Goal: Task Accomplishment & Management: Manage account settings

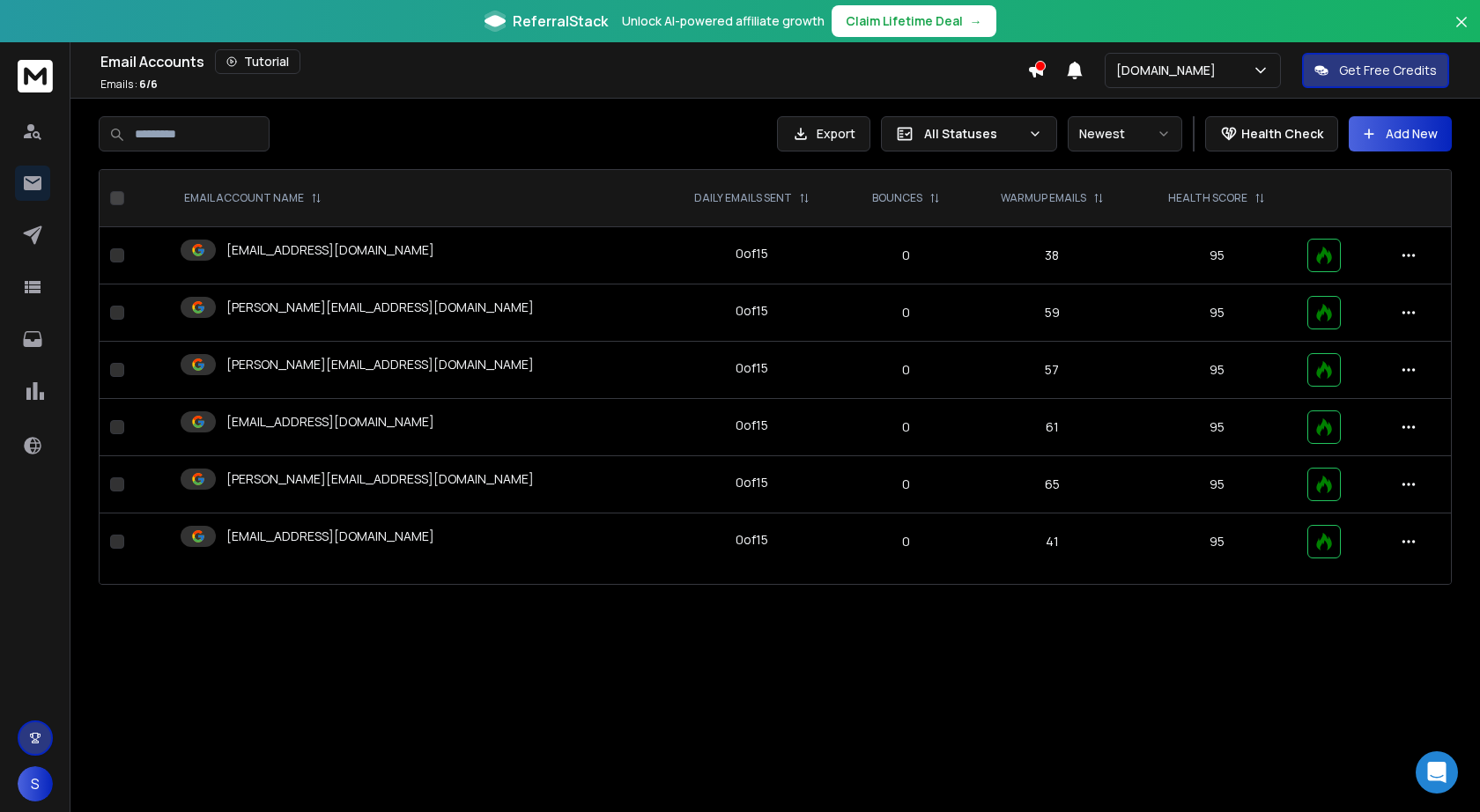
click at [1461, 19] on icon "Close banner" at bounding box center [1461, 21] width 16 height 16
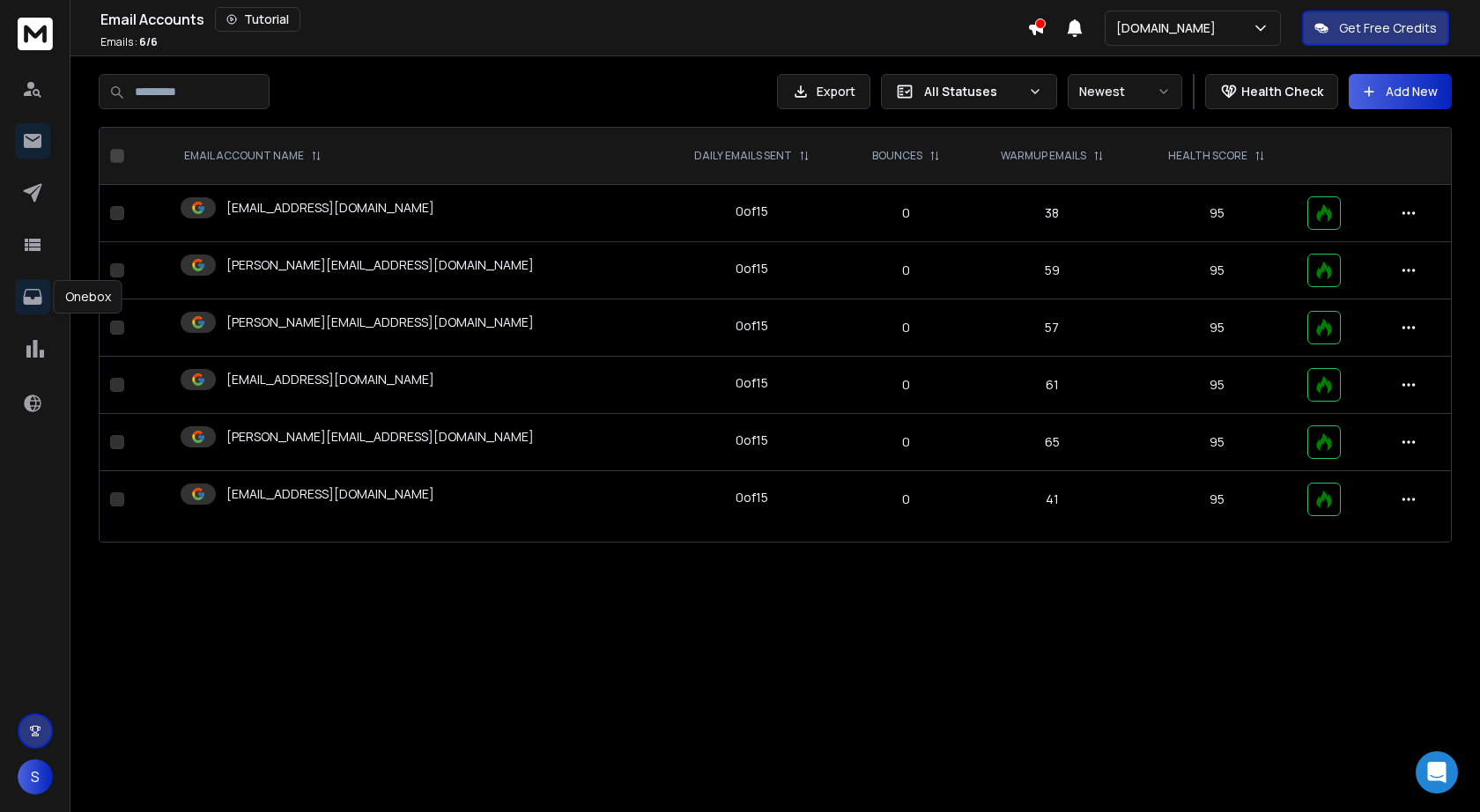
click at [39, 300] on icon at bounding box center [32, 296] width 18 height 16
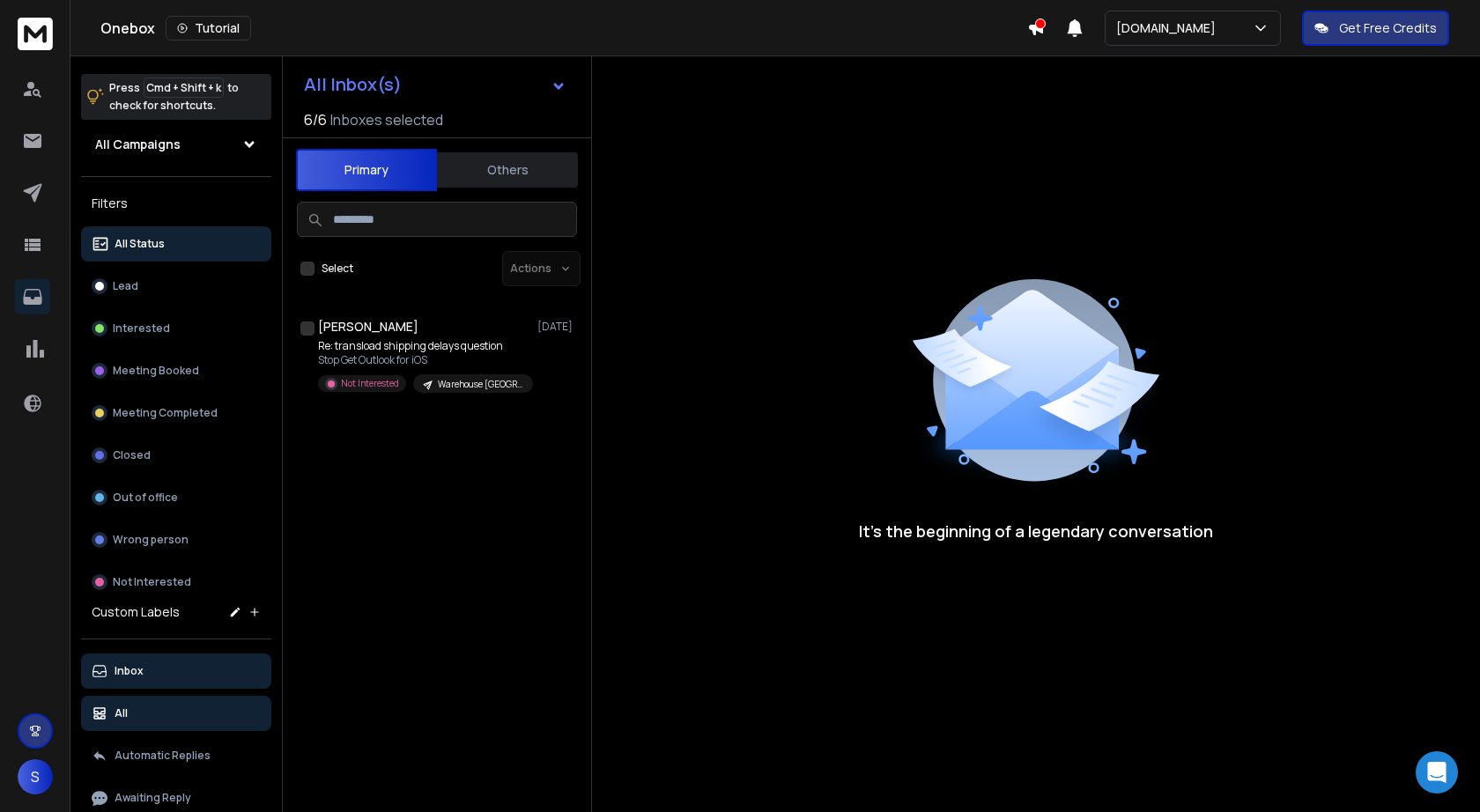
click at [167, 707] on button "All" at bounding box center [176, 713] width 190 height 35
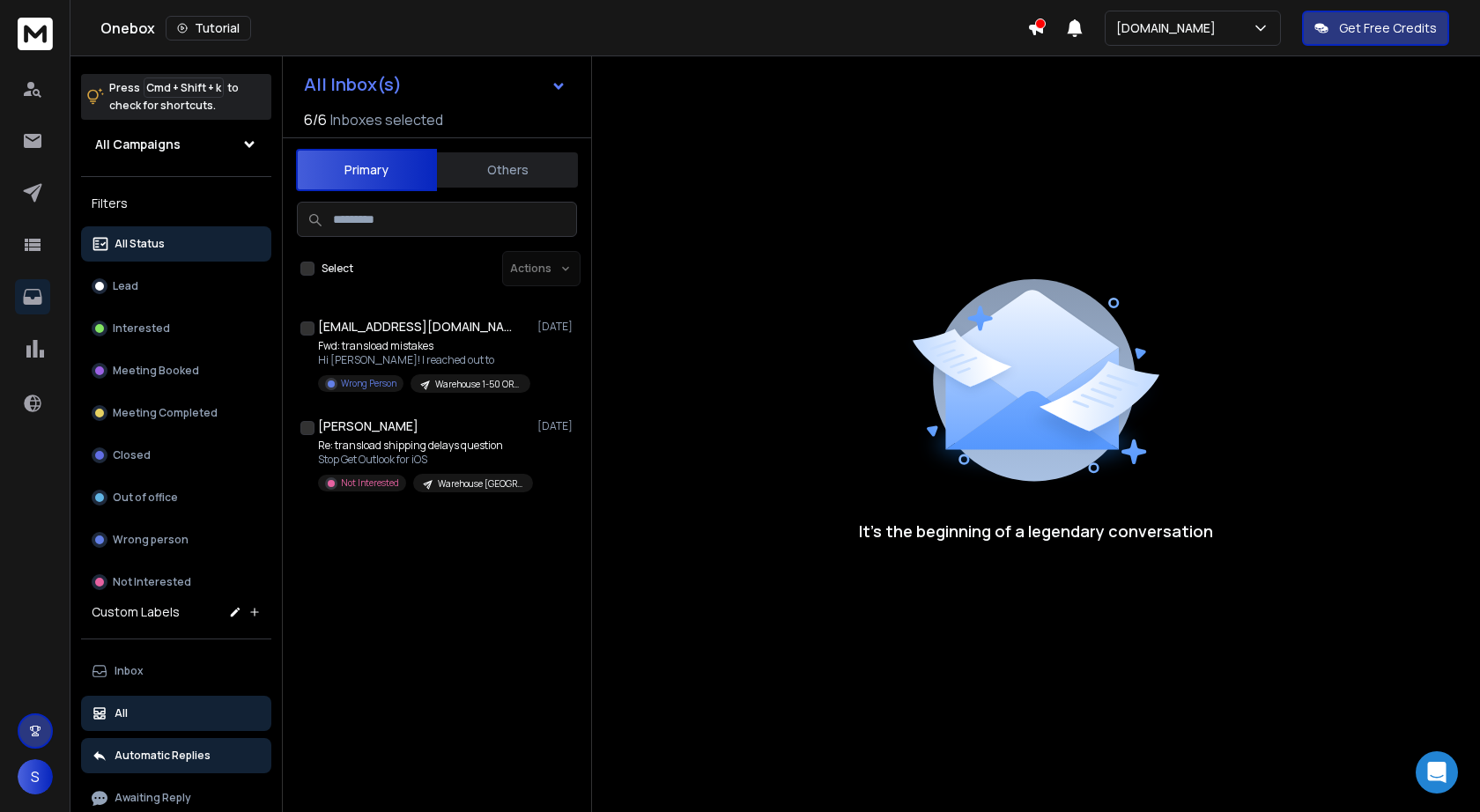
click at [173, 758] on p "Automatic Replies" at bounding box center [162, 755] width 96 height 14
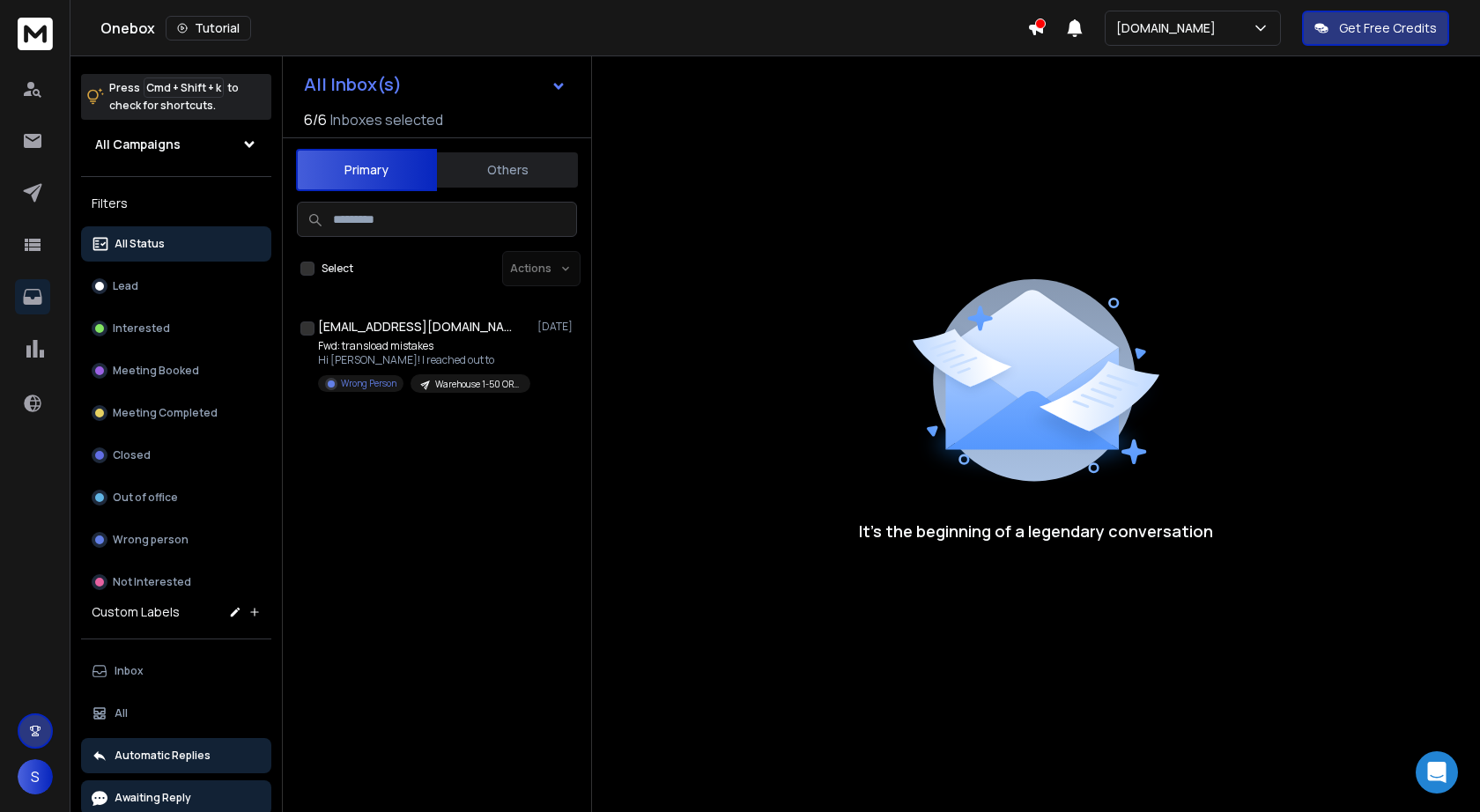
click at [189, 795] on button "Awaiting Reply" at bounding box center [176, 797] width 190 height 35
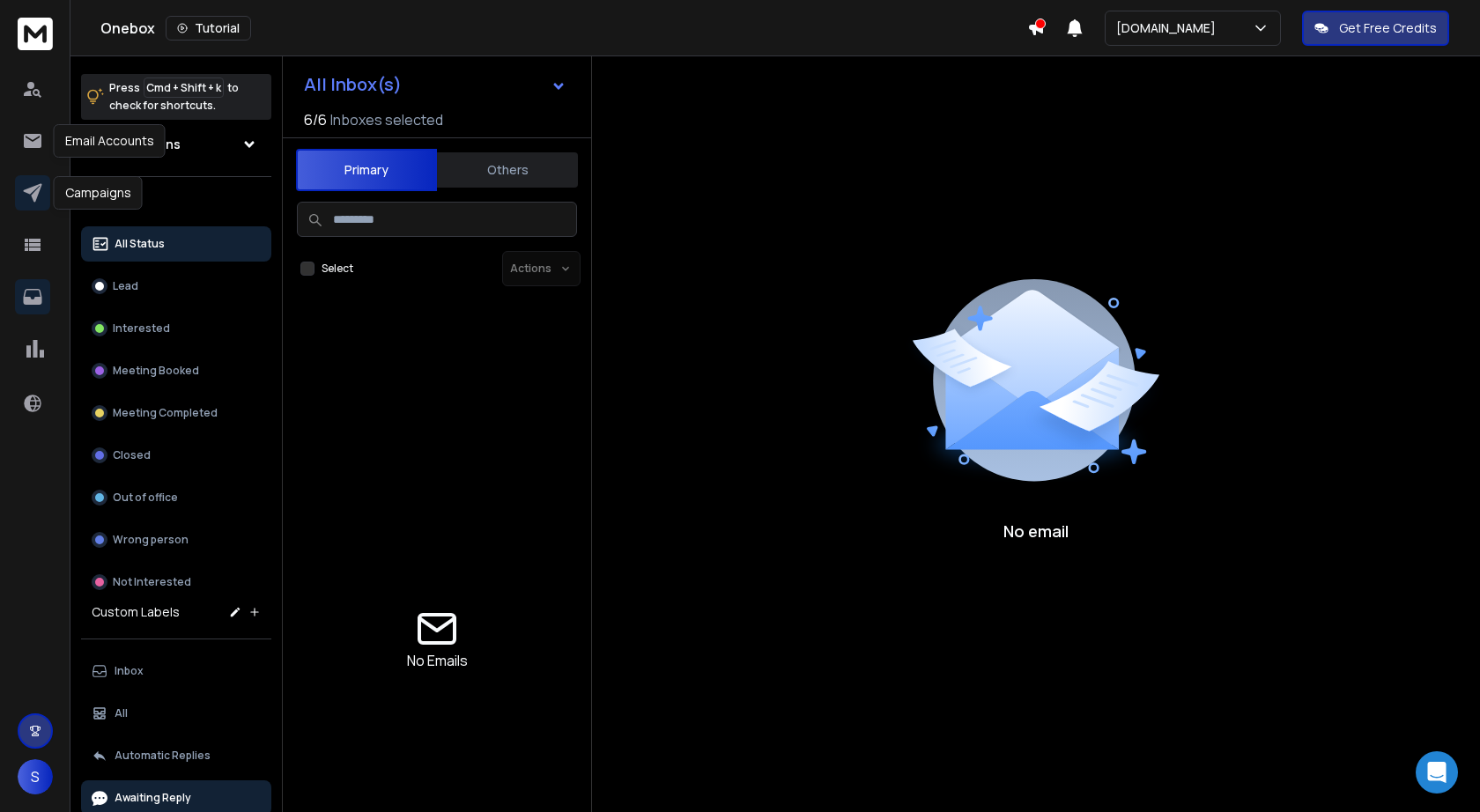
click at [39, 179] on link at bounding box center [32, 193] width 35 height 35
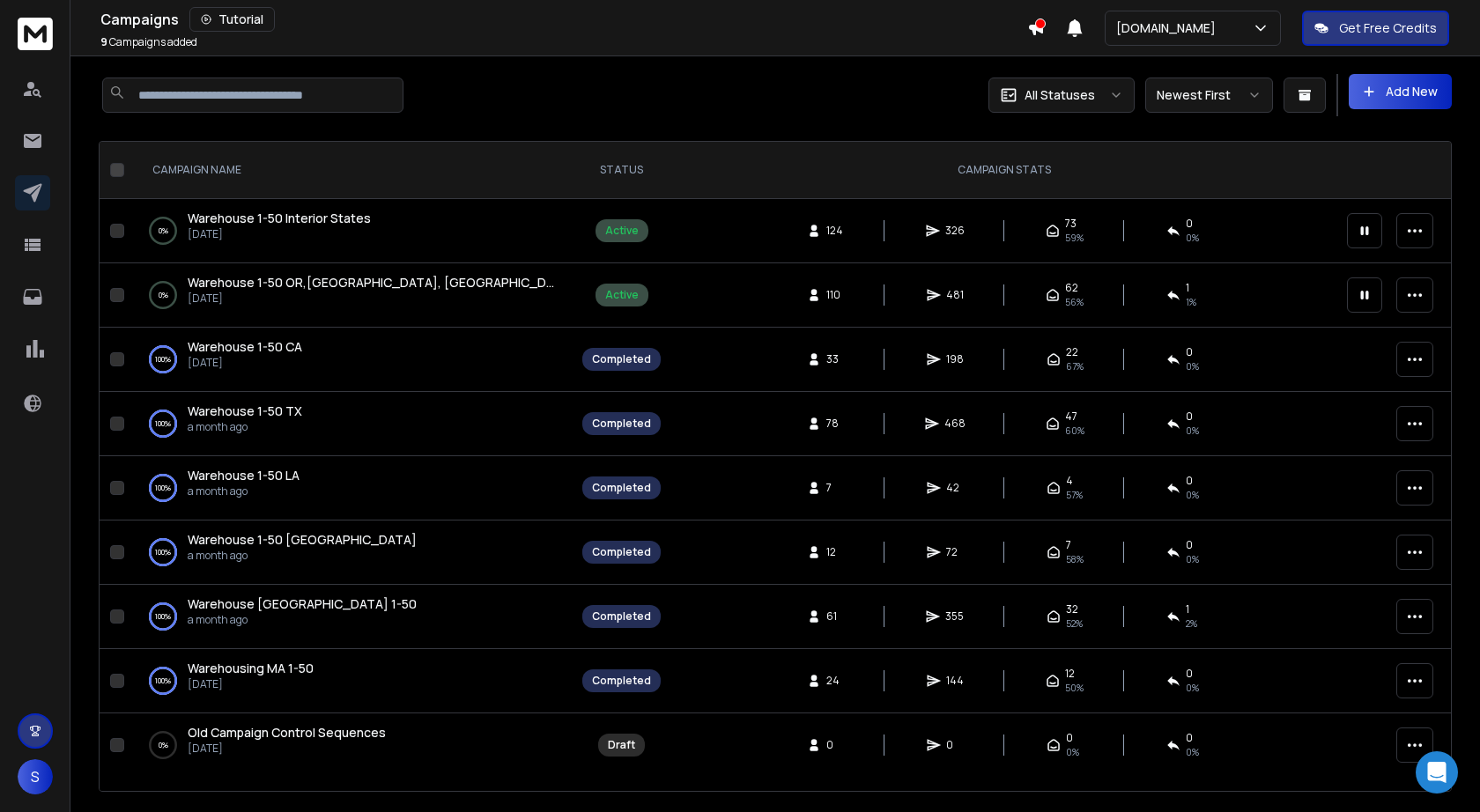
click at [321, 218] on span "Warehouse 1-50 Interior States" at bounding box center [279, 218] width 183 height 17
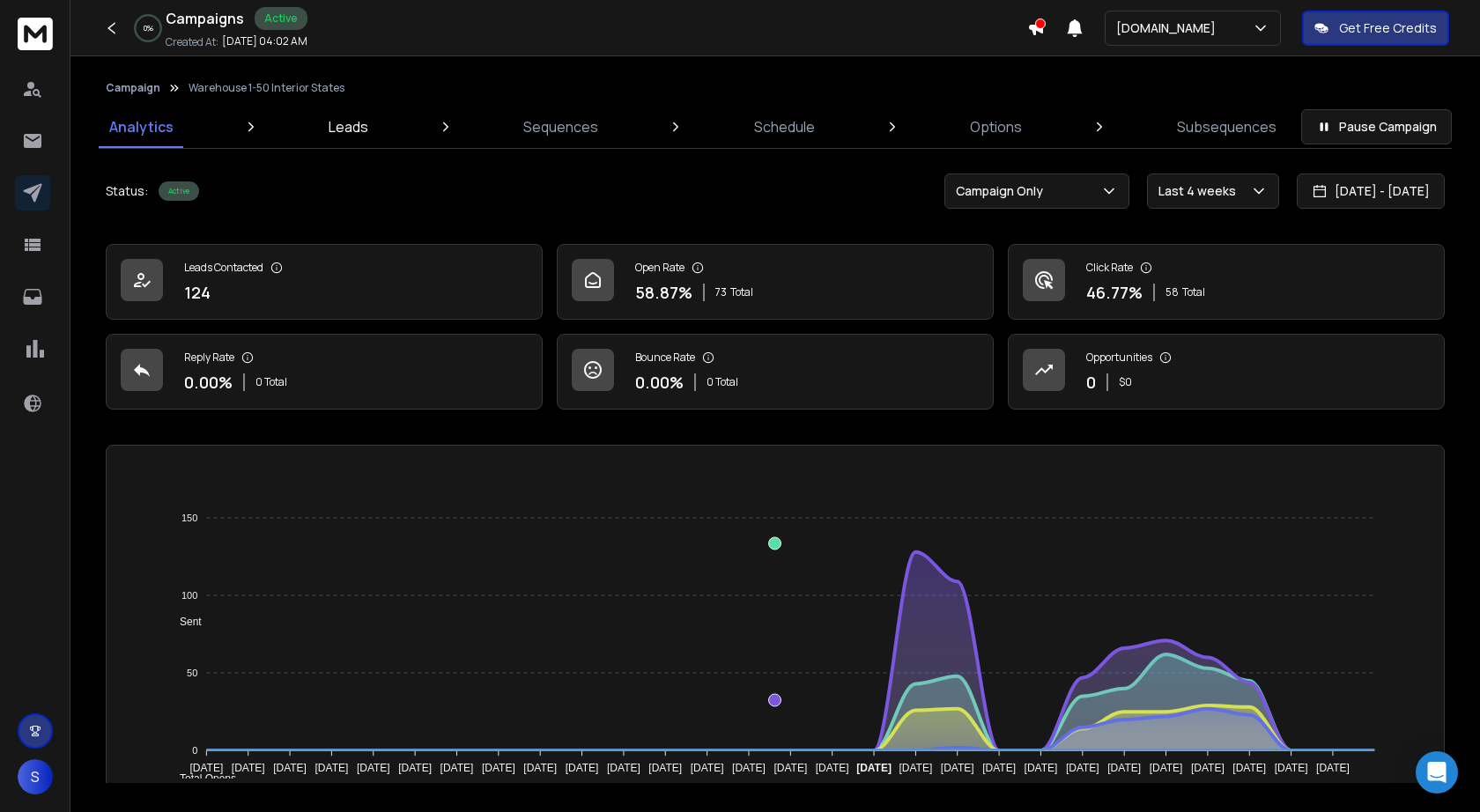
click at [351, 124] on p "Leads" at bounding box center [348, 126] width 40 height 21
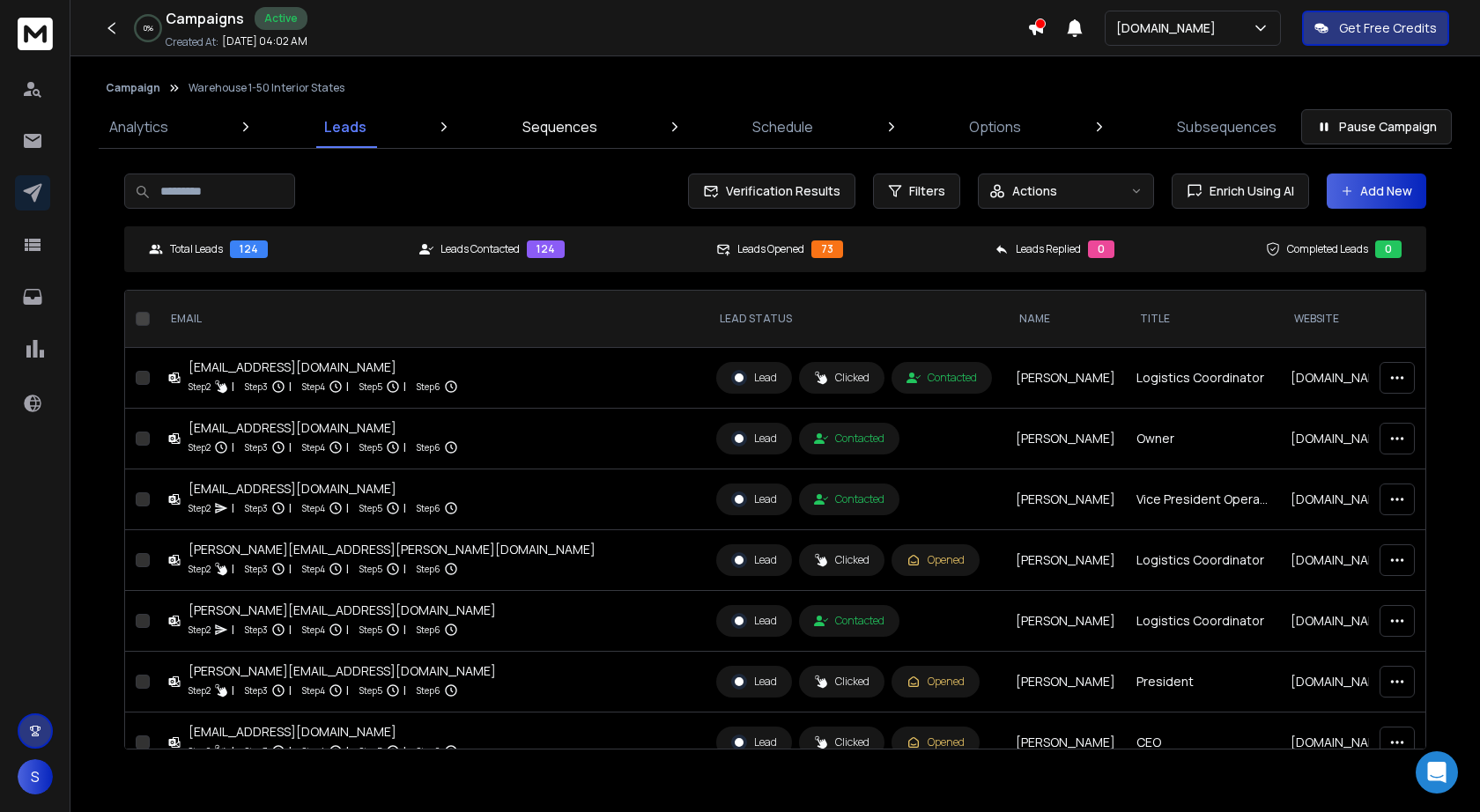
click at [548, 134] on p "Sequences" at bounding box center [559, 126] width 75 height 21
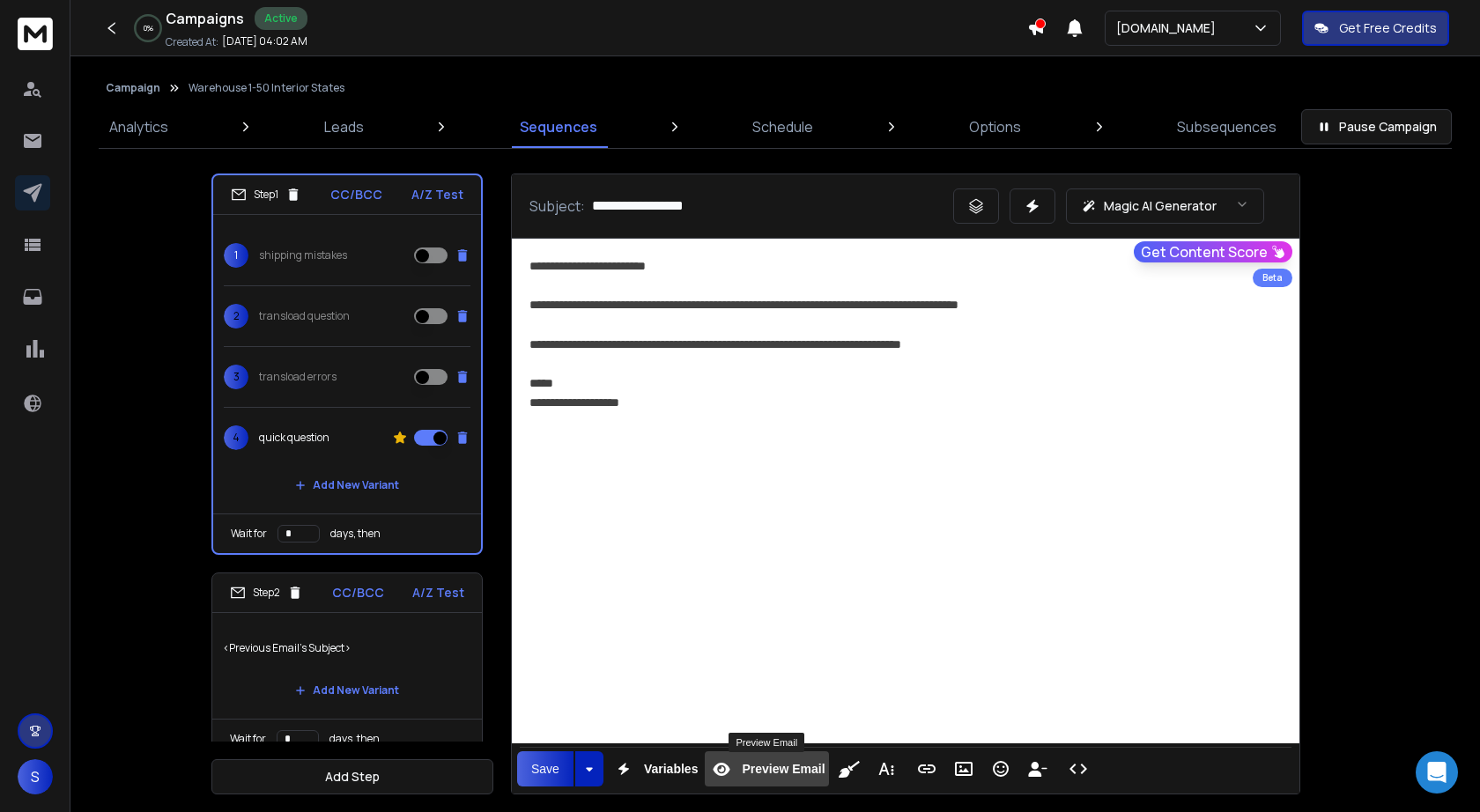
click at [782, 779] on div "Preview Email" at bounding box center [766, 770] width 123 height 29
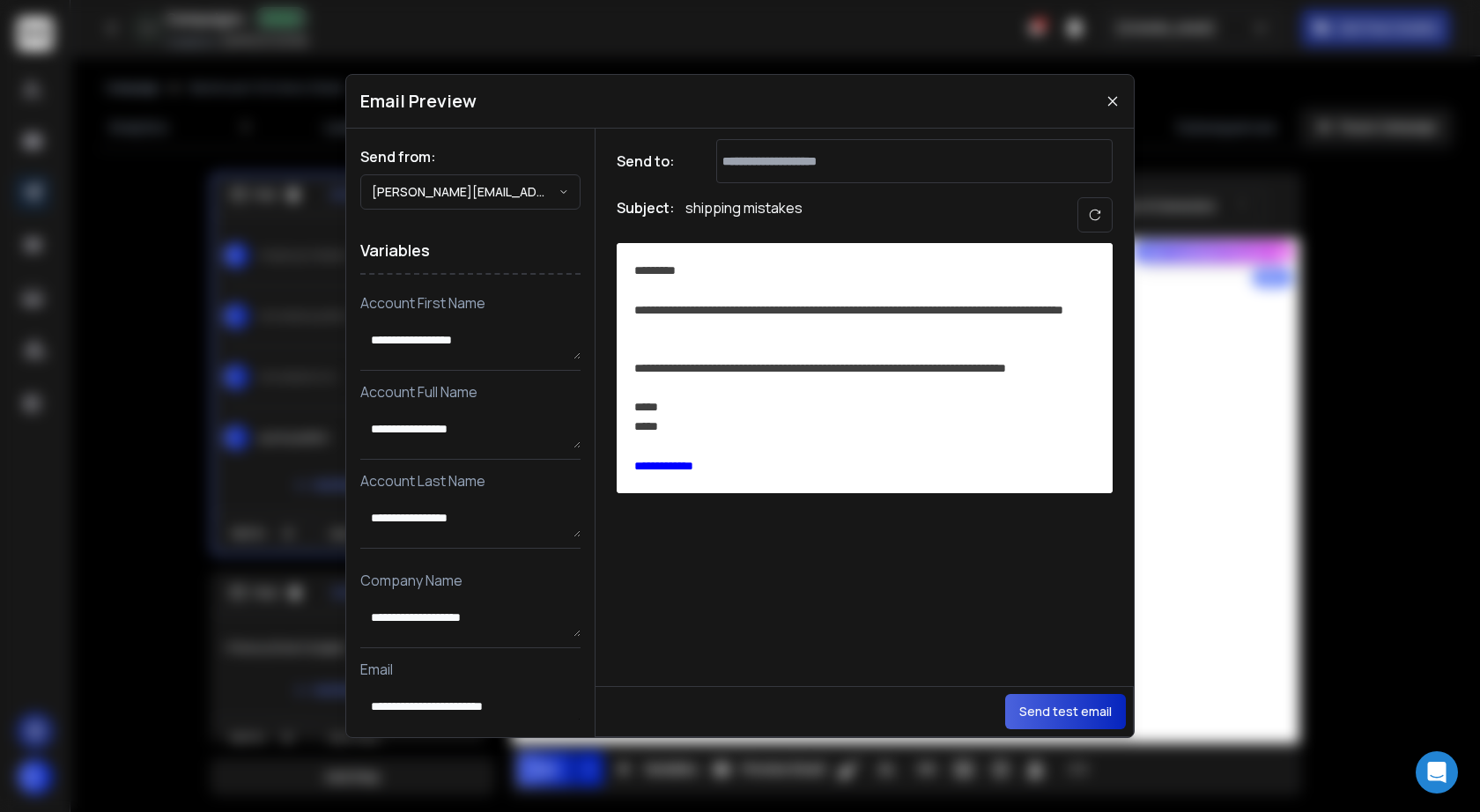
click at [1110, 110] on div "Email Preview" at bounding box center [740, 100] width 787 height 52
click at [1115, 99] on icon at bounding box center [1113, 101] width 10 height 10
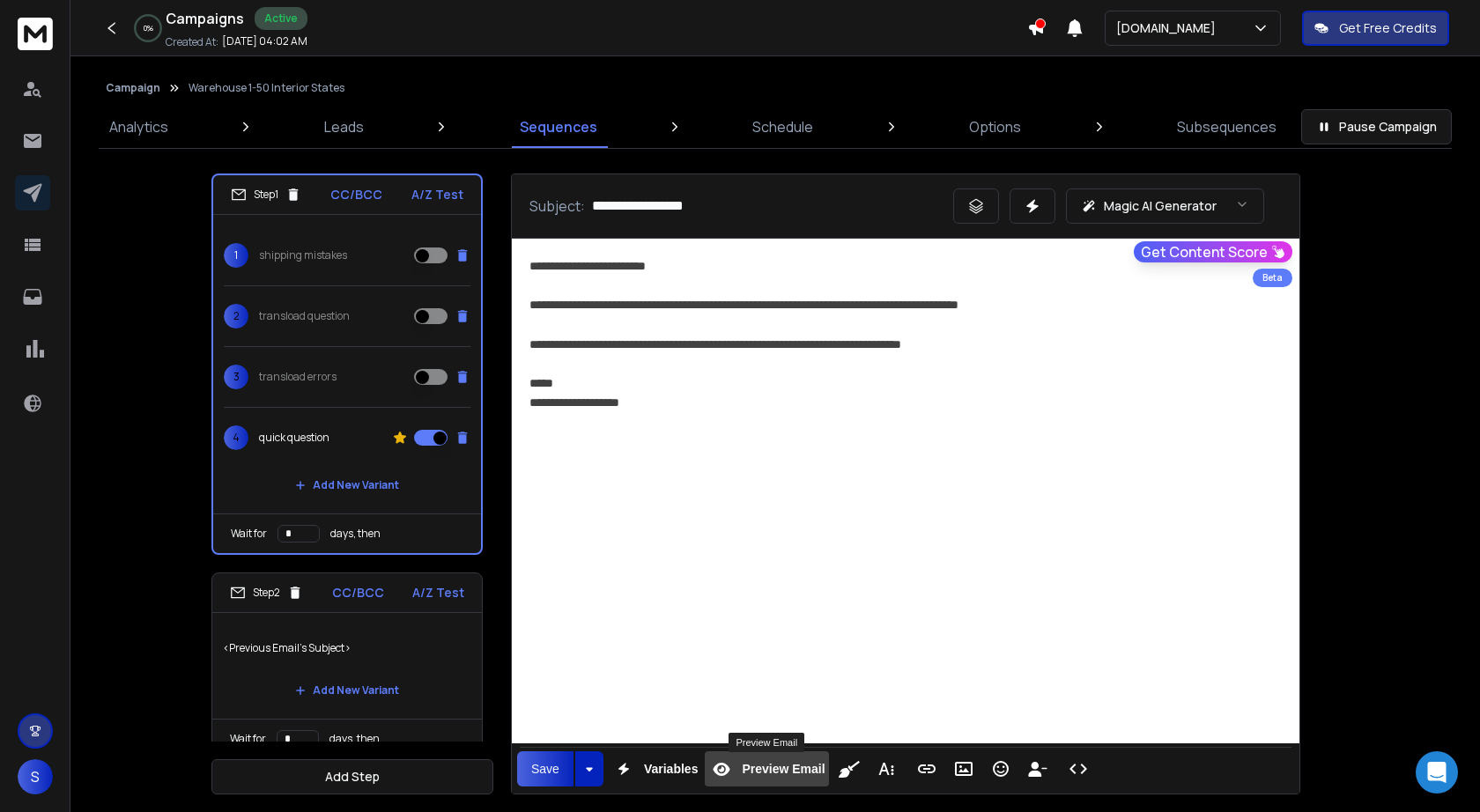
click at [793, 772] on span "Preview Email" at bounding box center [783, 769] width 90 height 15
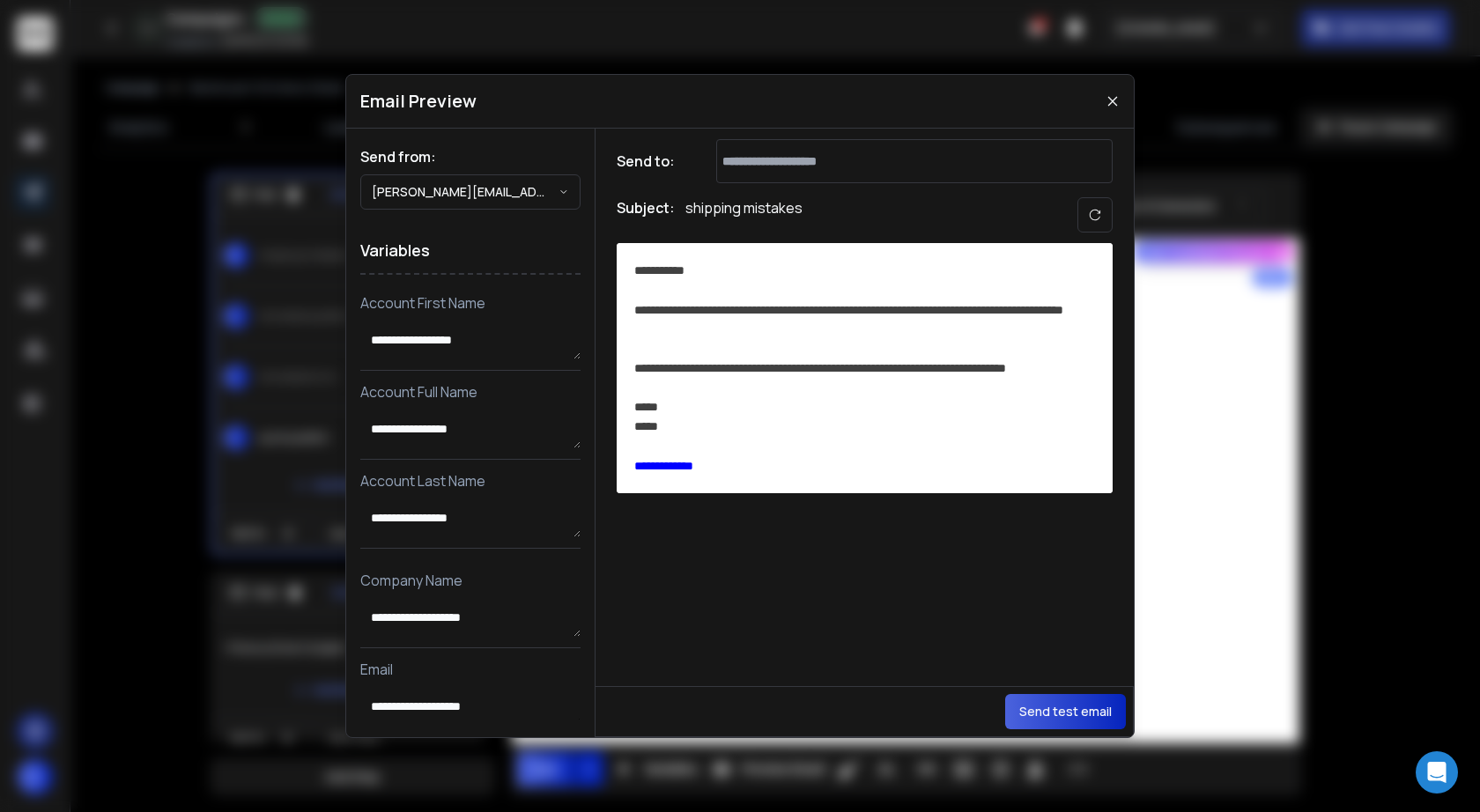
click at [1114, 101] on icon at bounding box center [1112, 100] width 14 height 14
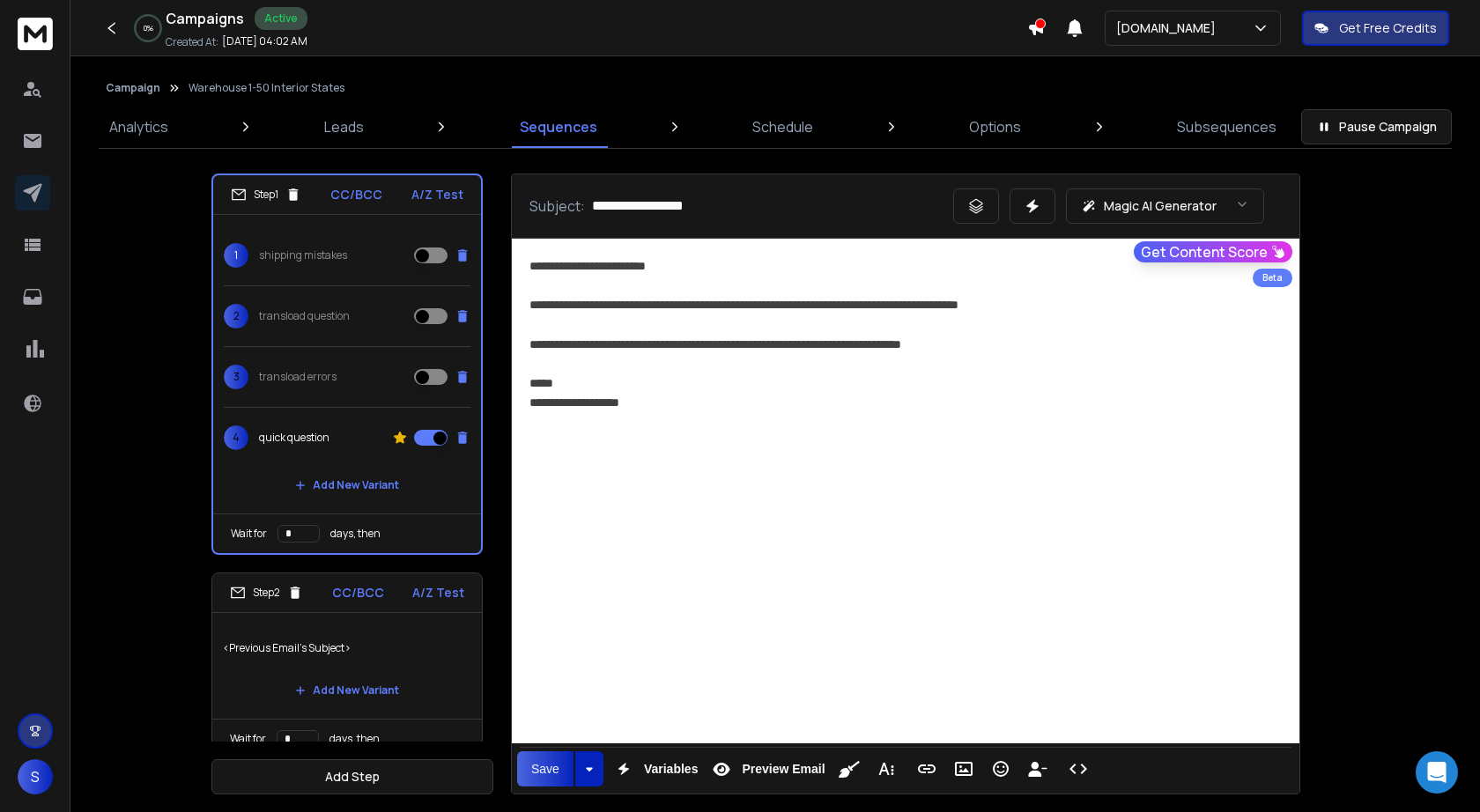
click at [326, 311] on p "transload question" at bounding box center [304, 315] width 91 height 14
type input "**********"
click at [800, 772] on span "Preview Email" at bounding box center [783, 769] width 90 height 15
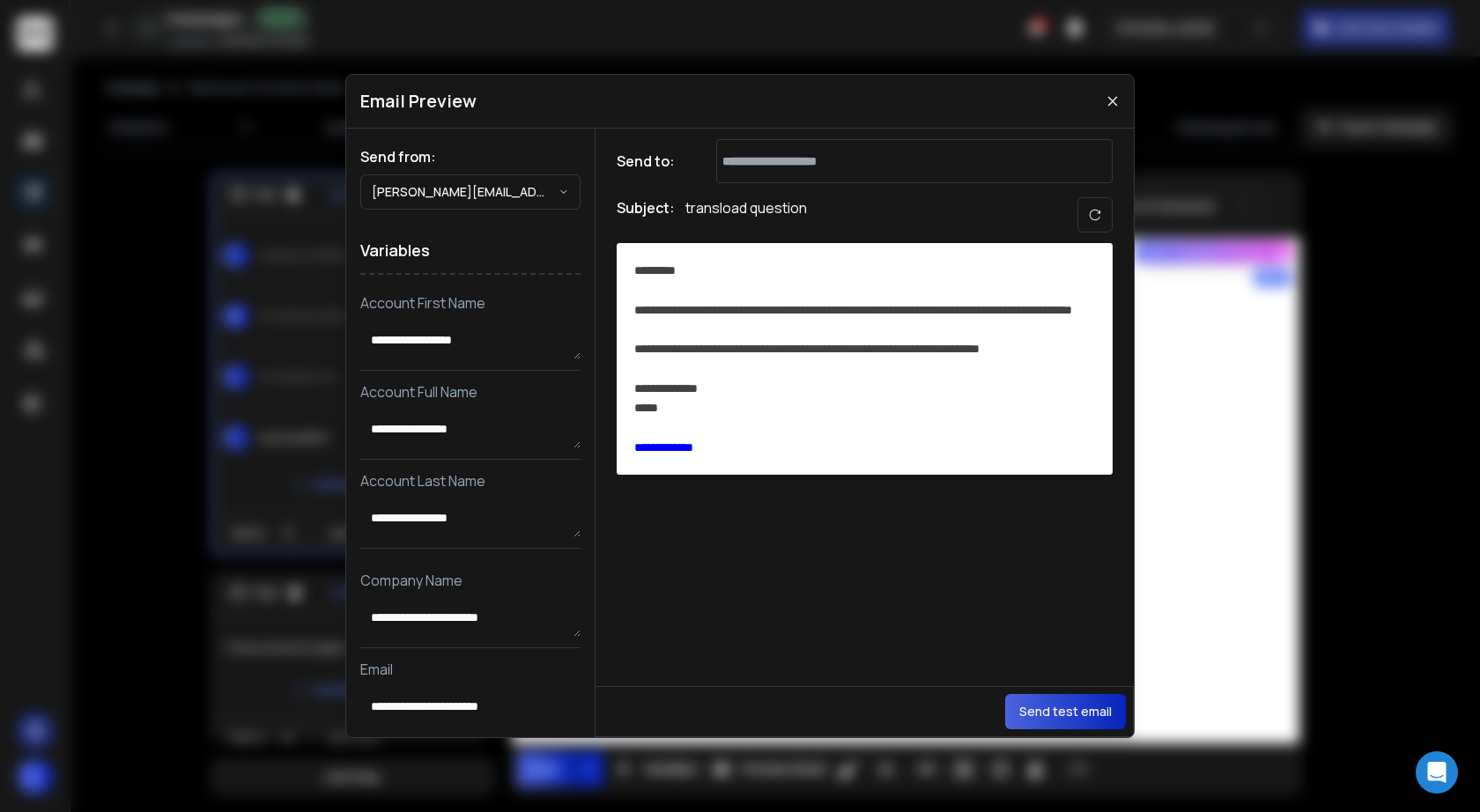
click at [1117, 102] on icon at bounding box center [1112, 100] width 14 height 14
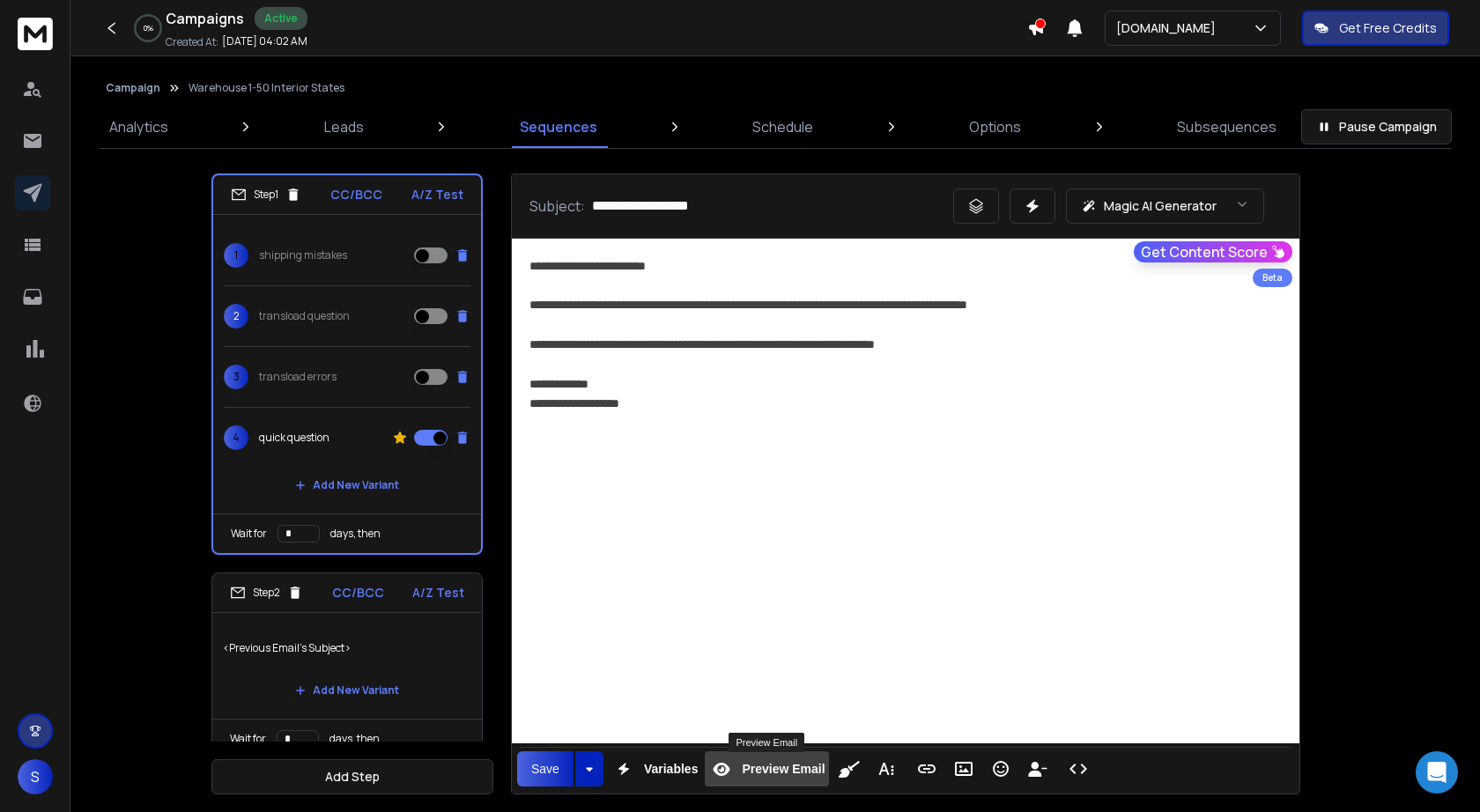
click at [762, 777] on div "Preview Email" at bounding box center [766, 770] width 123 height 29
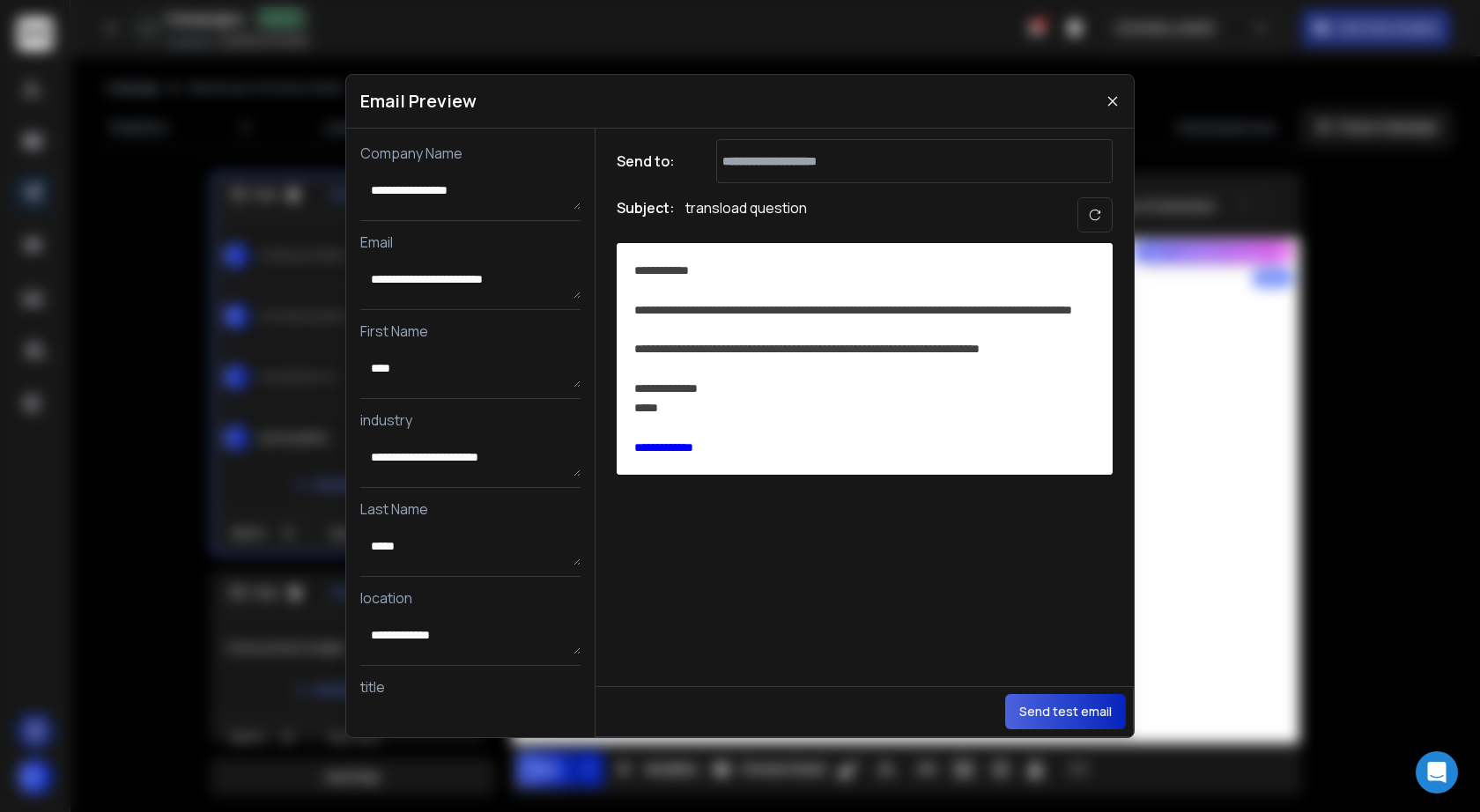
scroll to position [429, 0]
click at [1117, 97] on icon at bounding box center [1112, 100] width 14 height 14
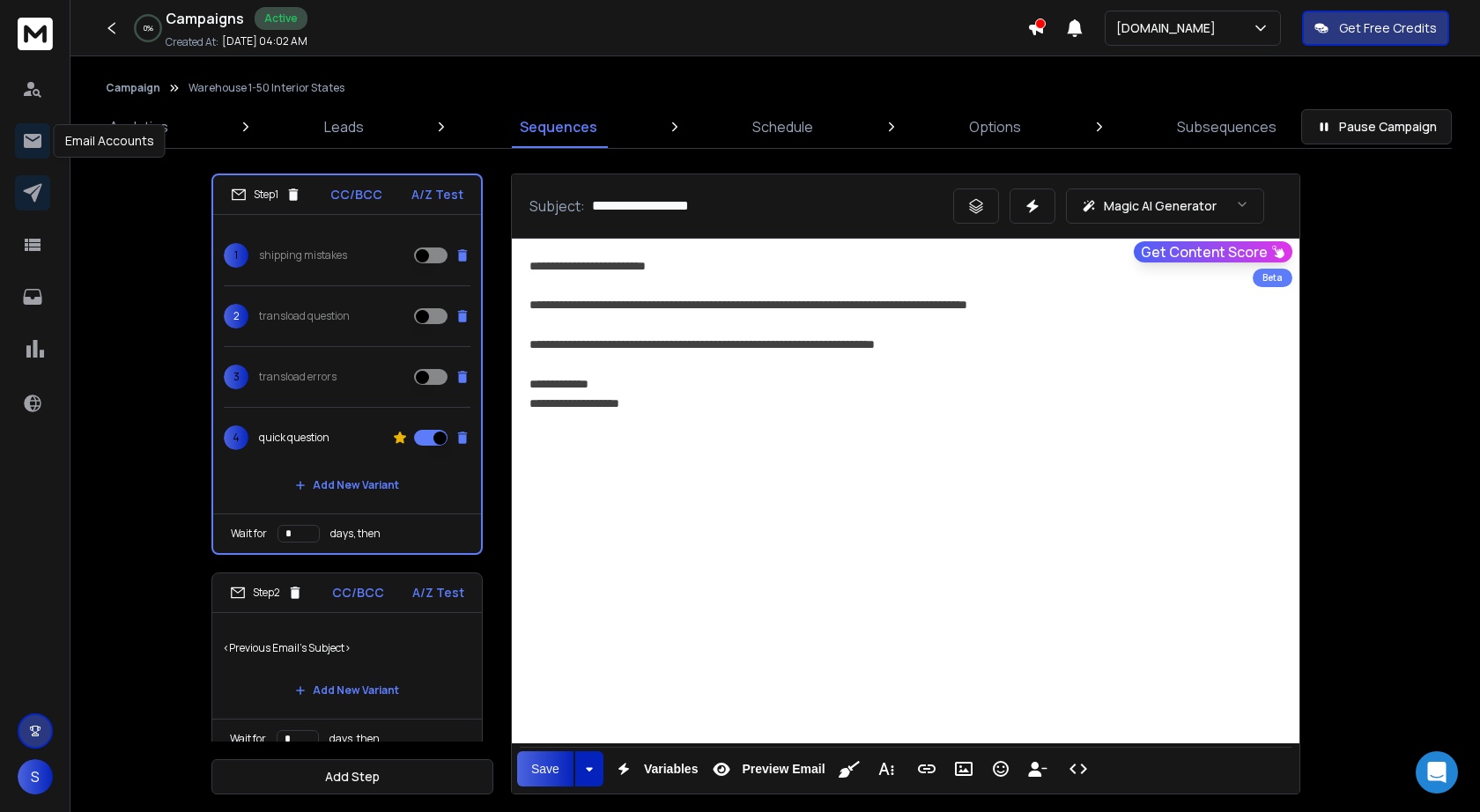
click at [31, 129] on link at bounding box center [32, 141] width 35 height 35
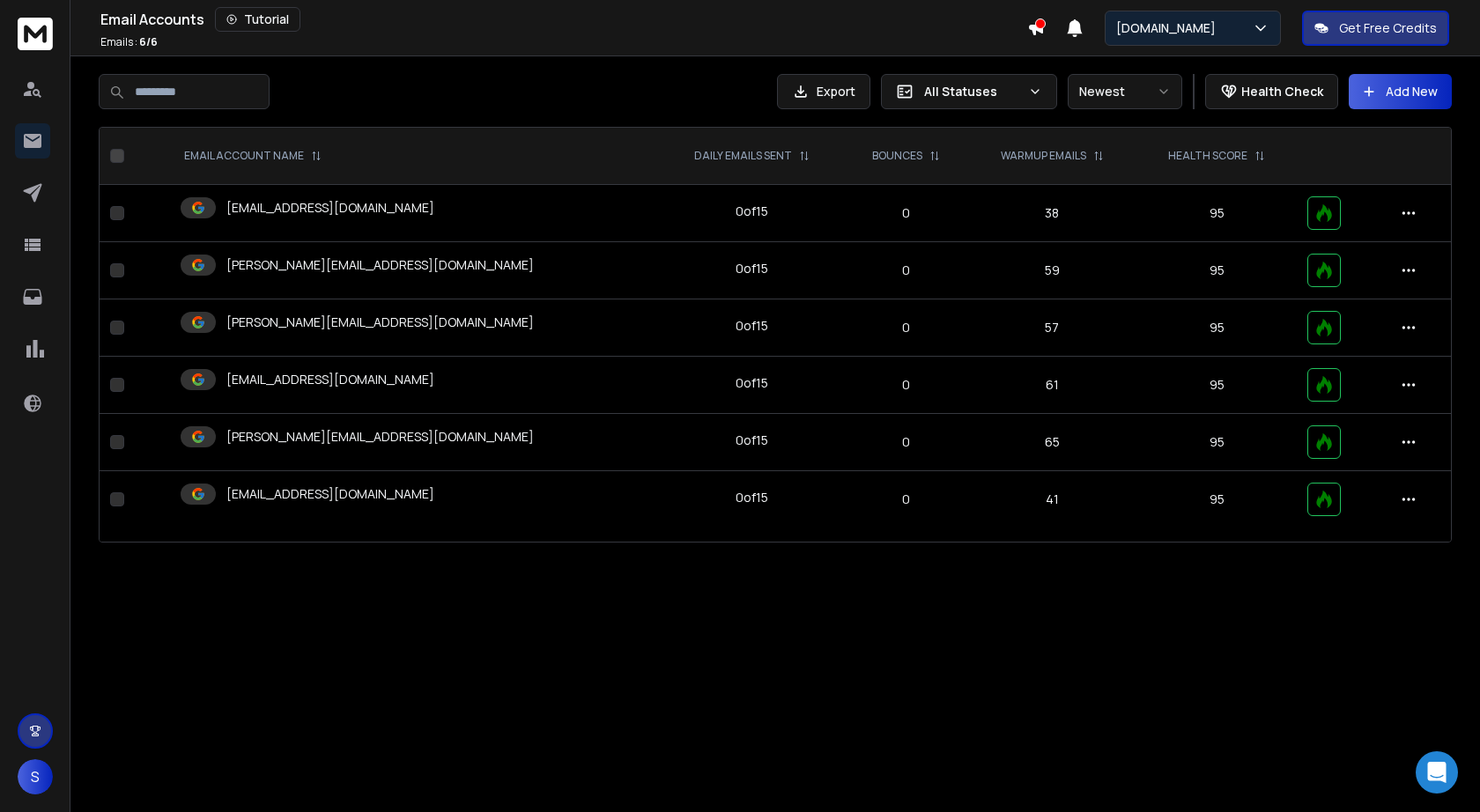
click at [1226, 22] on div "[DOMAIN_NAME]" at bounding box center [1192, 28] width 154 height 17
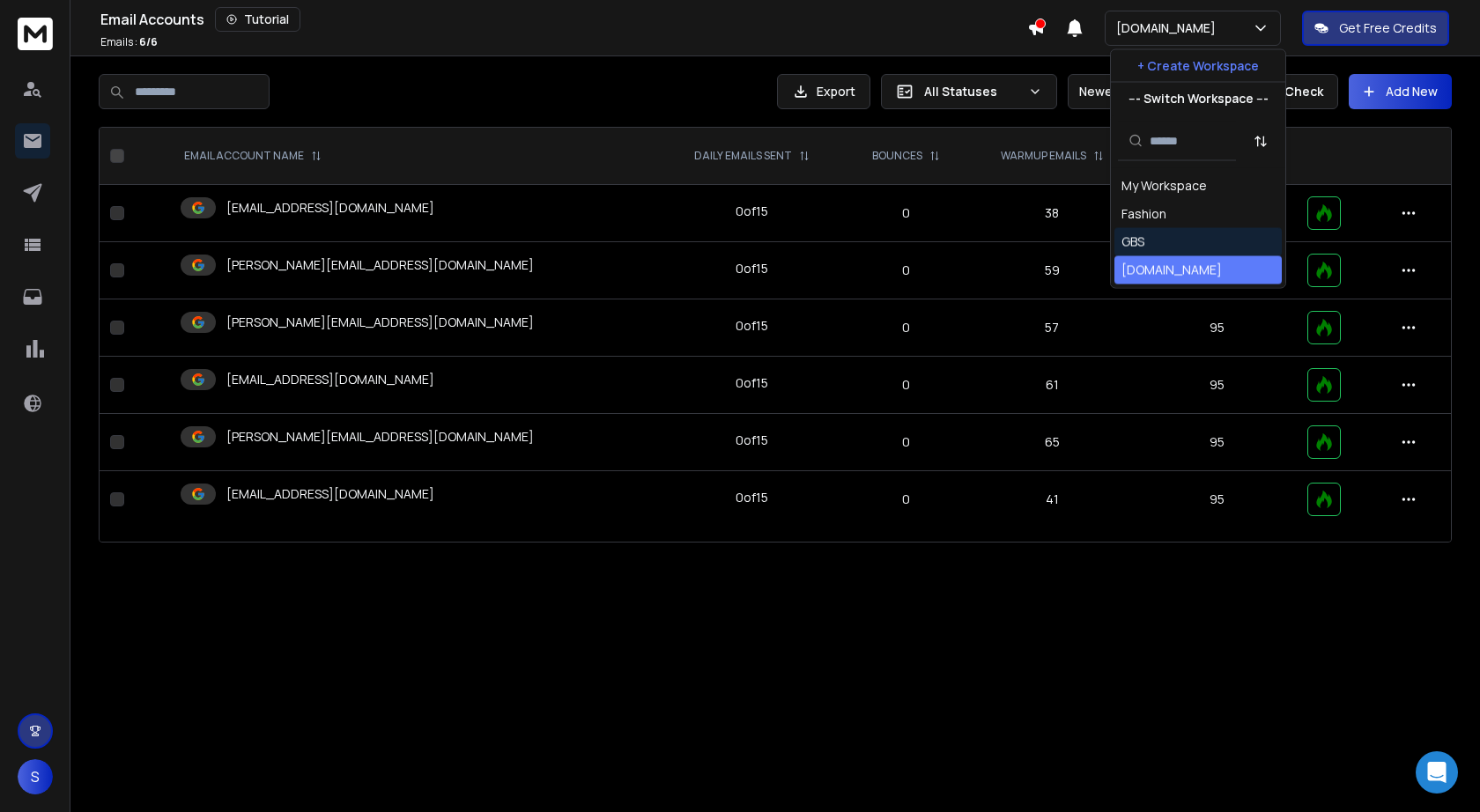
click at [1182, 238] on div "GBS" at bounding box center [1198, 242] width 167 height 29
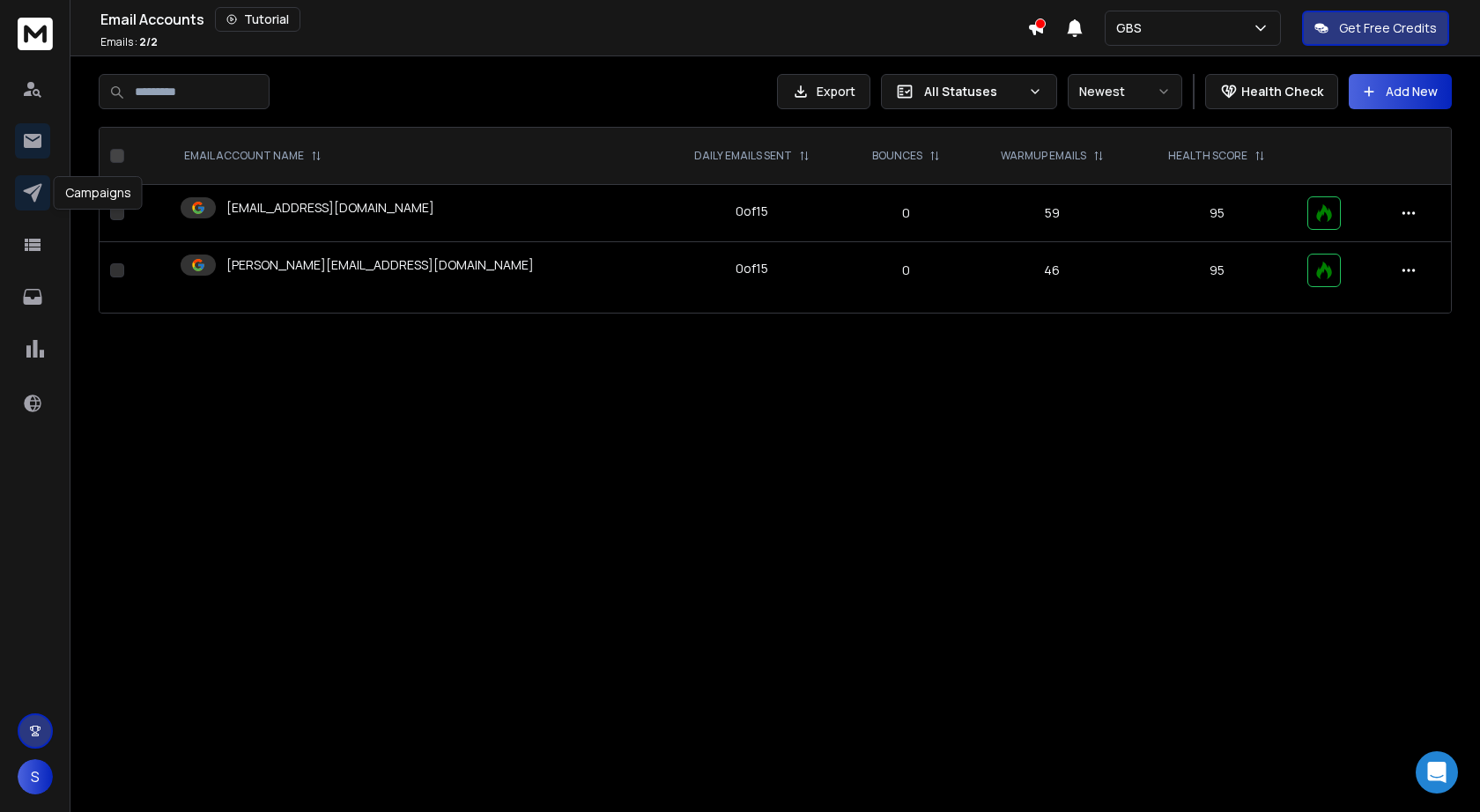
click at [28, 191] on icon at bounding box center [32, 193] width 18 height 18
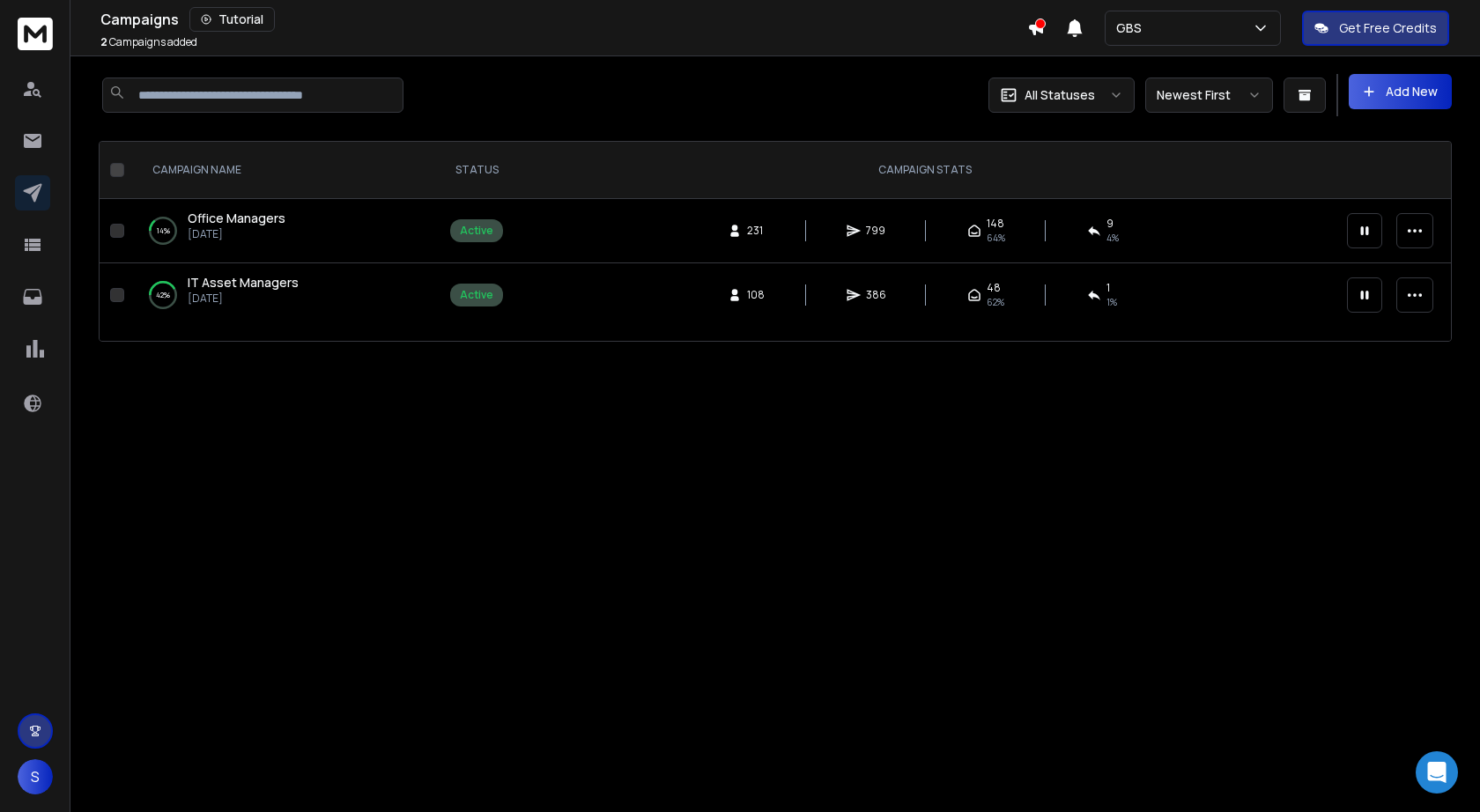
click at [263, 231] on p "[DATE]" at bounding box center [236, 234] width 98 height 14
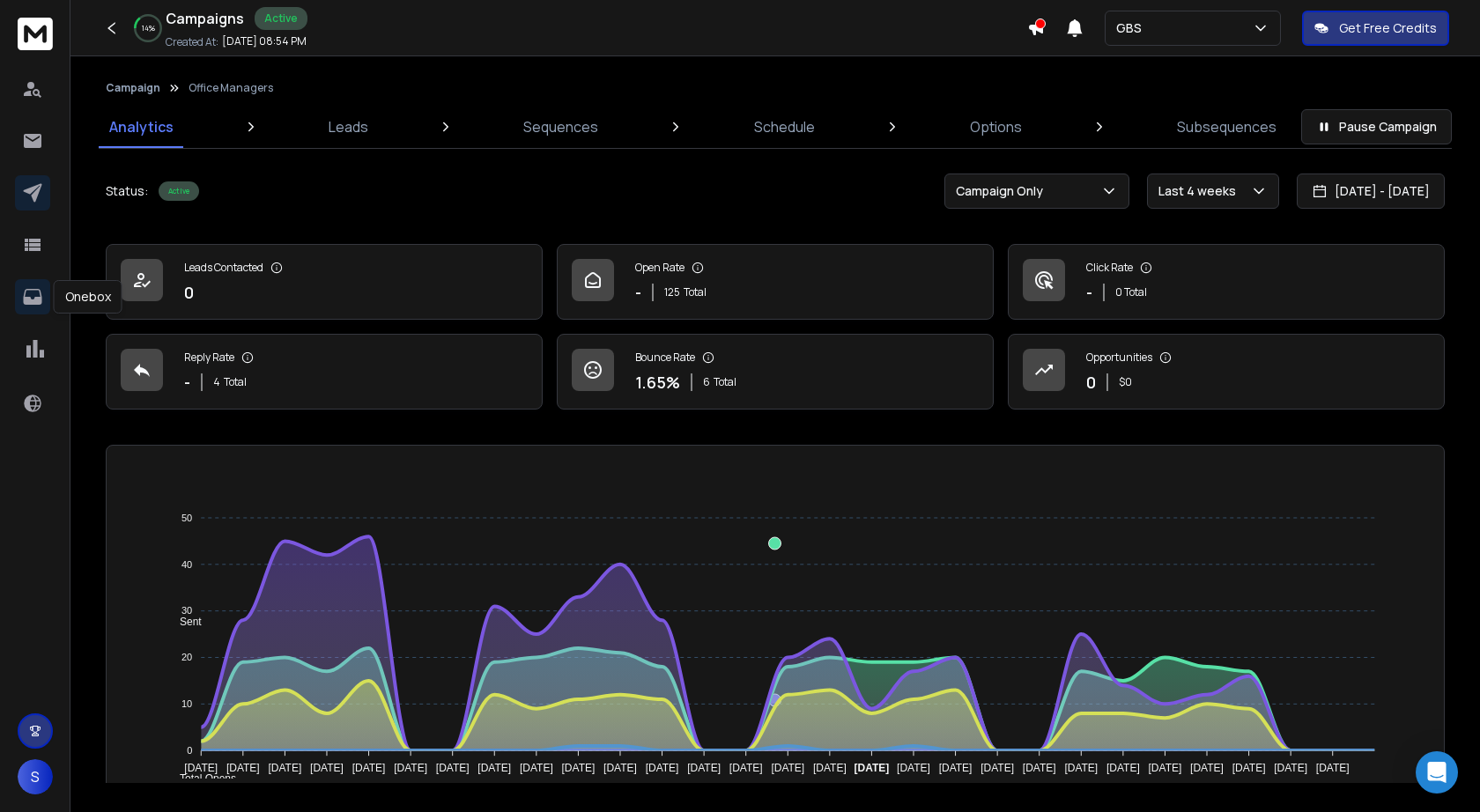
click at [37, 306] on icon at bounding box center [32, 296] width 21 height 21
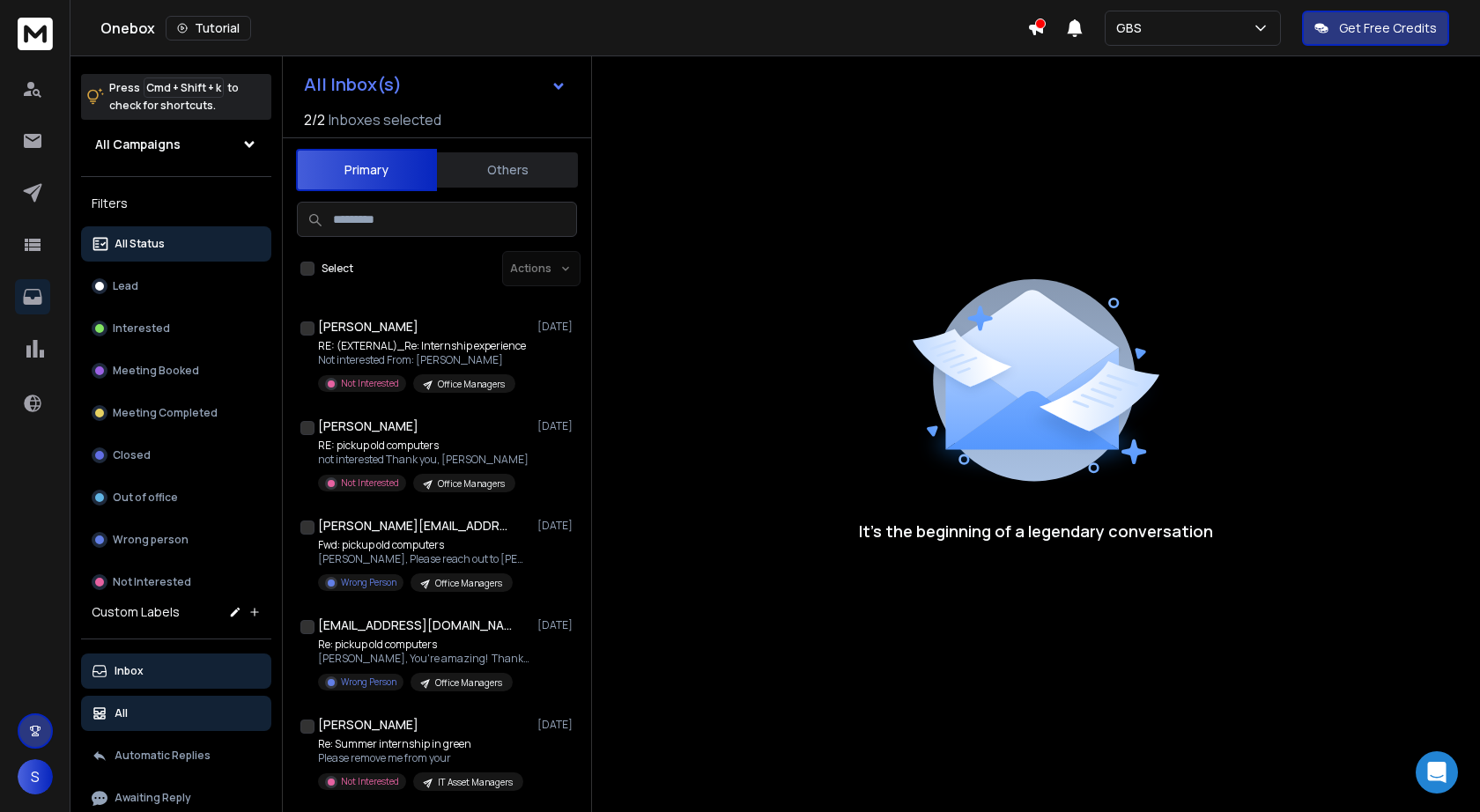
click at [185, 713] on button "All" at bounding box center [176, 713] width 190 height 35
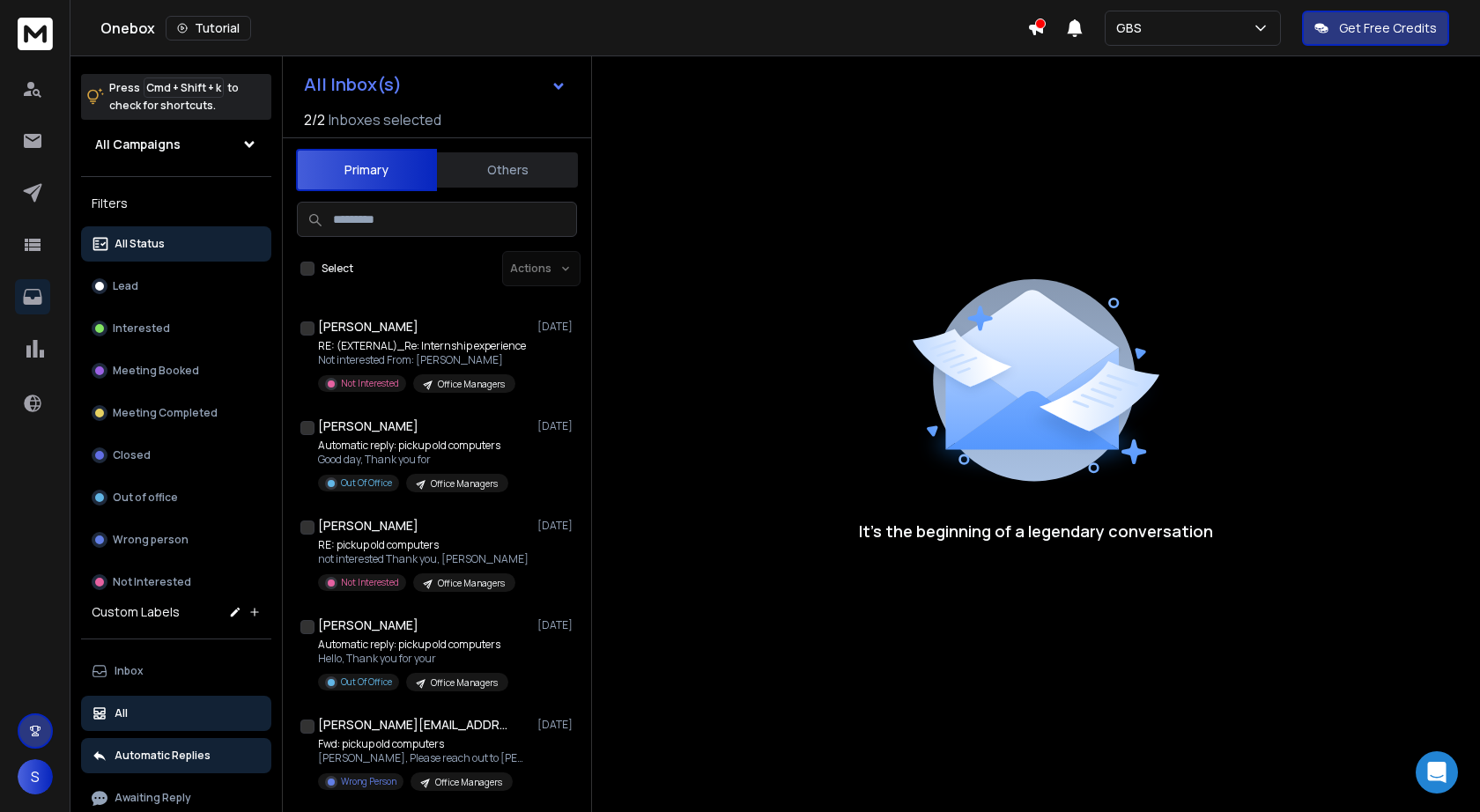
click at [184, 763] on div "Automatic Replies" at bounding box center [151, 755] width 119 height 21
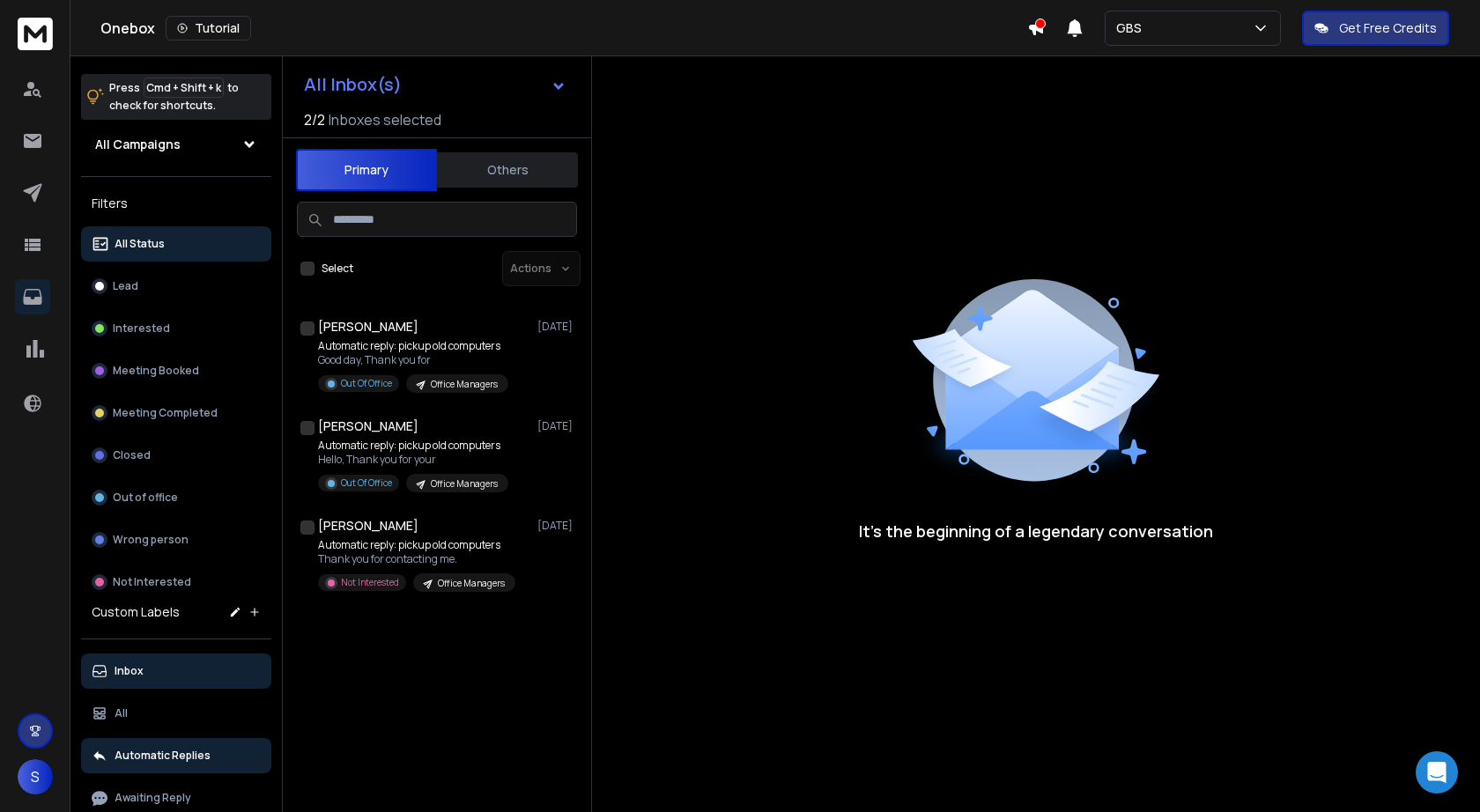
click at [191, 678] on button "Inbox" at bounding box center [176, 670] width 190 height 35
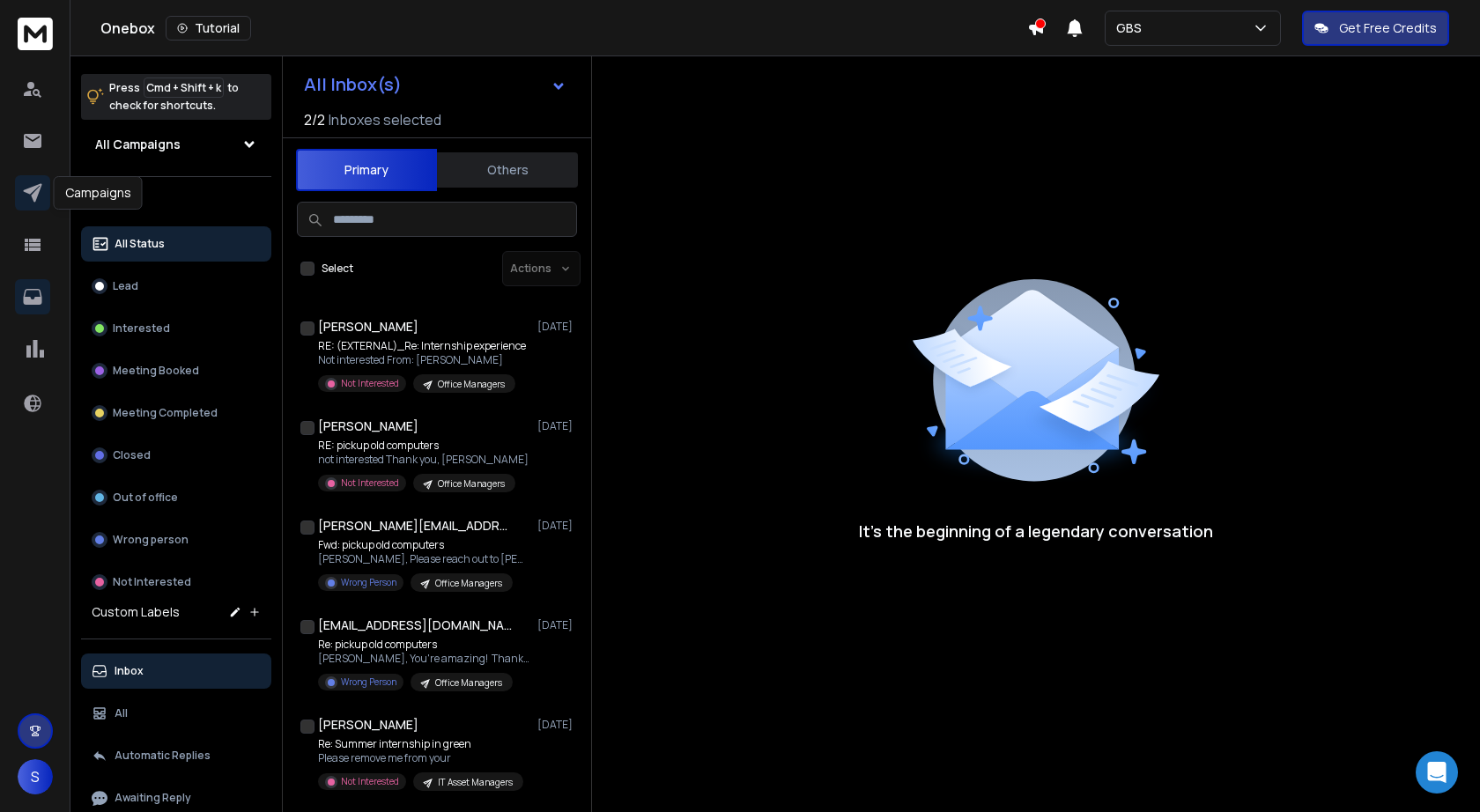
click at [43, 197] on link at bounding box center [32, 193] width 35 height 35
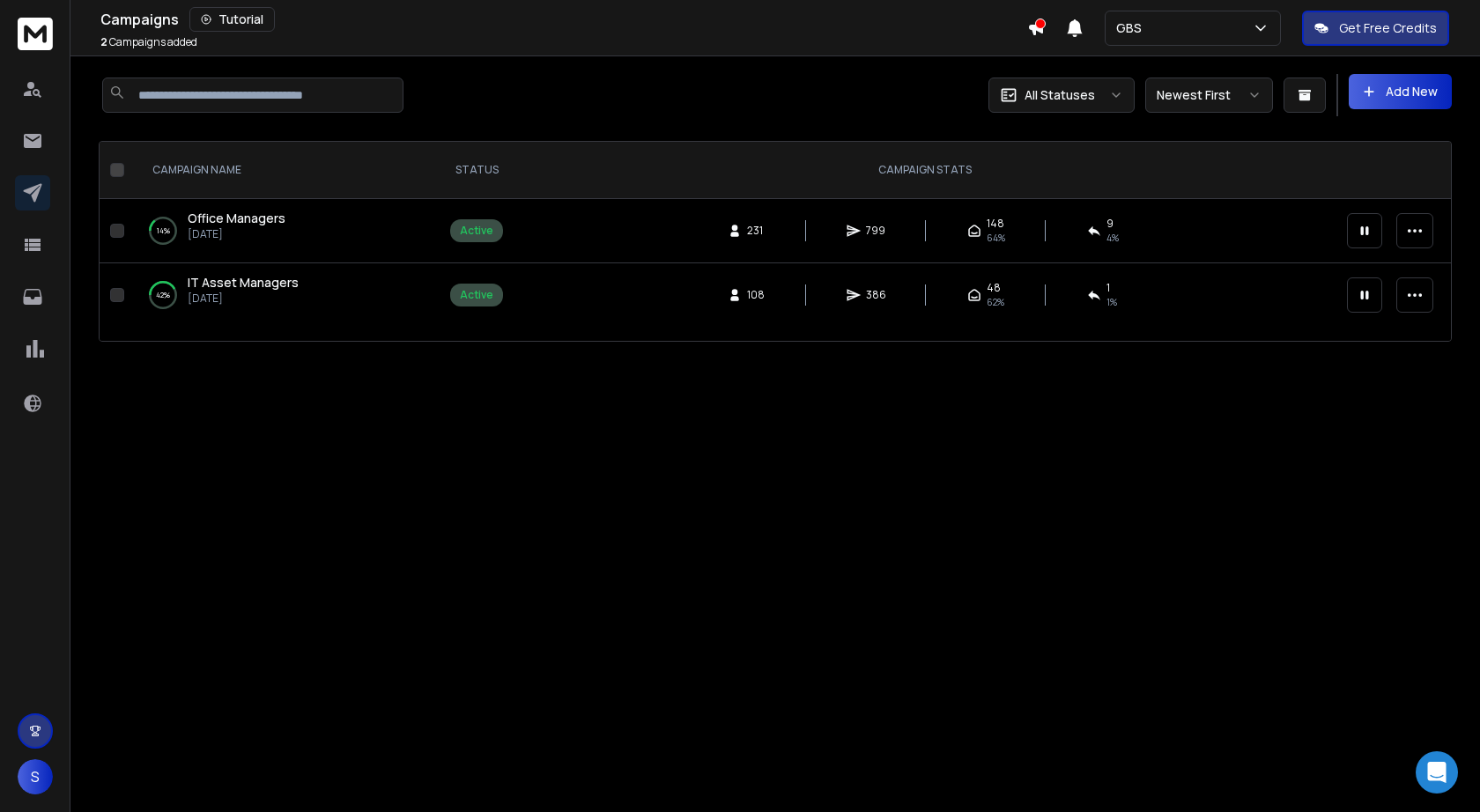
click at [276, 238] on p "[DATE]" at bounding box center [236, 234] width 98 height 14
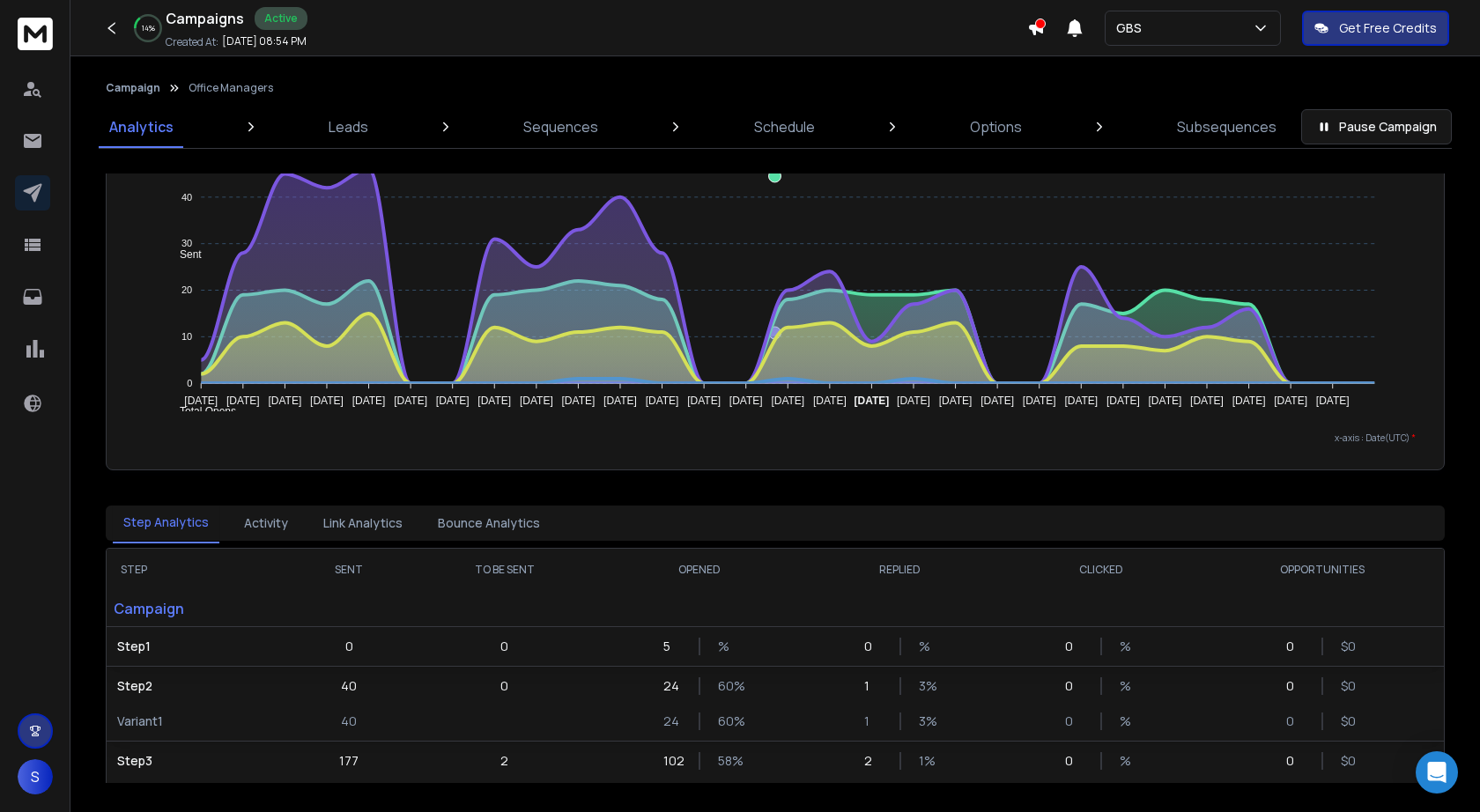
scroll to position [314, 0]
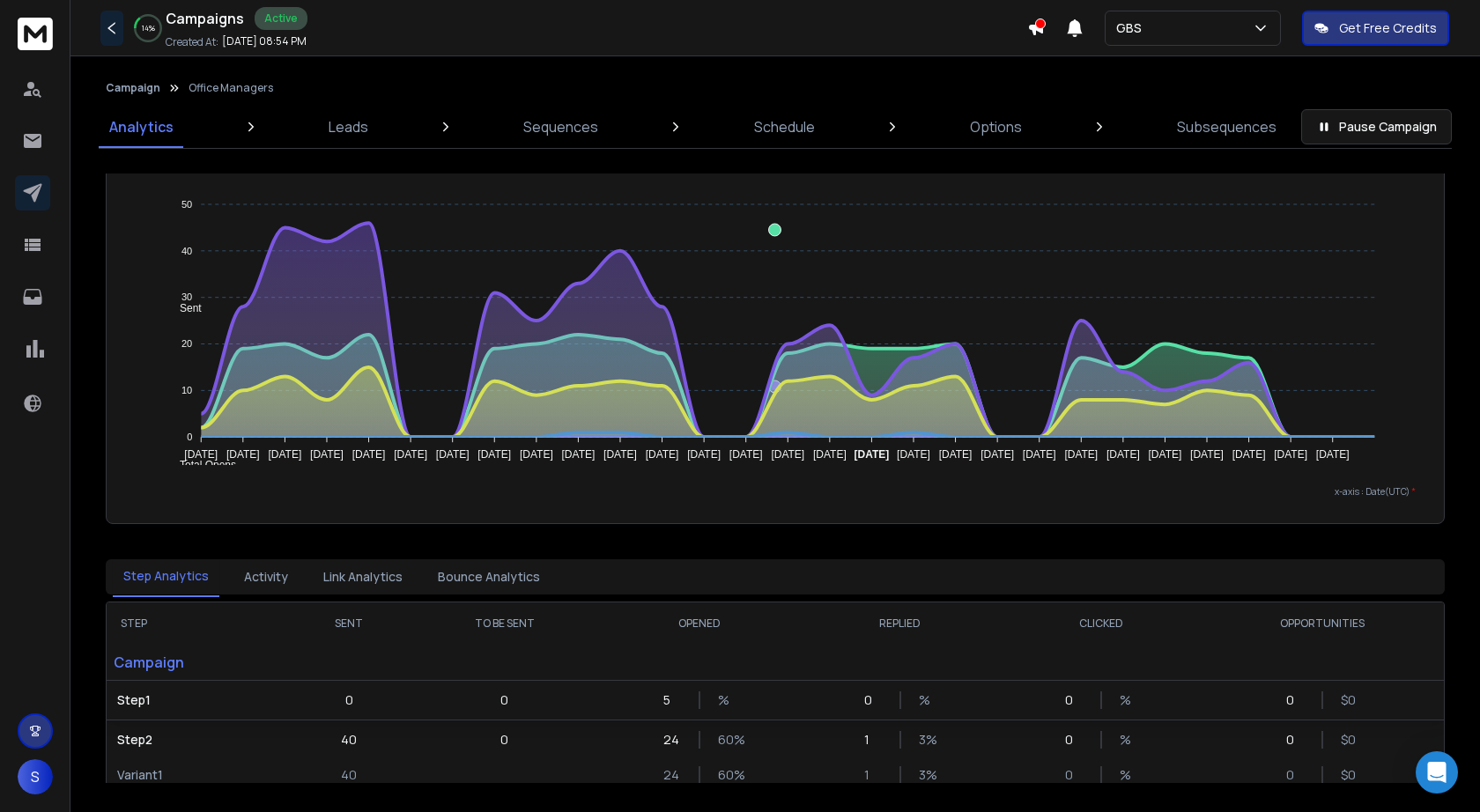
click at [117, 29] on icon at bounding box center [111, 28] width 16 height 16
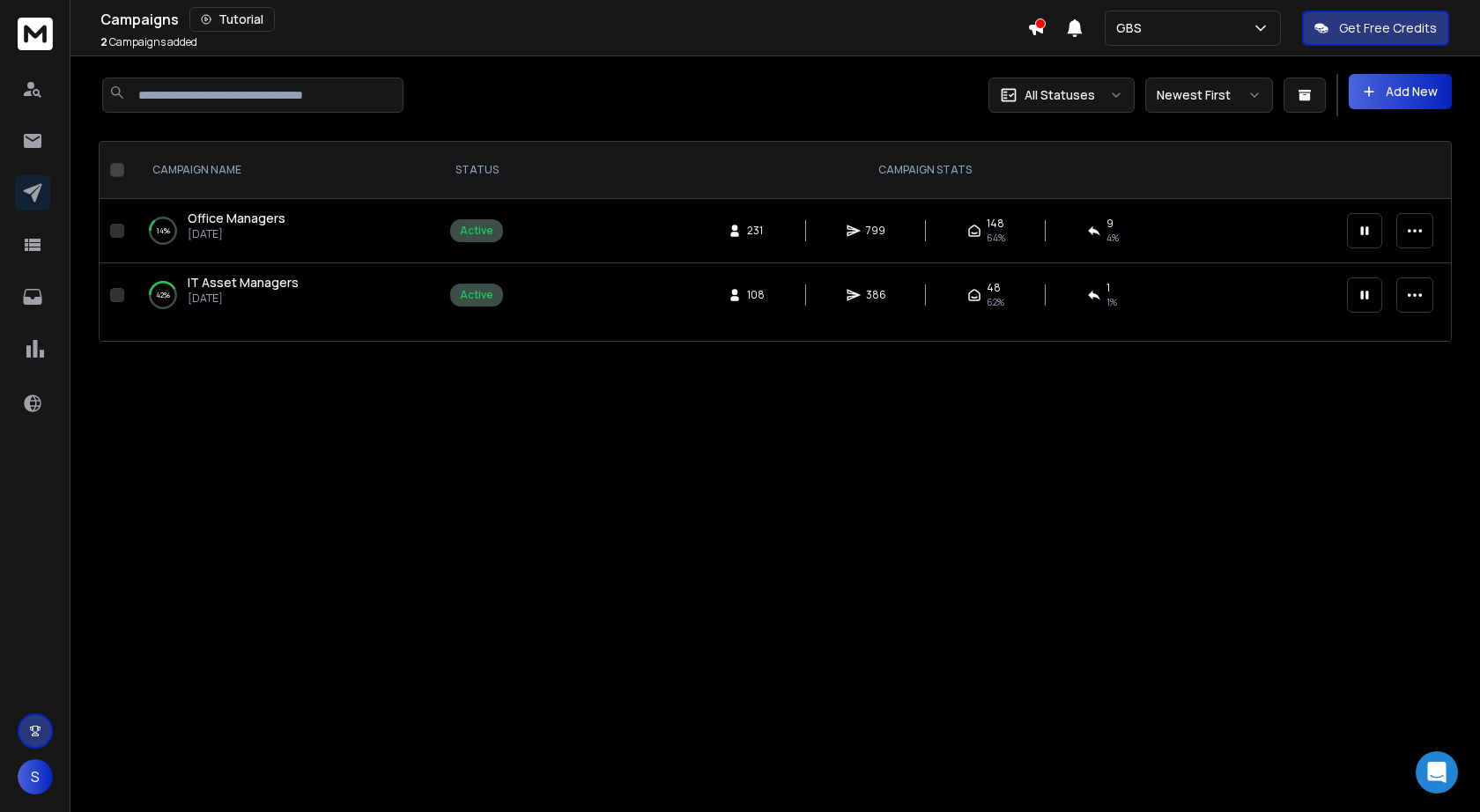
click at [1399, 238] on button "button" at bounding box center [1415, 231] width 37 height 35
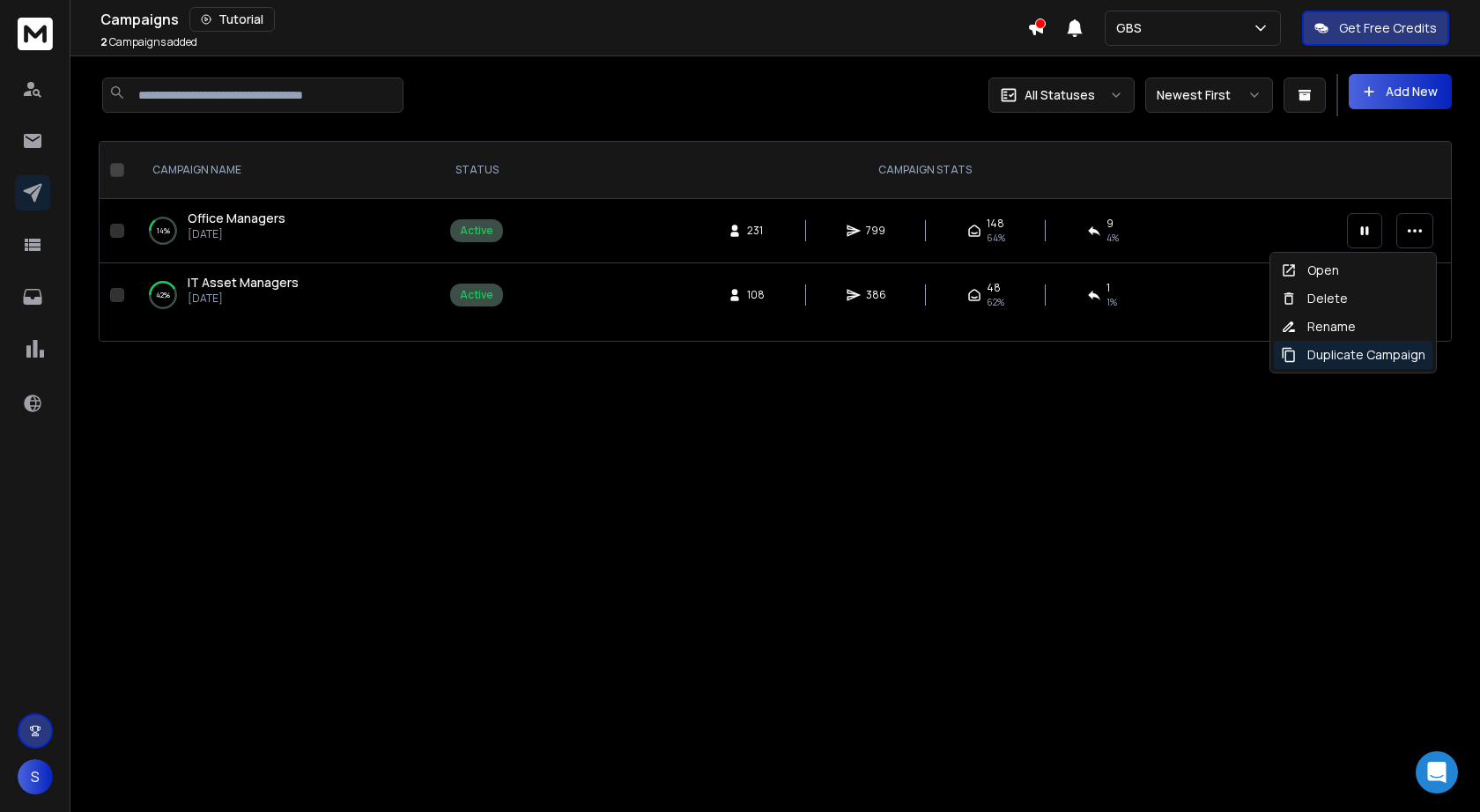
click at [925, 436] on div "Campaigns 2 Campaigns Added All Statuses Newest First Add New CAMPAIGN NAME STA…" at bounding box center [774, 479] width 1353 height 812
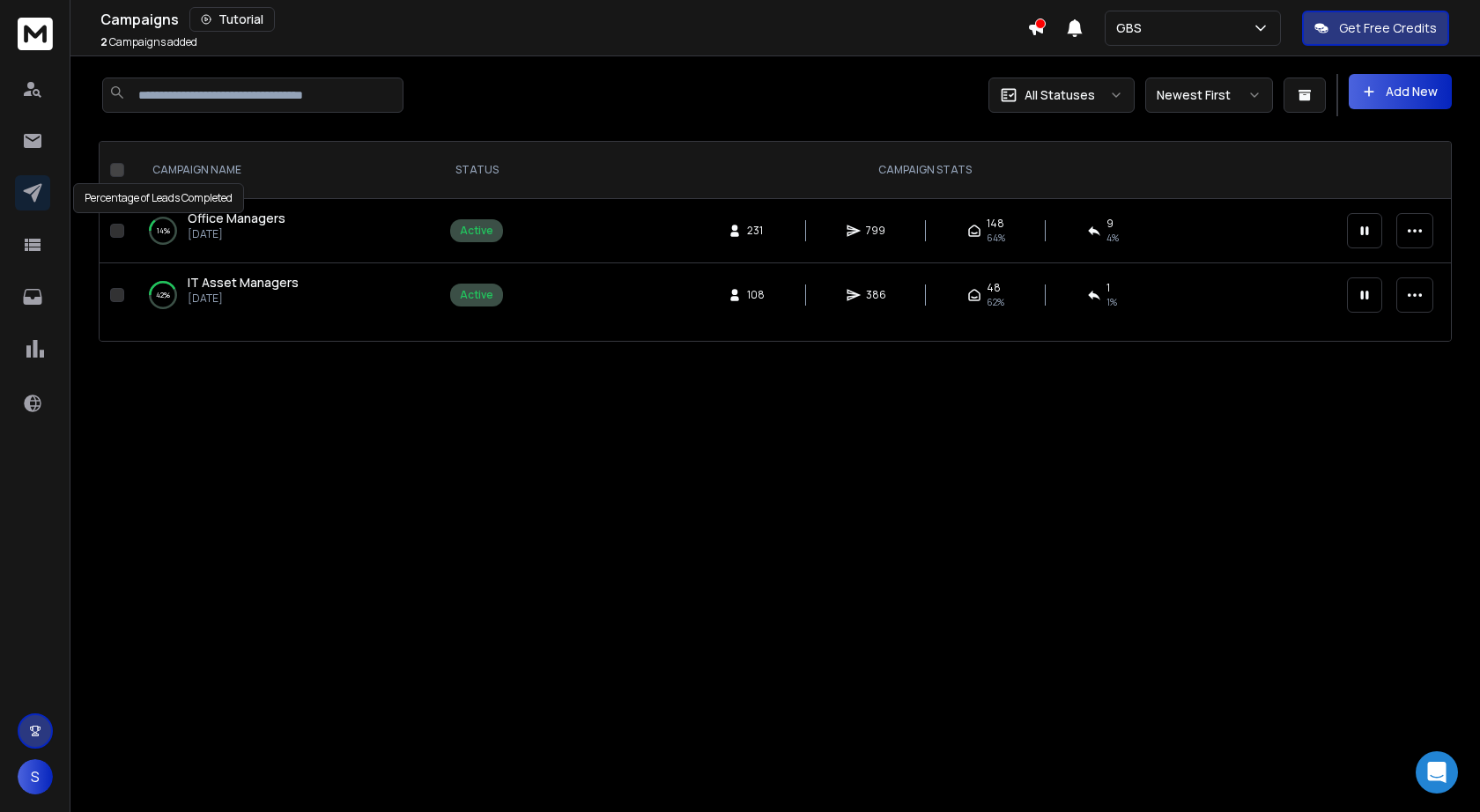
click at [222, 223] on span "Office Managers" at bounding box center [236, 218] width 98 height 17
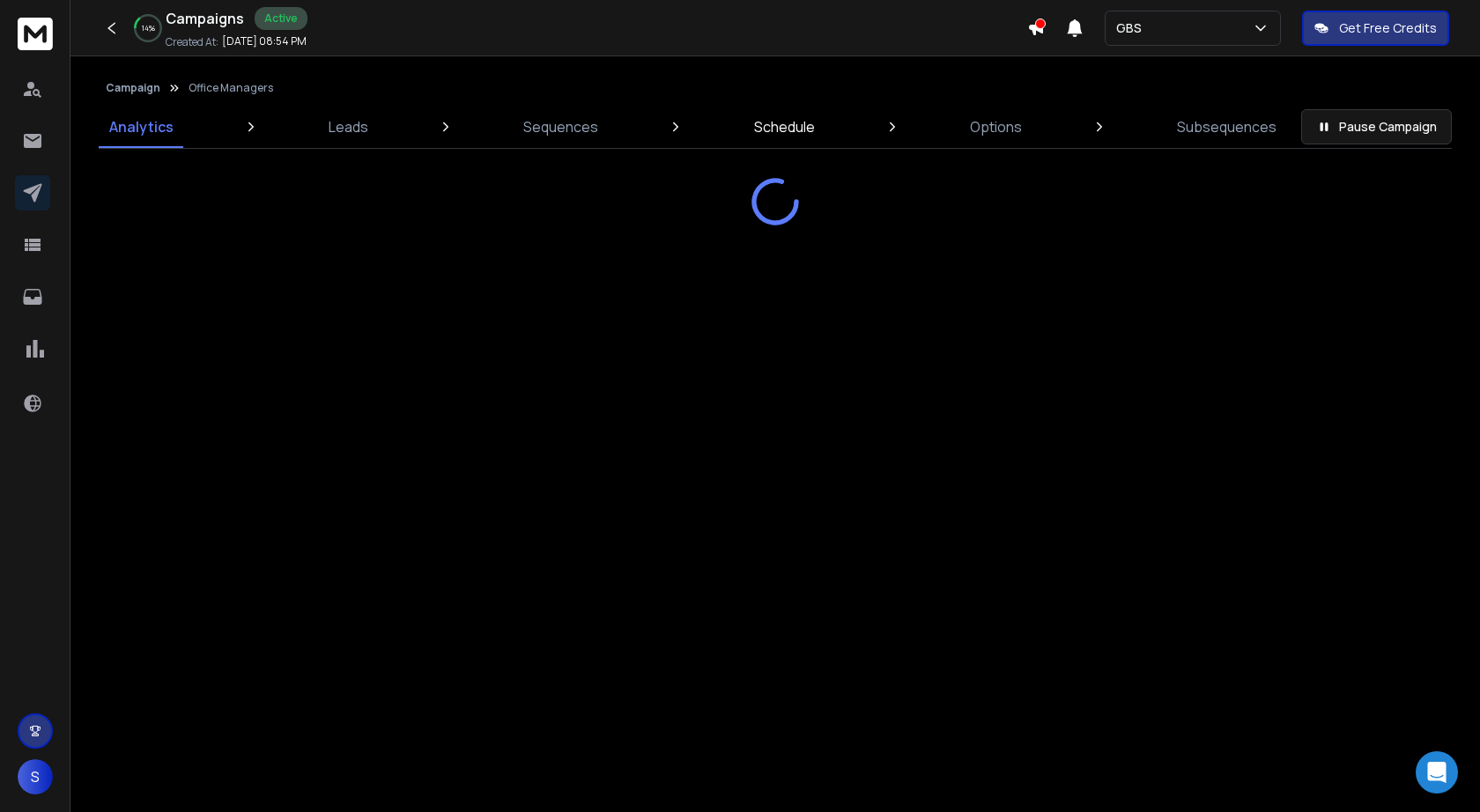
click at [768, 129] on p "Schedule" at bounding box center [785, 126] width 61 height 21
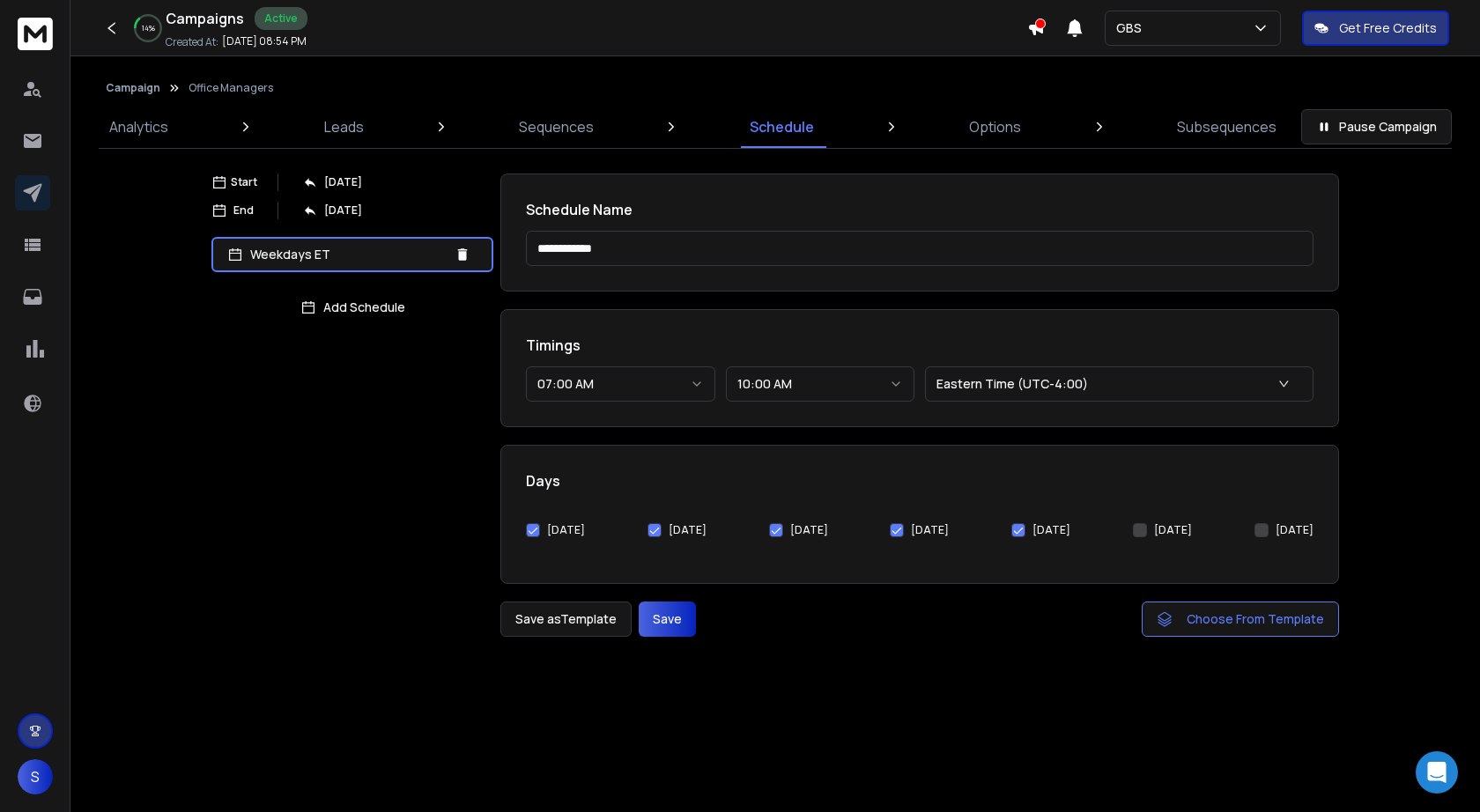
click at [362, 212] on p "[DATE]" at bounding box center [342, 210] width 38 height 14
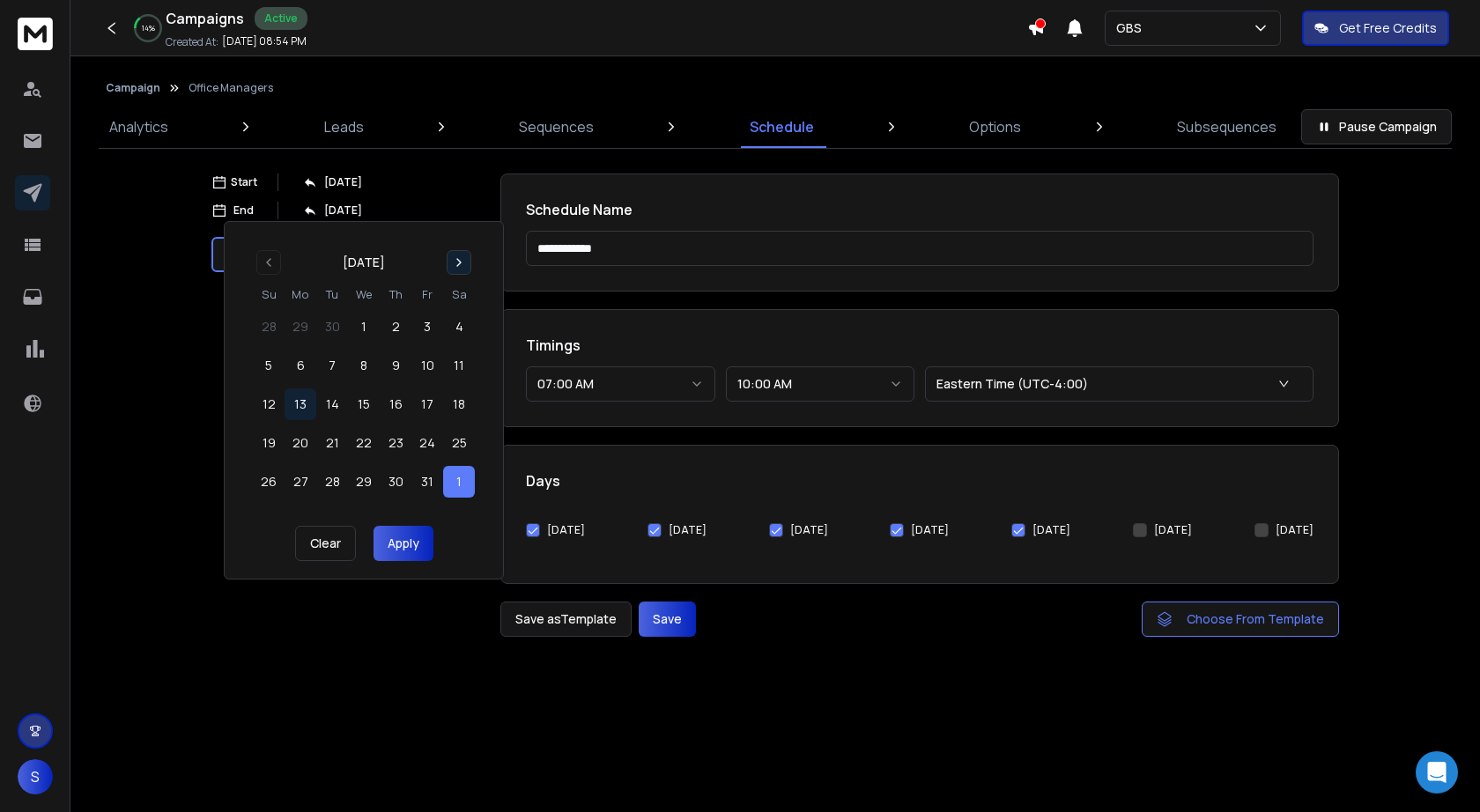
click at [466, 269] on button "Go to next month" at bounding box center [458, 262] width 25 height 25
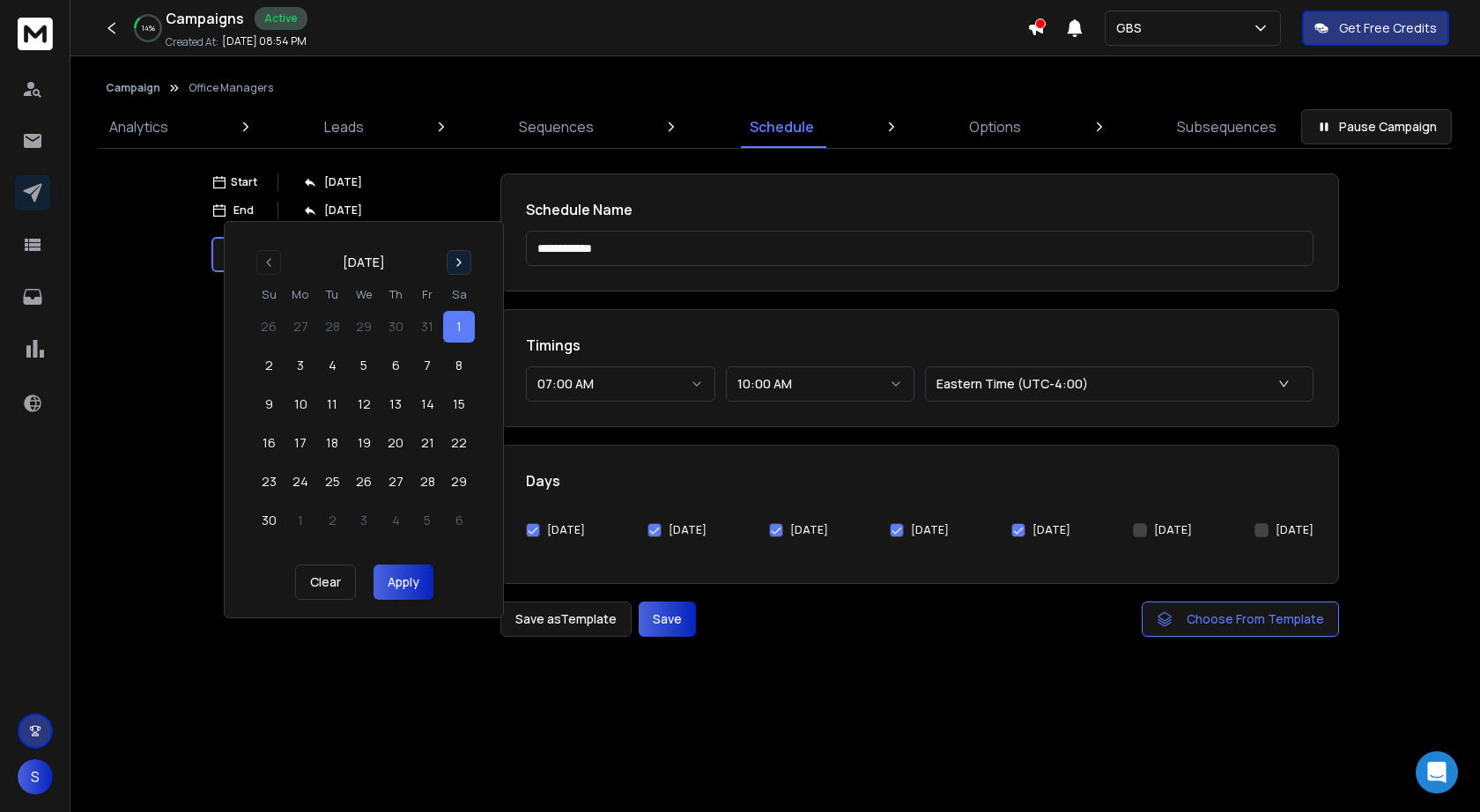
click at [466, 269] on button "Go to next month" at bounding box center [458, 262] width 25 height 25
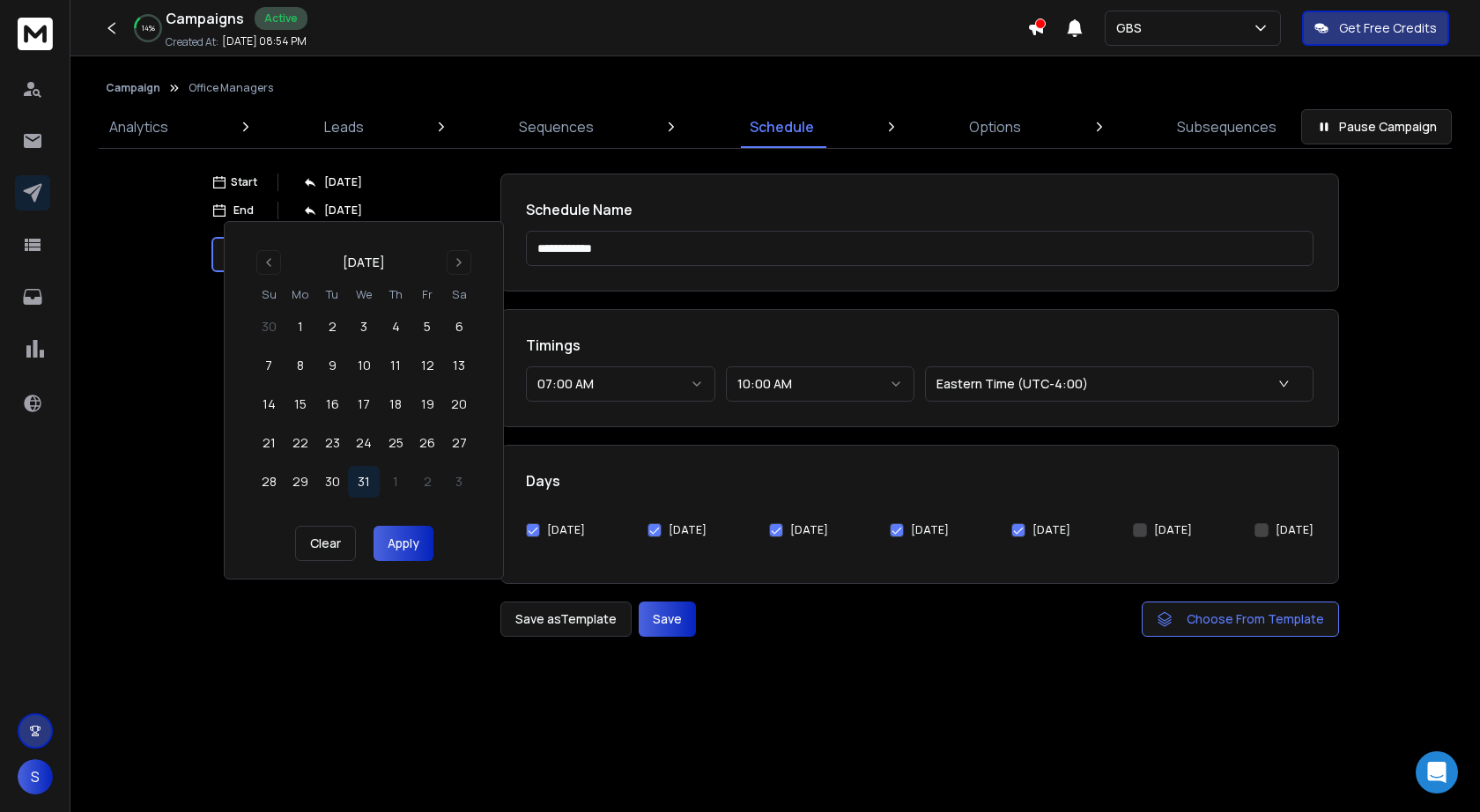
click at [364, 477] on button "31" at bounding box center [363, 482] width 31 height 31
click at [416, 536] on button "Apply" at bounding box center [403, 543] width 60 height 35
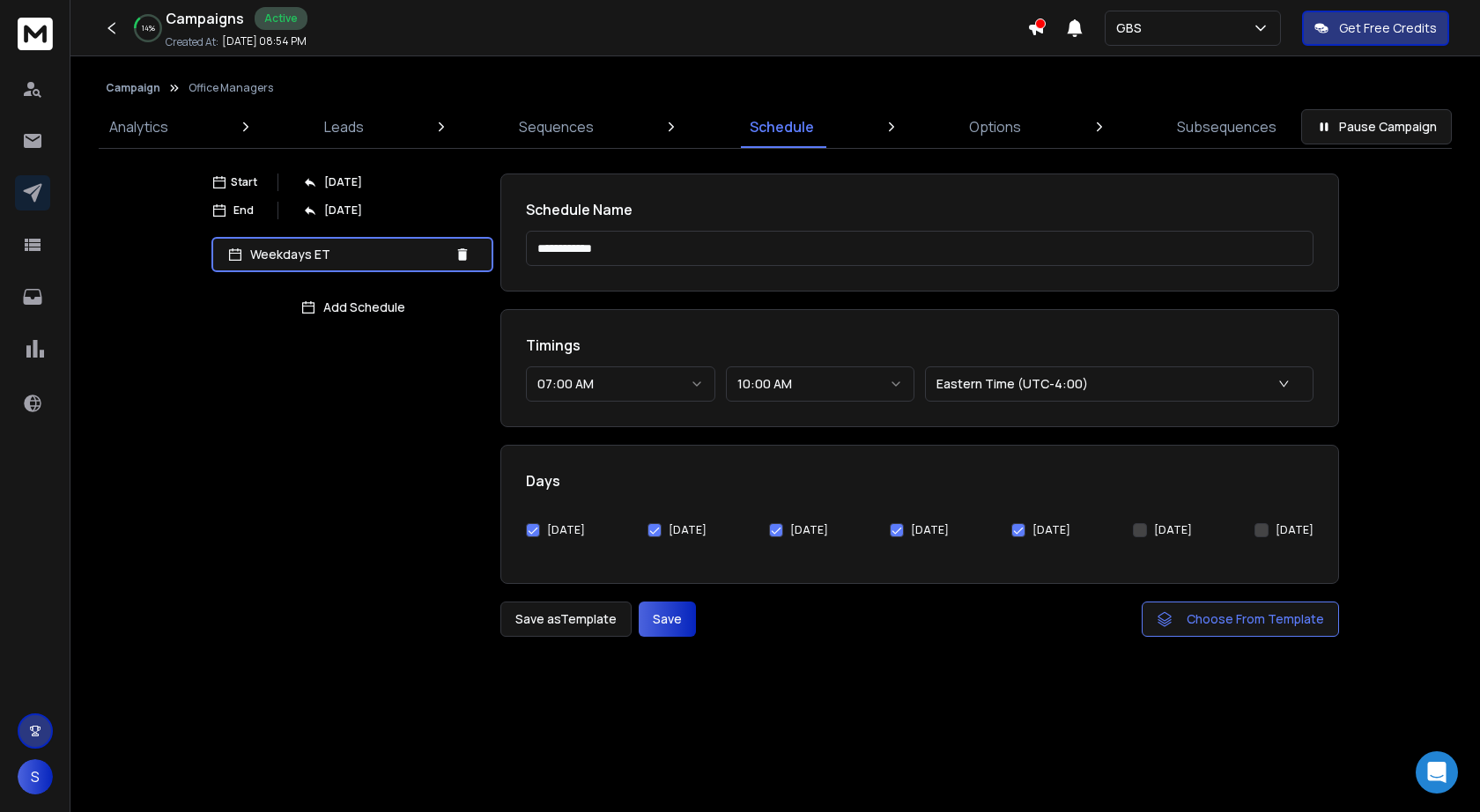
click at [679, 628] on button "Save" at bounding box center [667, 619] width 57 height 35
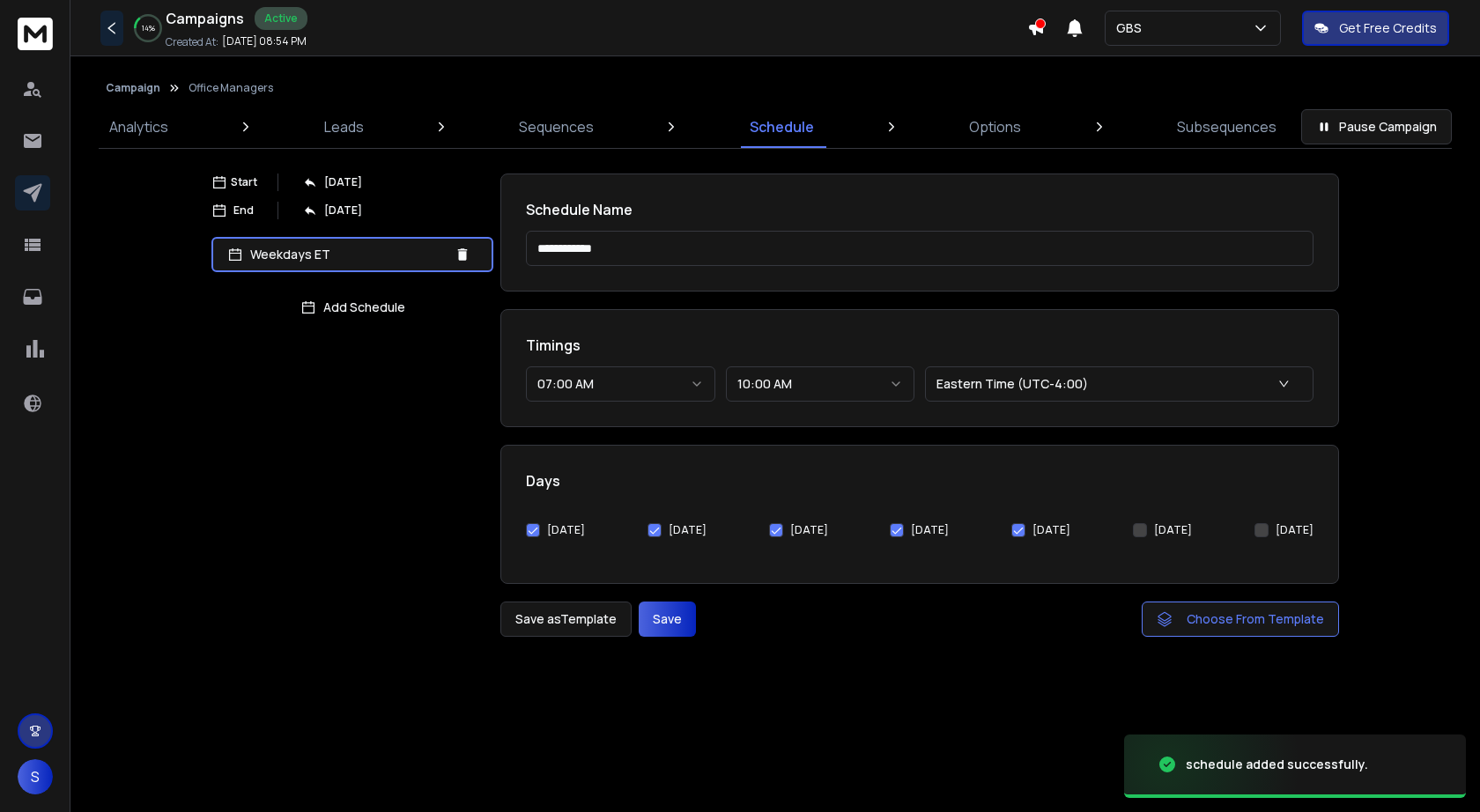
click at [120, 28] on button at bounding box center [111, 28] width 23 height 35
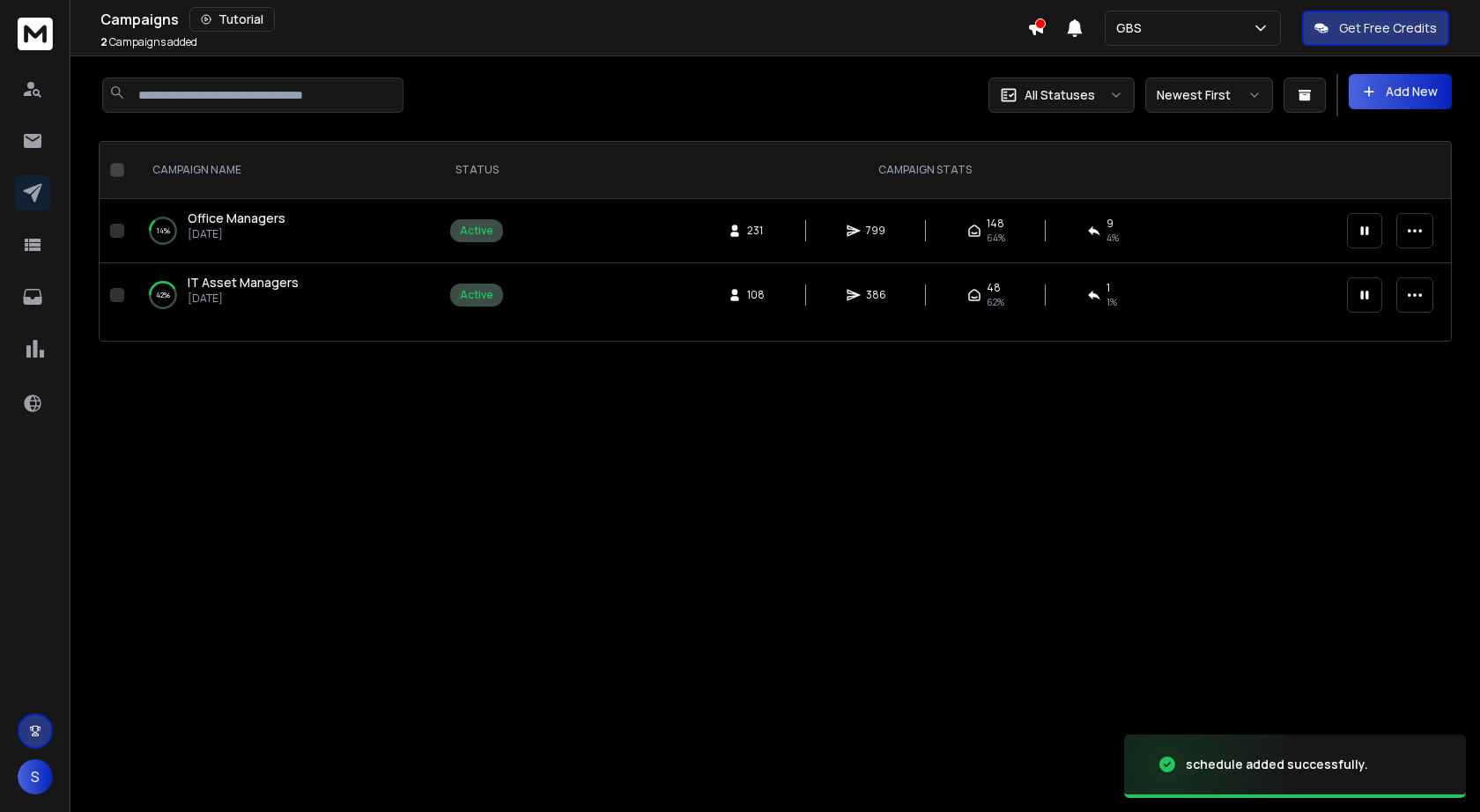
click at [249, 292] on p "[DATE]" at bounding box center [243, 298] width 111 height 14
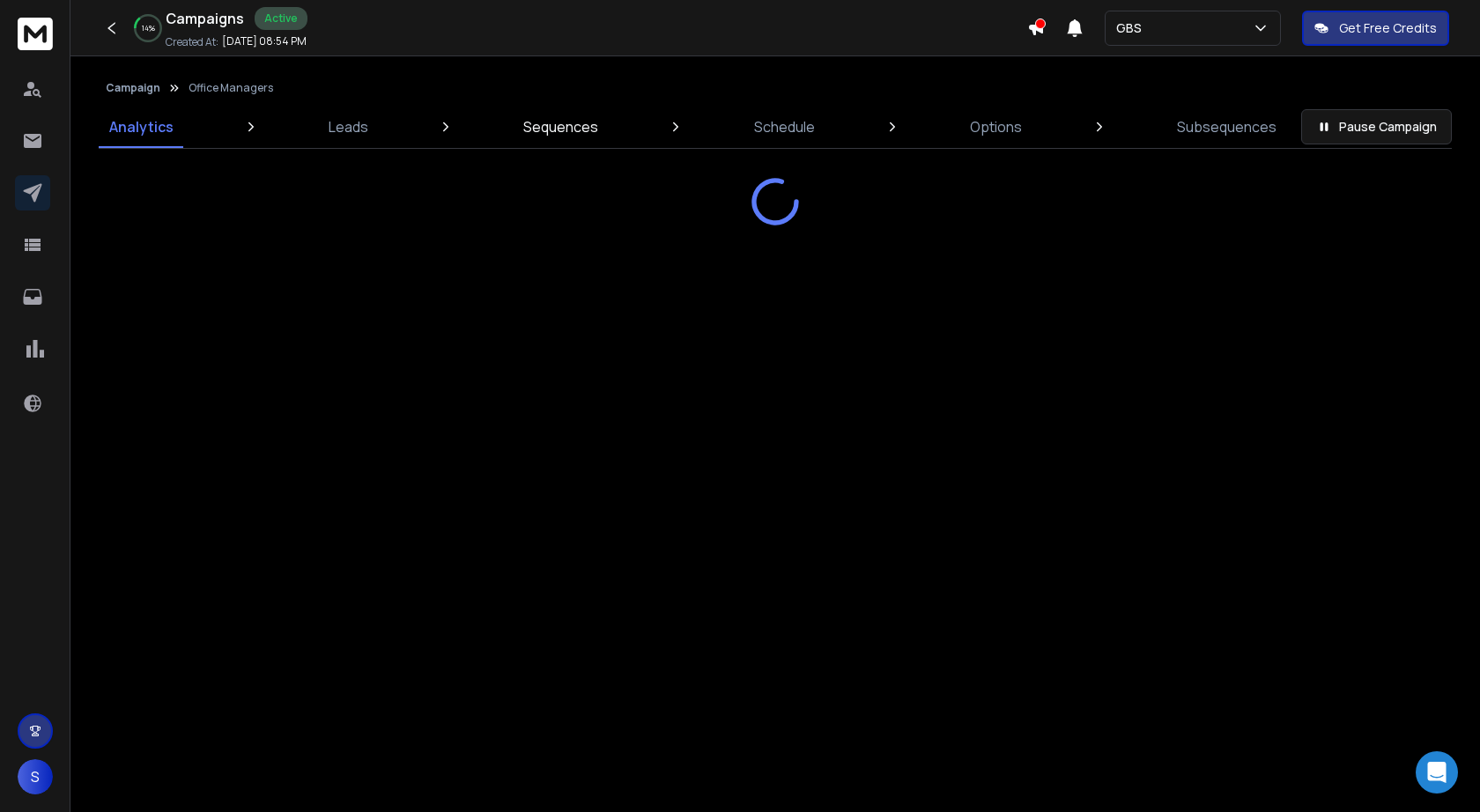
click at [530, 142] on link "Sequences" at bounding box center [560, 127] width 96 height 42
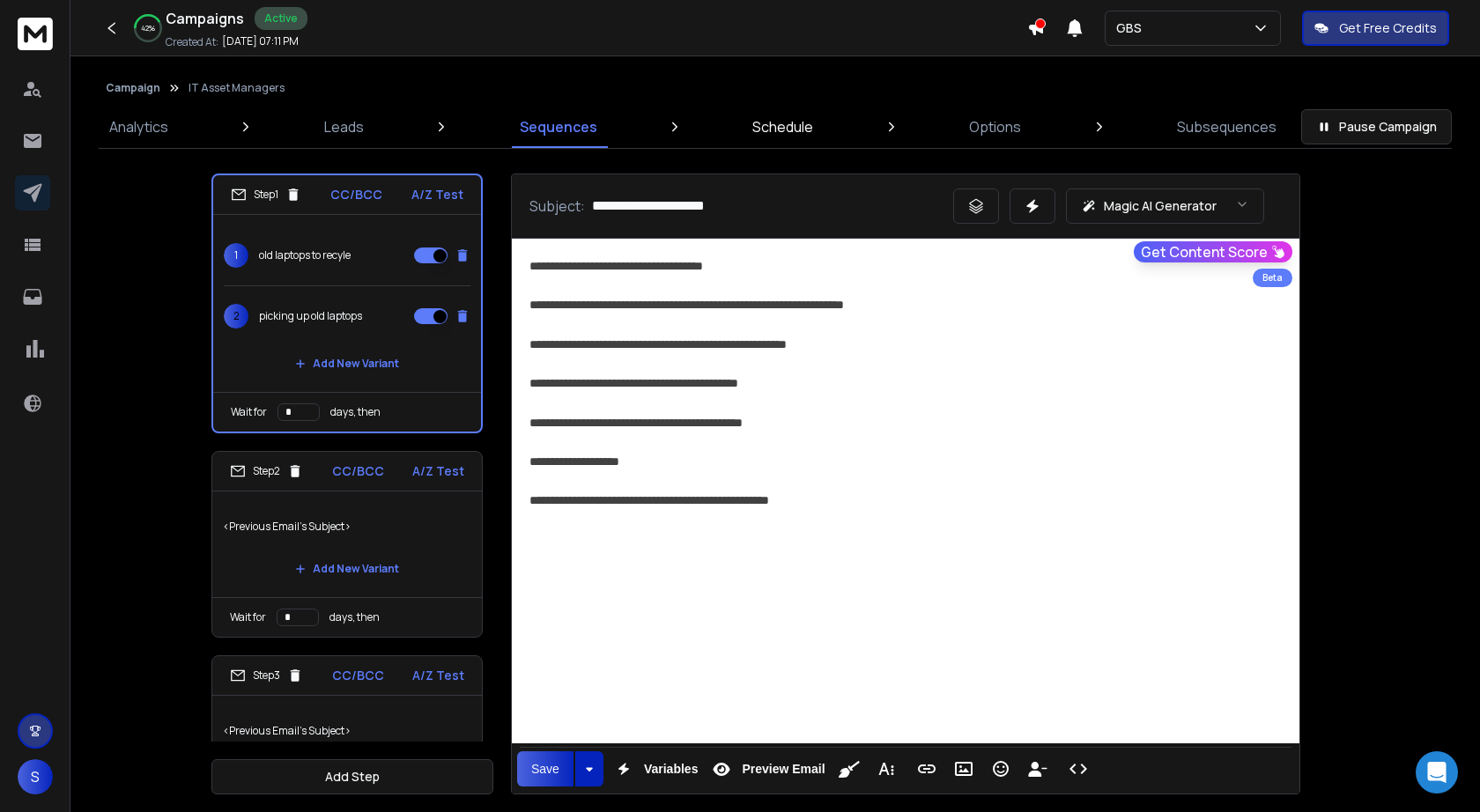
click at [757, 128] on p "Schedule" at bounding box center [783, 126] width 61 height 21
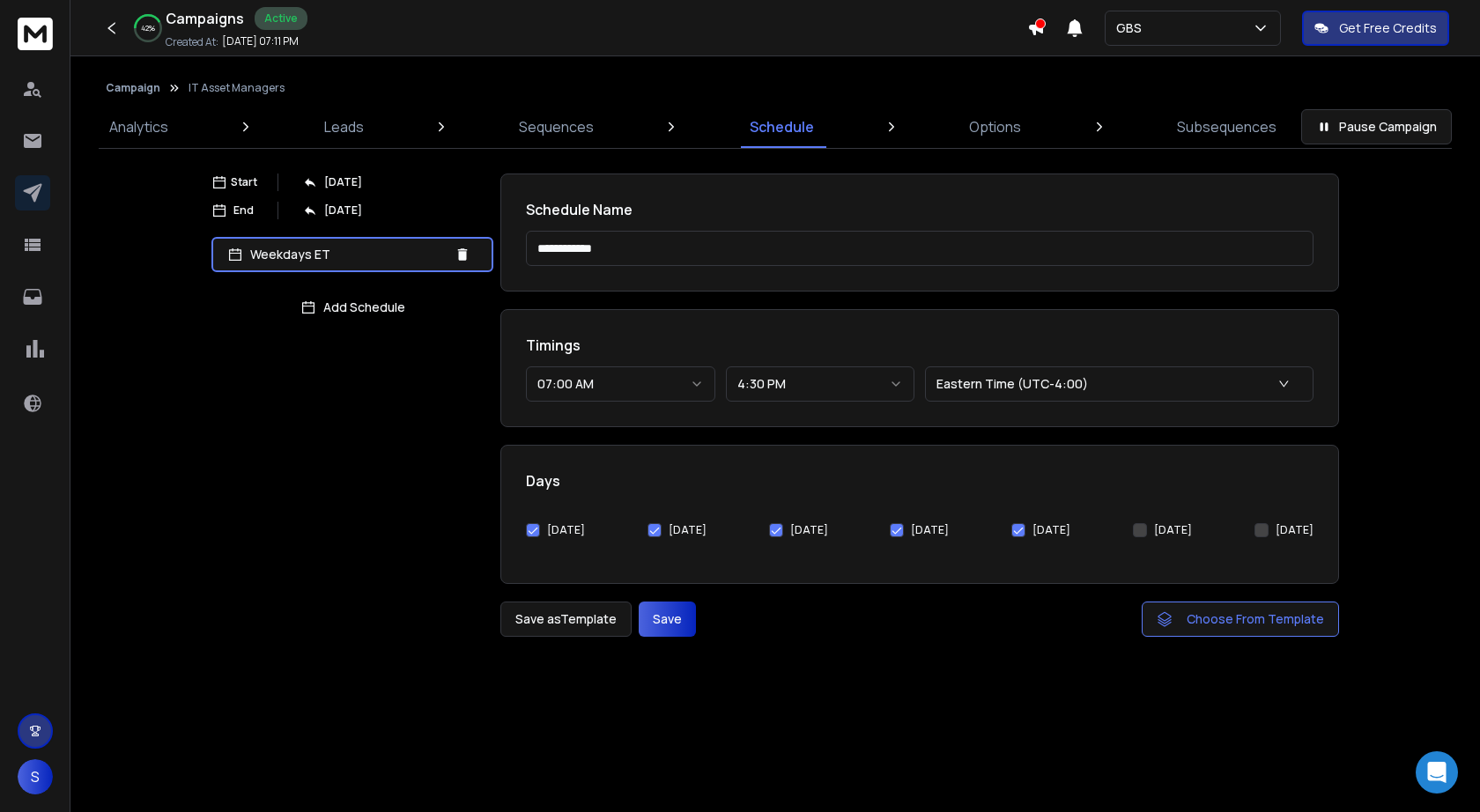
click at [360, 205] on p "[DATE]" at bounding box center [342, 210] width 38 height 14
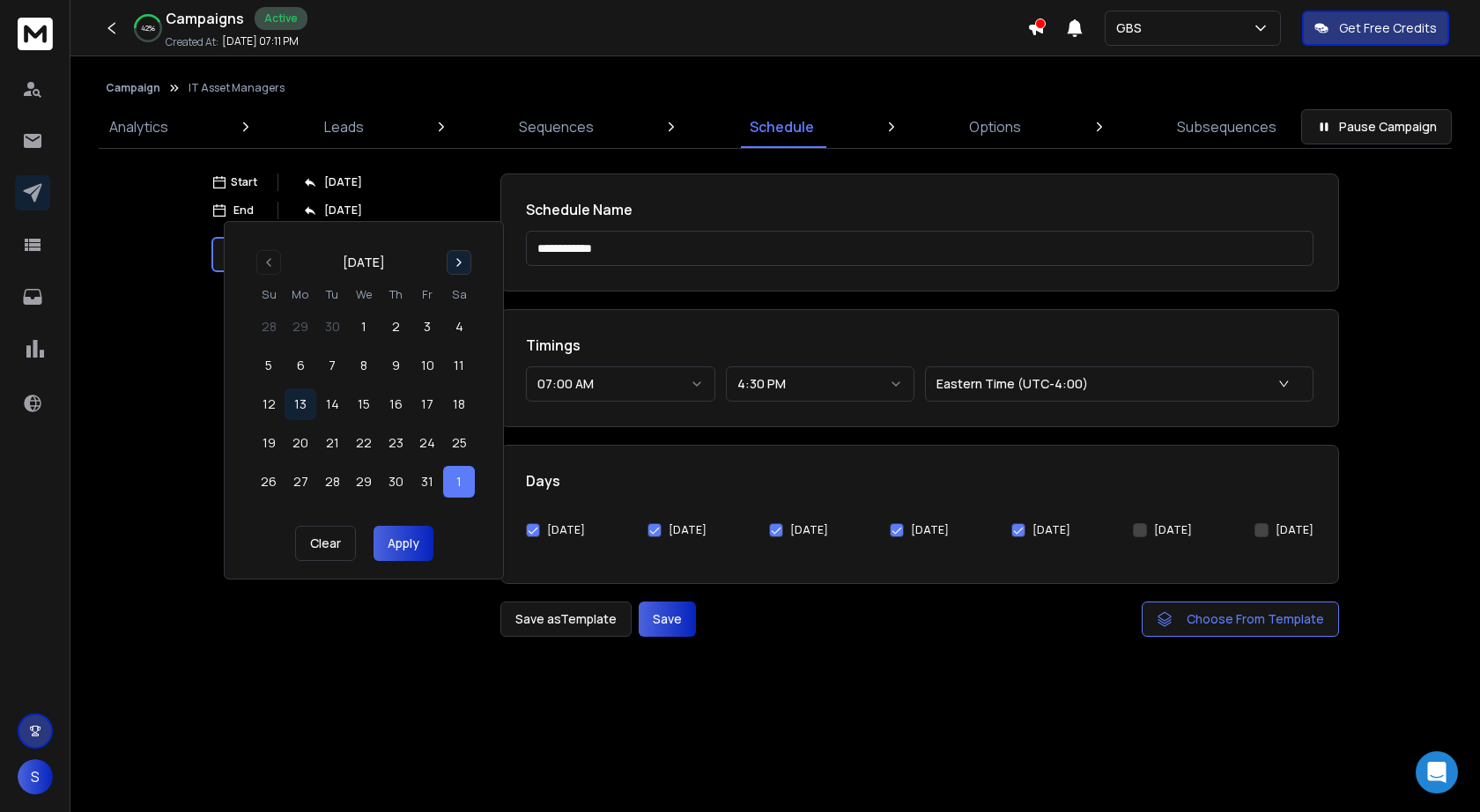
click at [454, 257] on icon "Go to next month" at bounding box center [458, 262] width 14 height 14
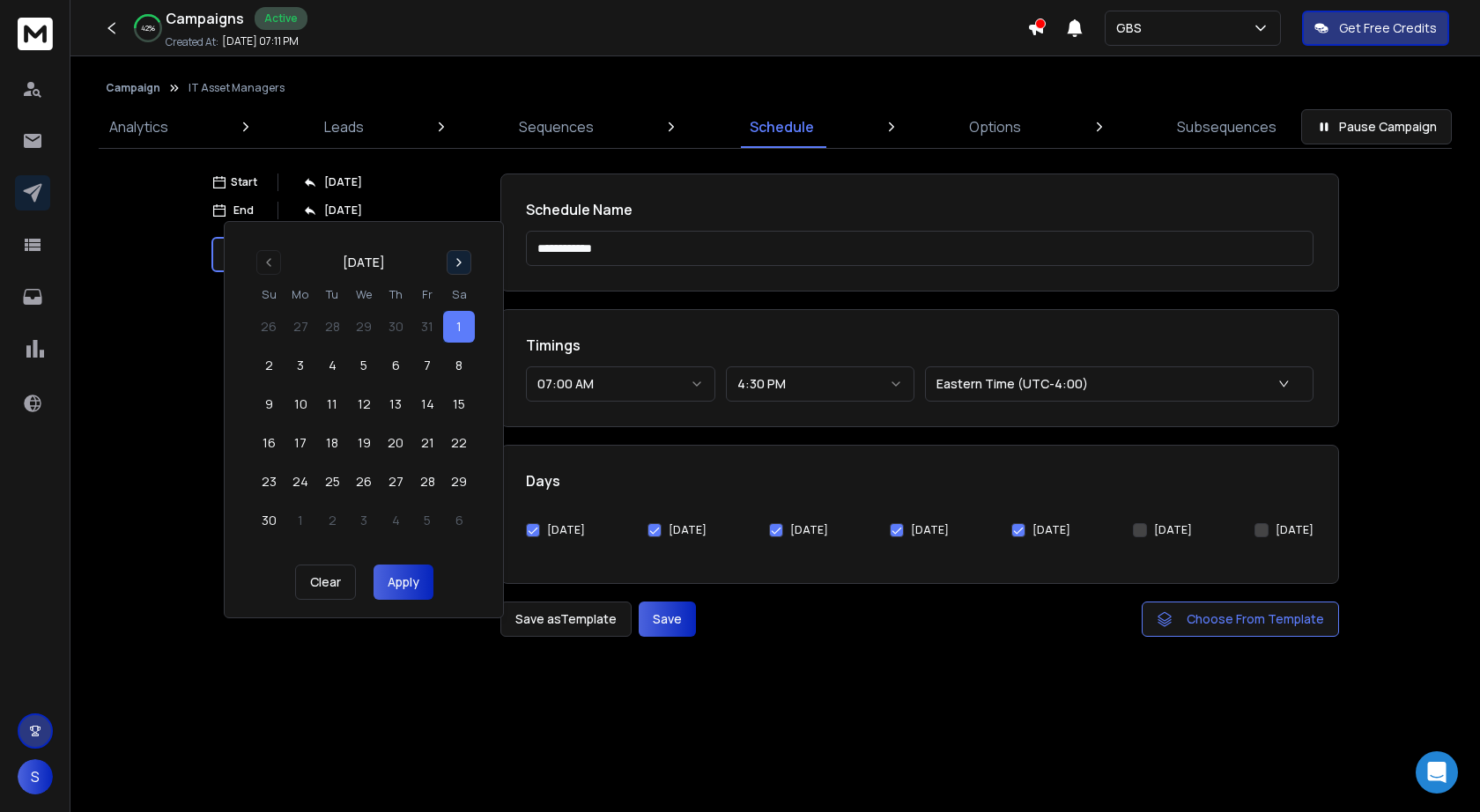
click at [461, 268] on icon "Go to next month" at bounding box center [458, 262] width 14 height 14
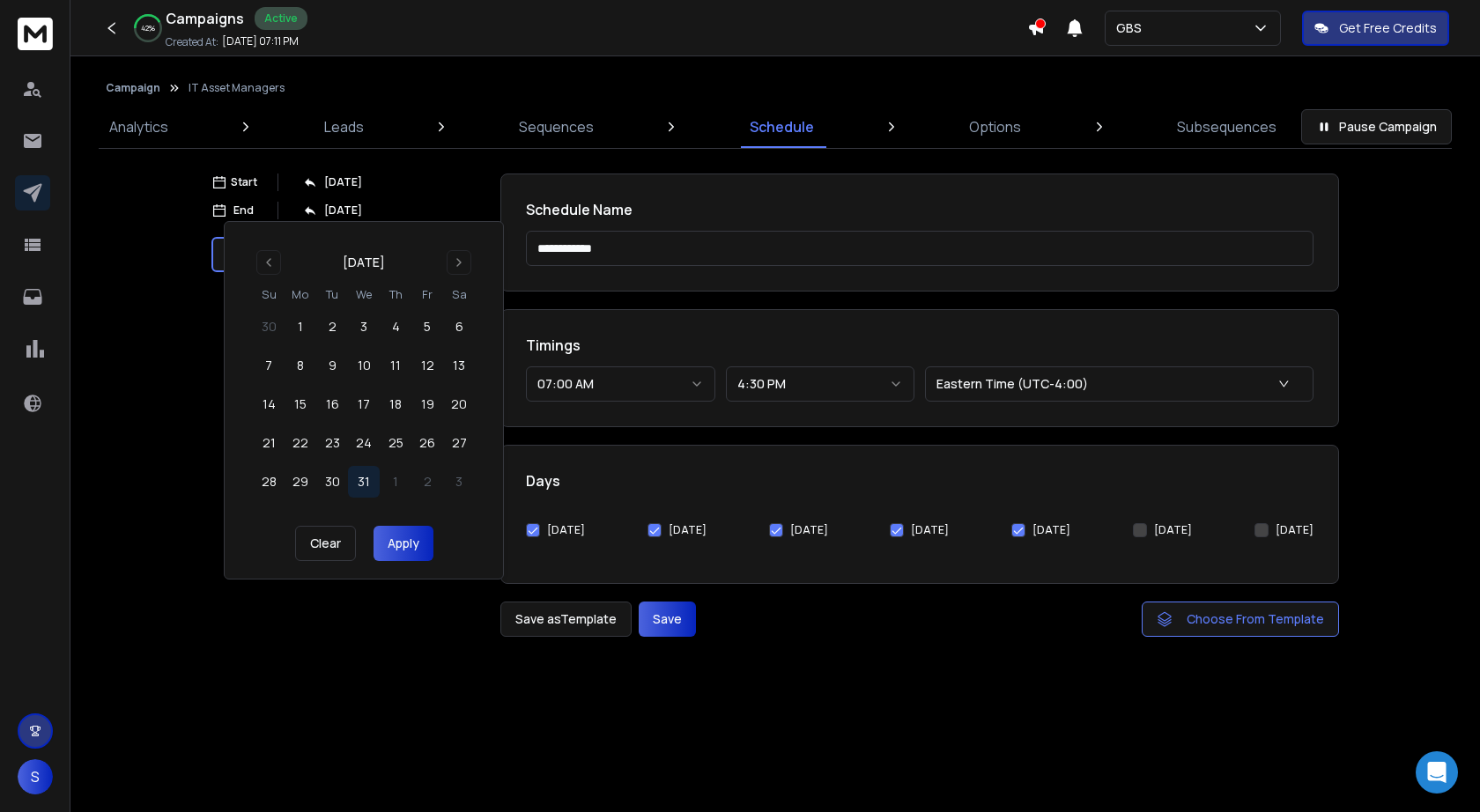
click at [372, 472] on button "31" at bounding box center [363, 482] width 31 height 31
click at [398, 549] on button "Apply" at bounding box center [403, 543] width 60 height 35
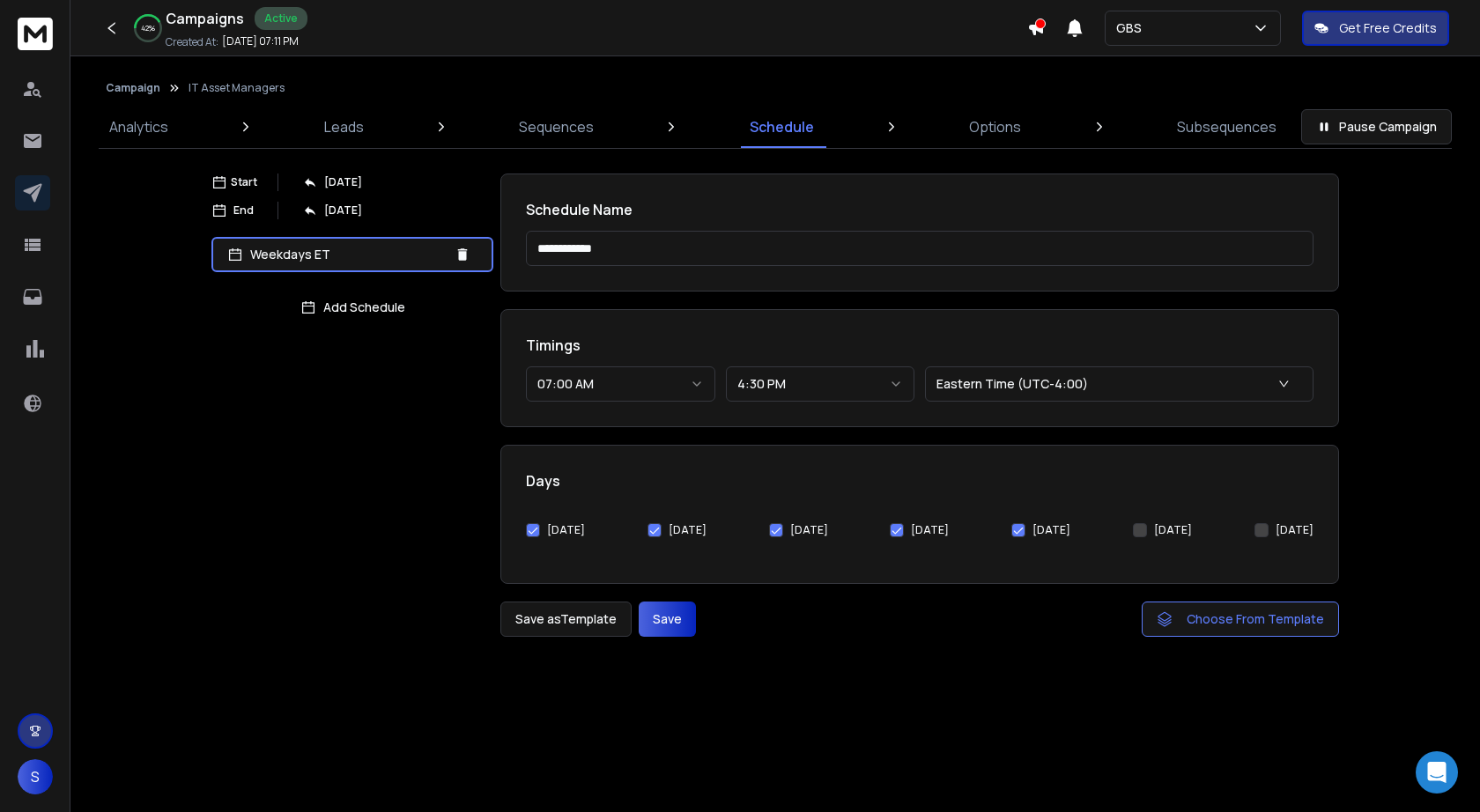
click at [678, 615] on button "Save" at bounding box center [667, 619] width 57 height 35
click at [110, 20] on icon at bounding box center [111, 28] width 16 height 16
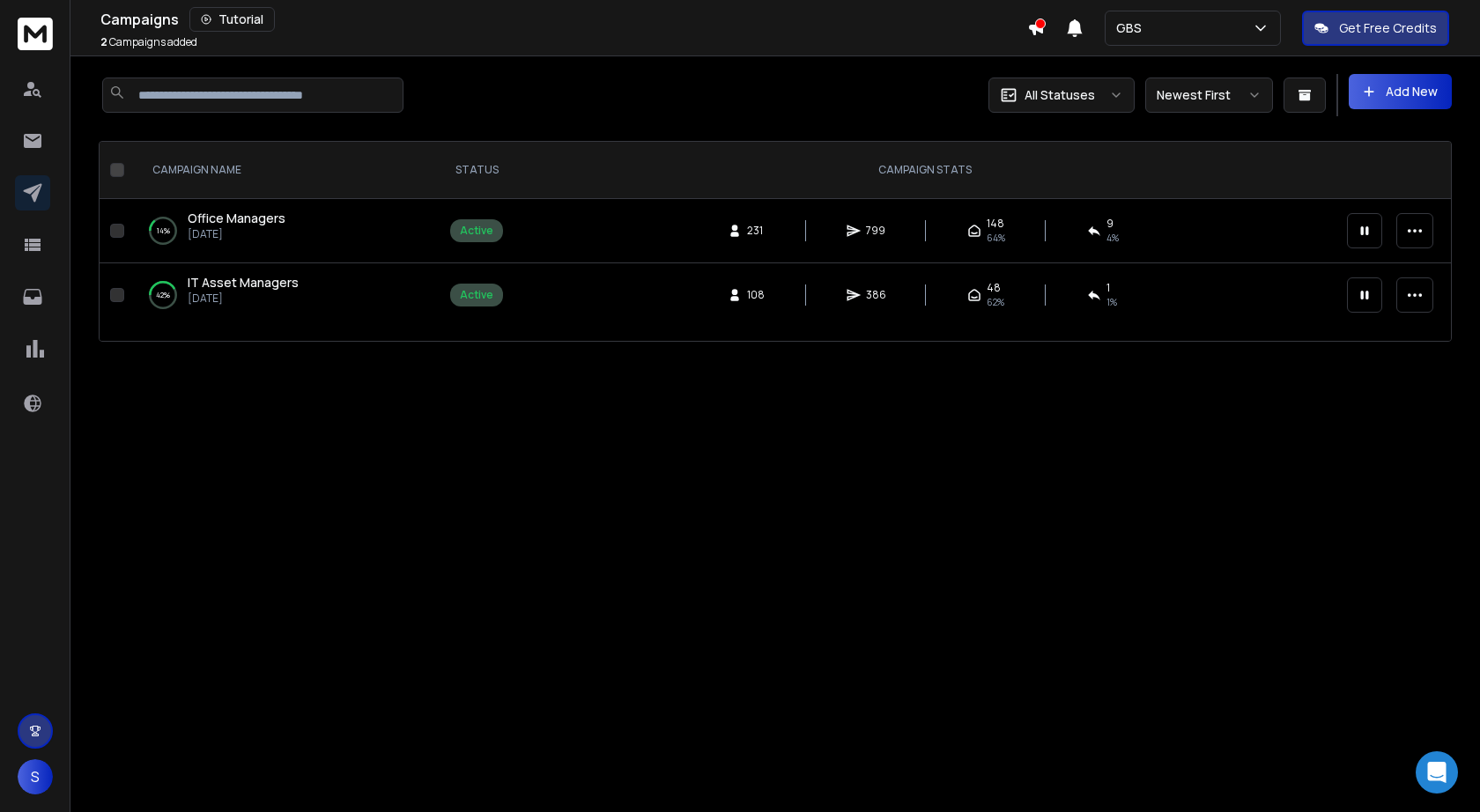
click at [247, 279] on span "IT Asset Managers" at bounding box center [243, 282] width 111 height 17
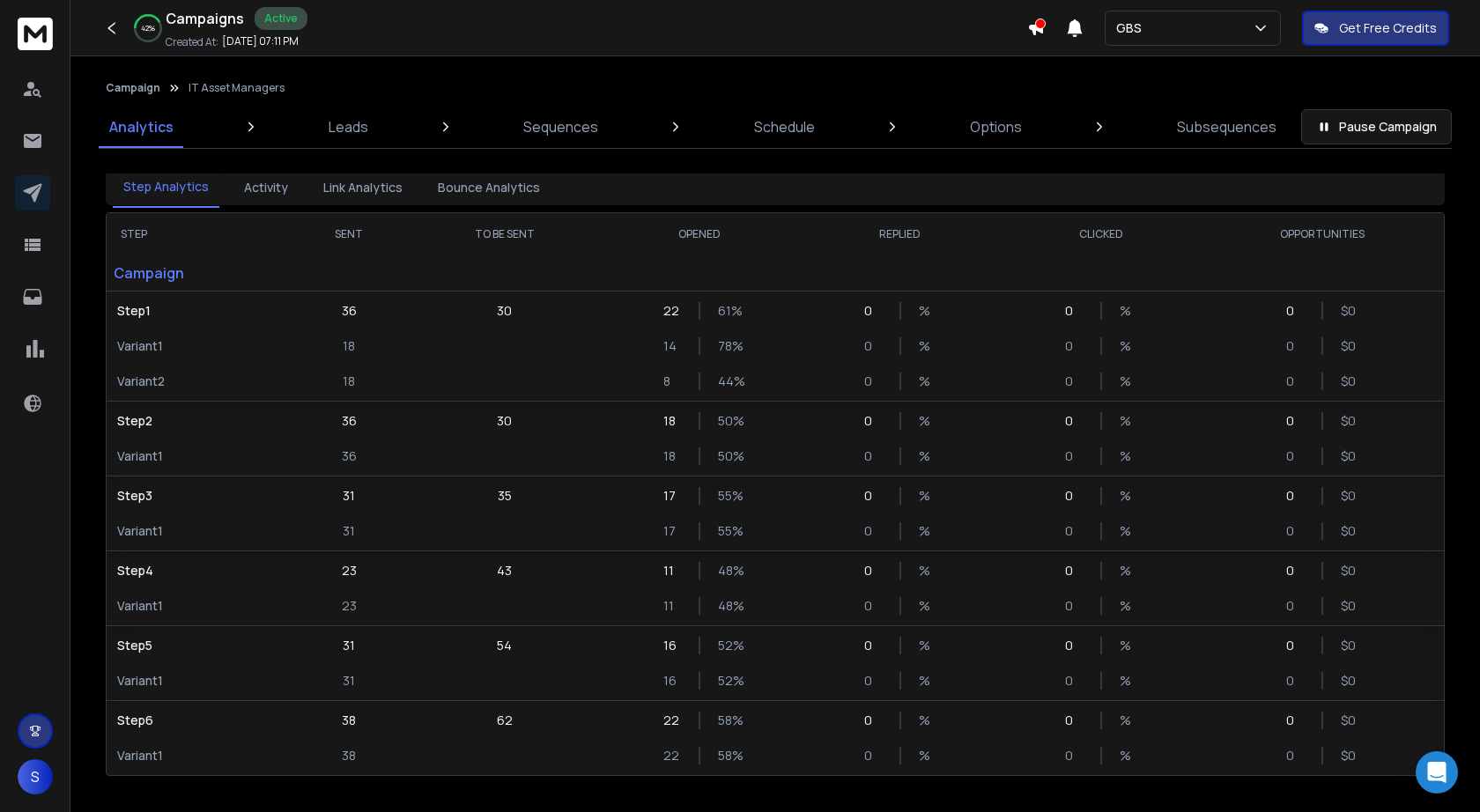
scroll to position [703, 0]
click at [980, 122] on p "Options" at bounding box center [995, 126] width 52 height 21
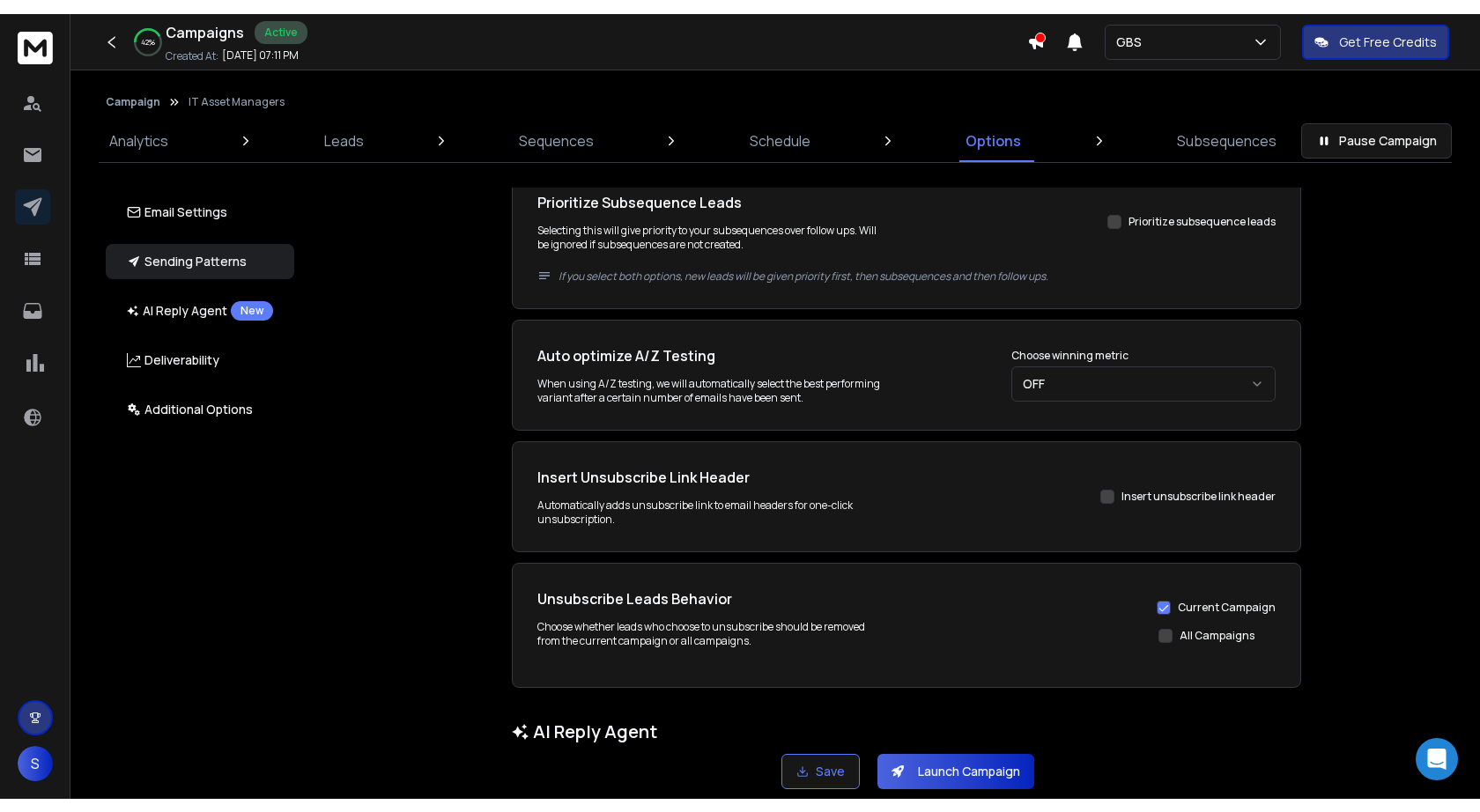
scroll to position [1632, 0]
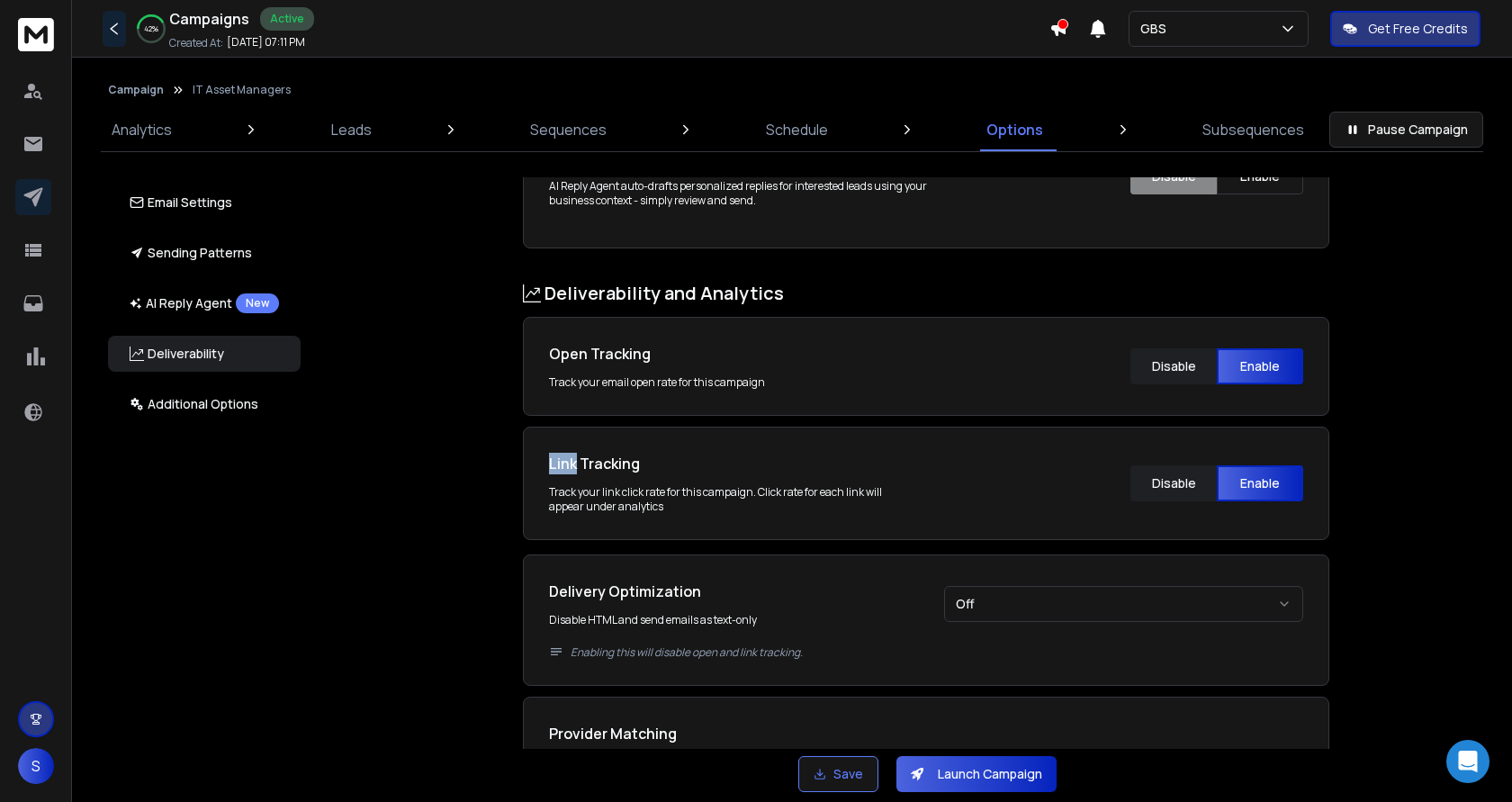
click at [118, 24] on icon at bounding box center [114, 28] width 16 height 16
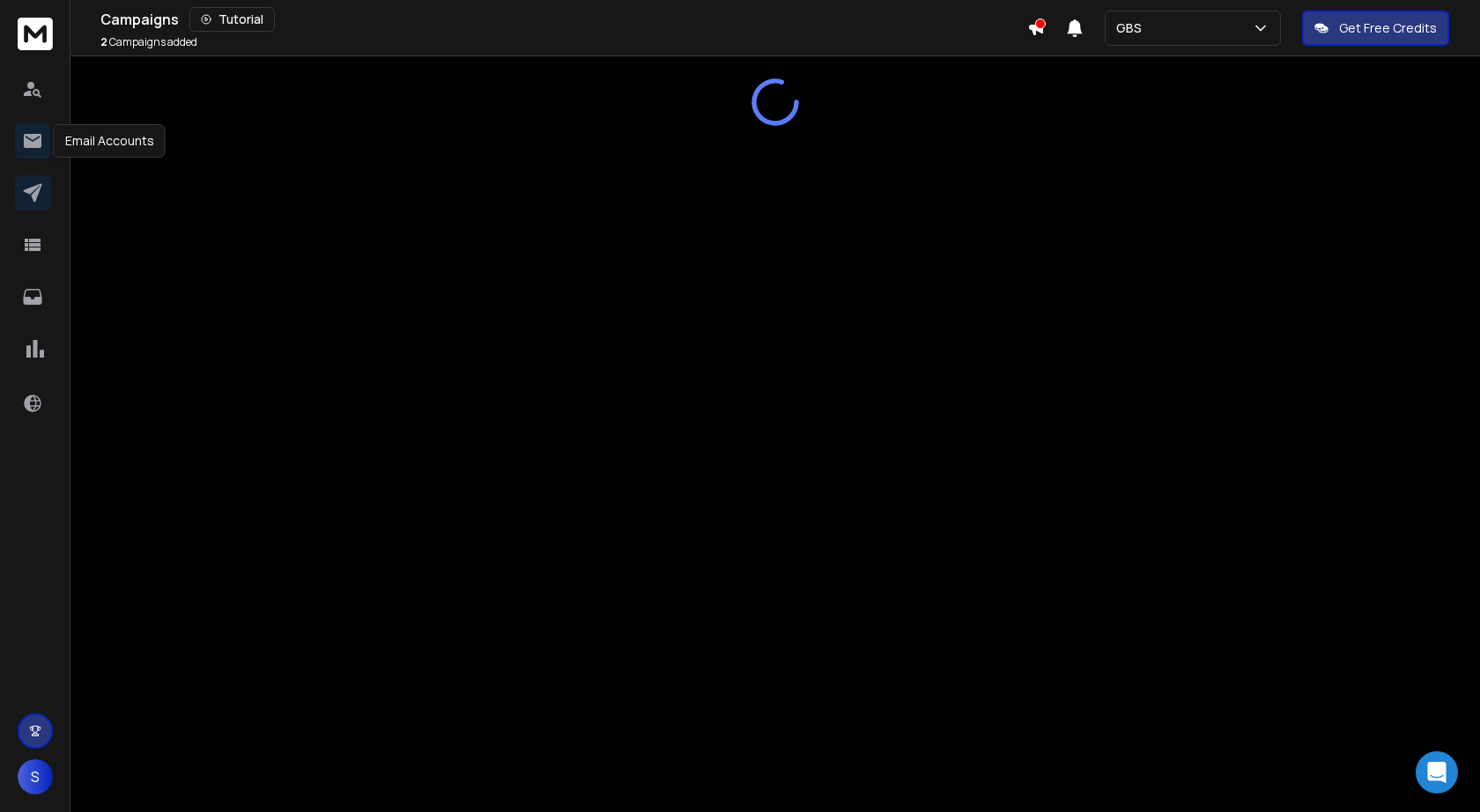
click at [46, 146] on link at bounding box center [32, 141] width 35 height 35
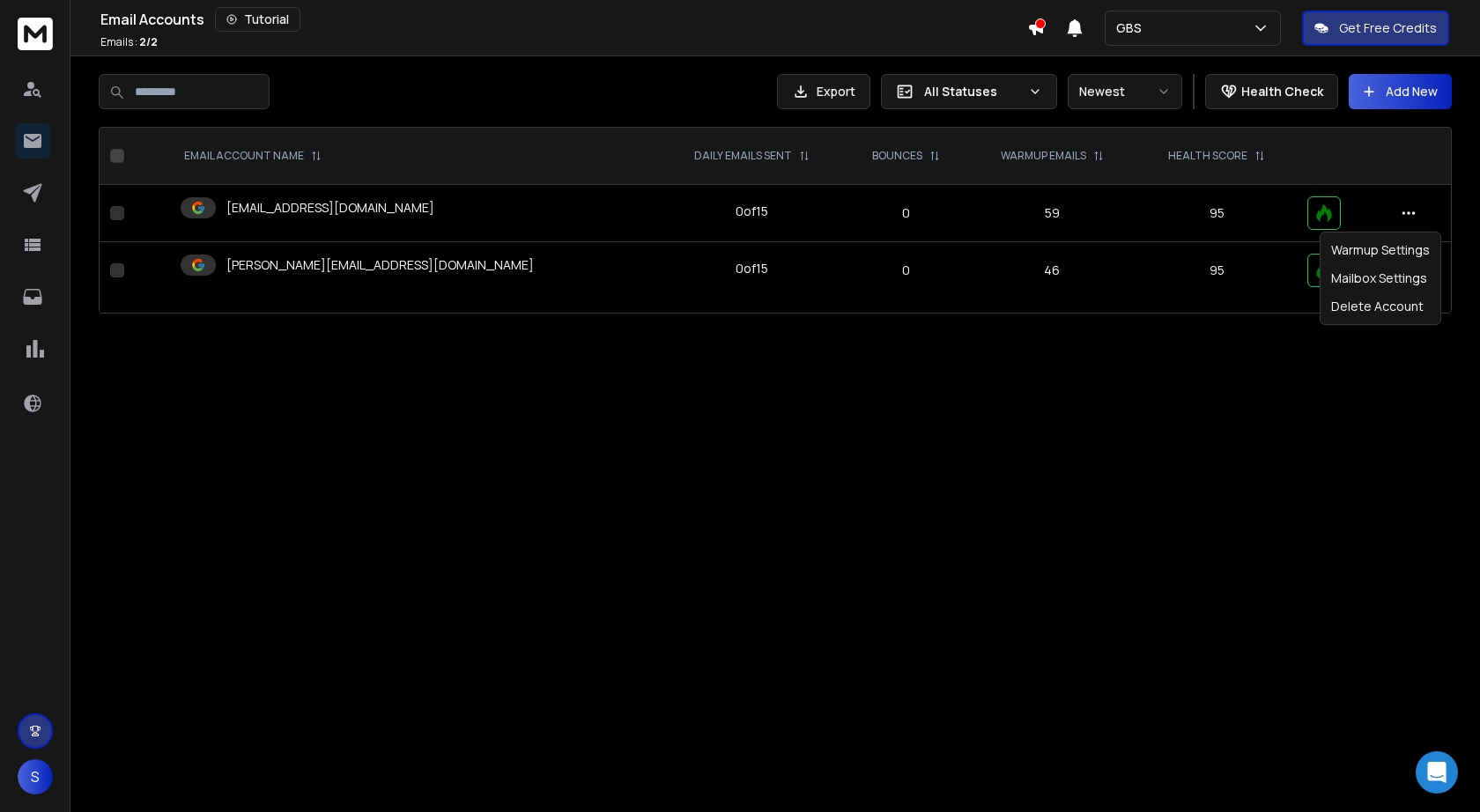
click at [1411, 202] on button at bounding box center [1409, 212] width 63 height 30
click at [1390, 277] on div "Mailbox Settings" at bounding box center [1380, 278] width 113 height 29
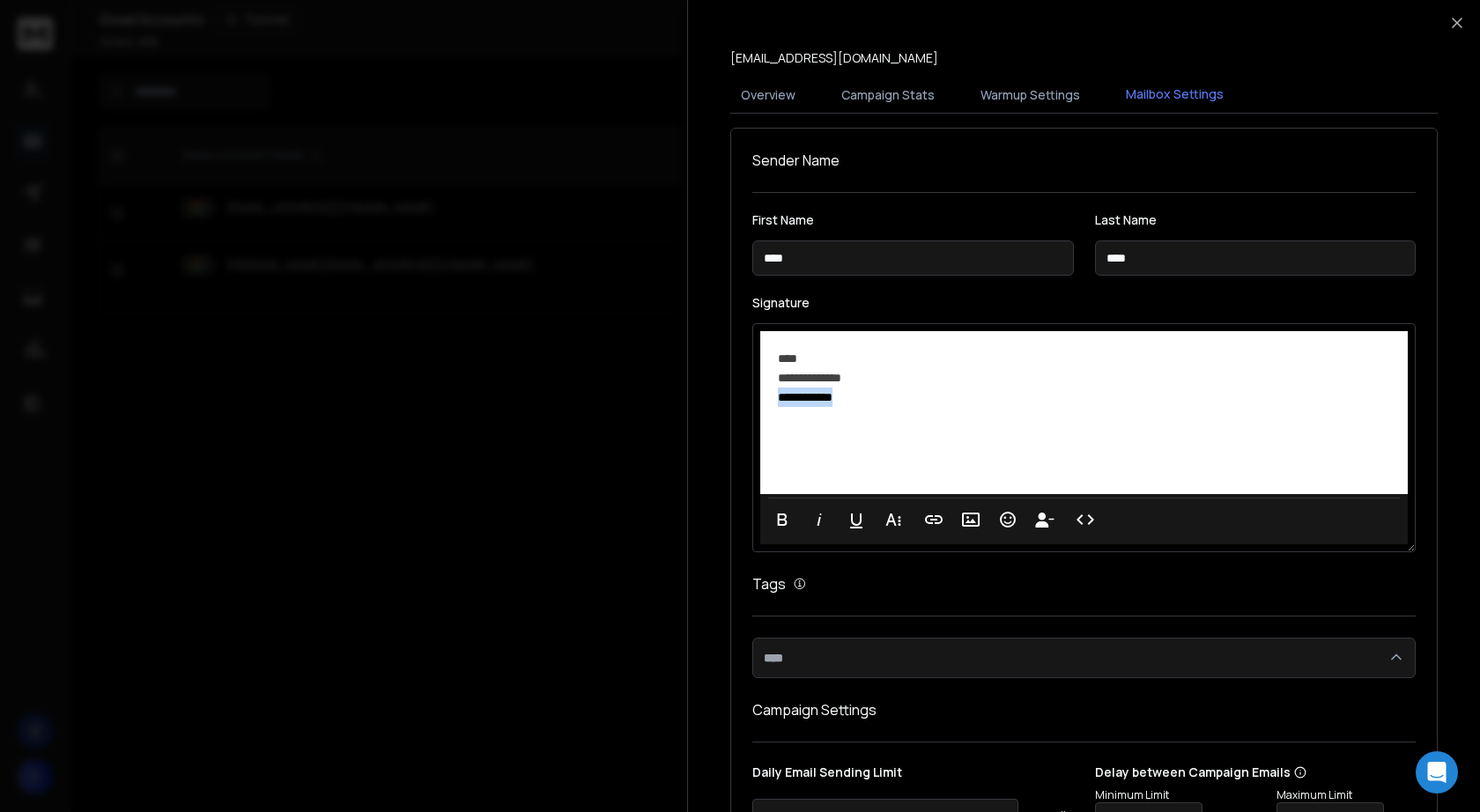
drag, startPoint x: 859, startPoint y: 401, endPoint x: 774, endPoint y: 401, distance: 85.0
click at [774, 401] on div "**********" at bounding box center [1084, 412] width 648 height 163
copy div "**********"
click at [942, 515] on icon "button" at bounding box center [933, 519] width 21 height 21
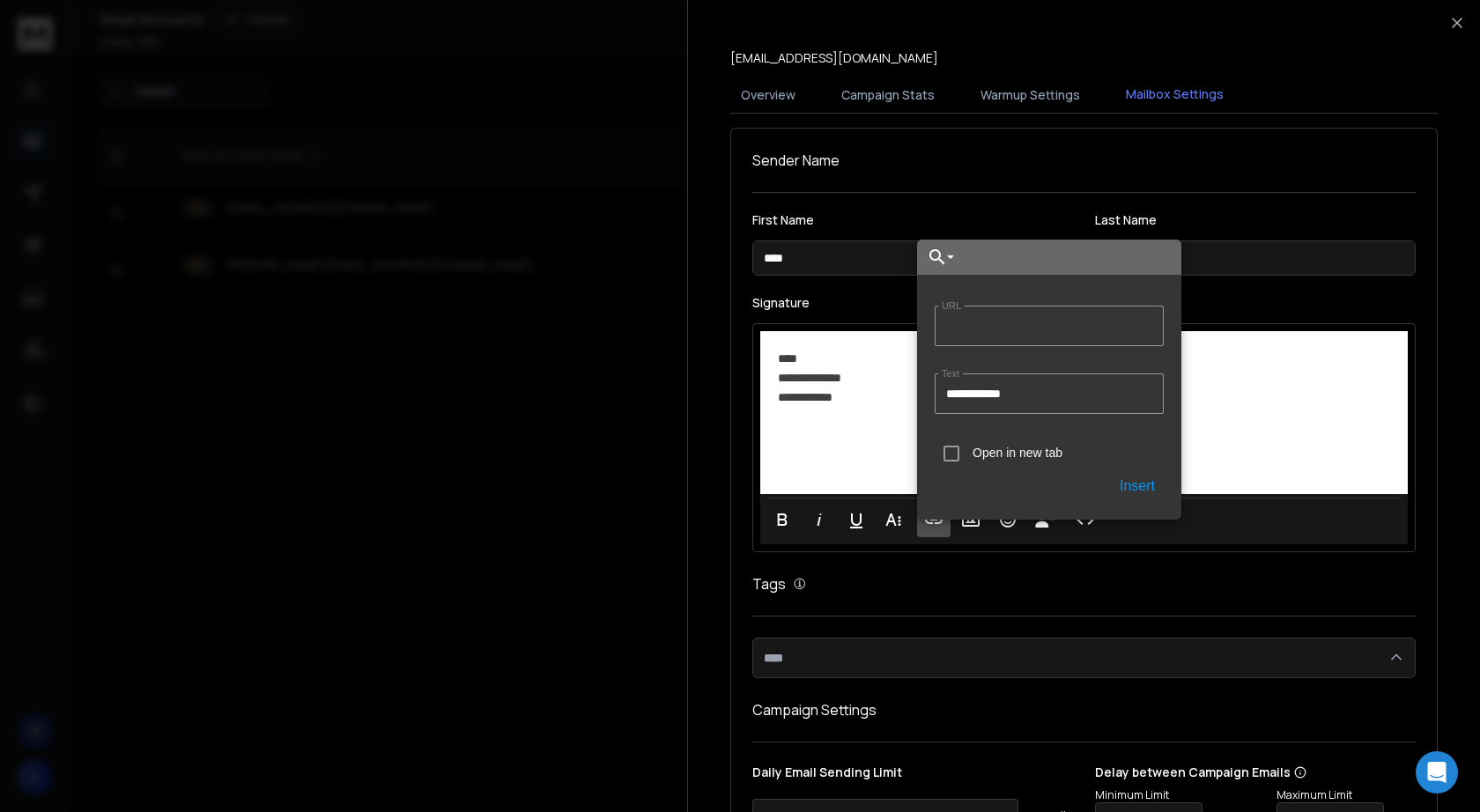
type input "**********"
click at [1143, 483] on button "Insert" at bounding box center [1136, 486] width 52 height 31
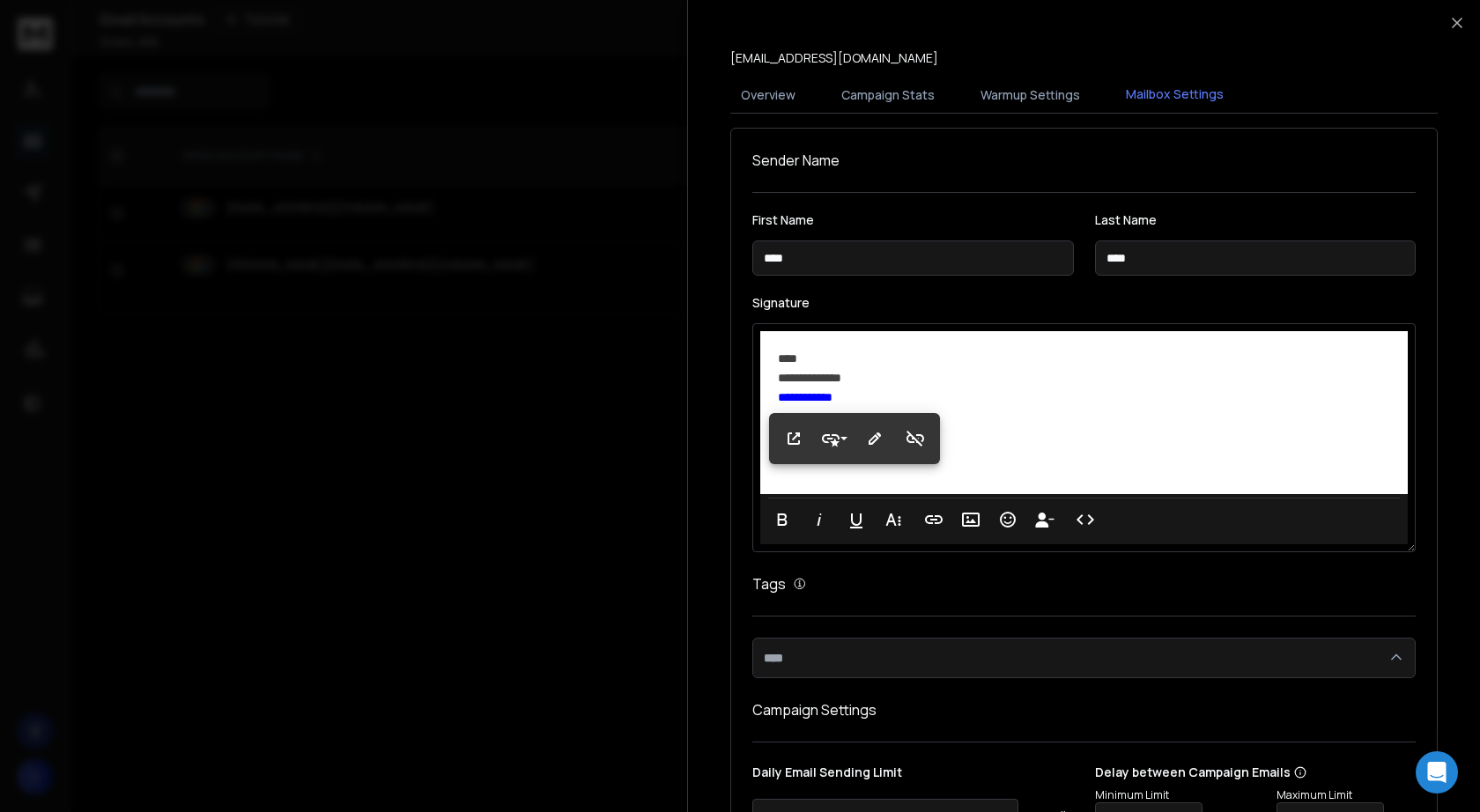
click at [1032, 423] on div "**********" at bounding box center [1084, 412] width 648 height 163
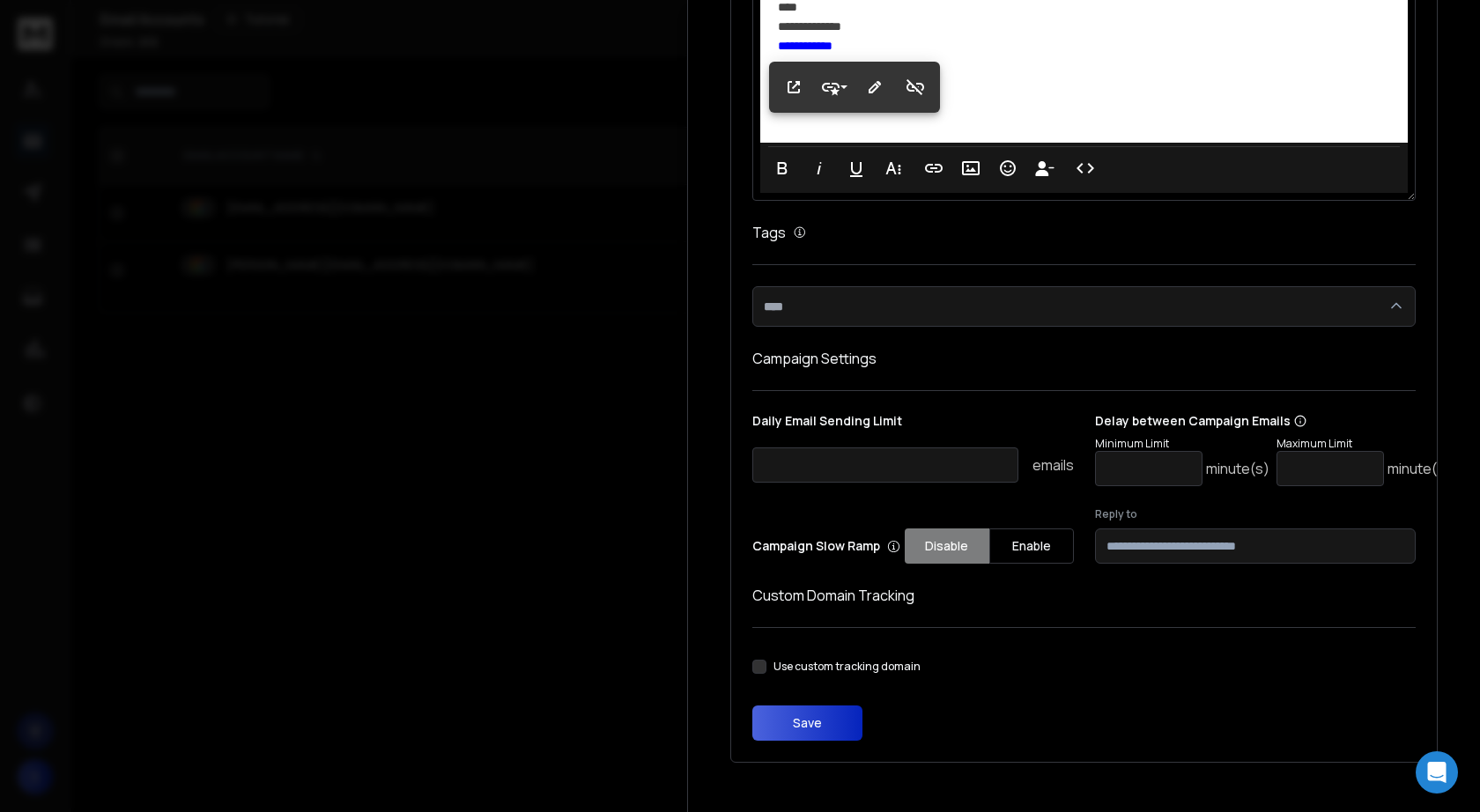
scroll to position [351, 0]
click at [828, 711] on button "Save" at bounding box center [808, 723] width 110 height 35
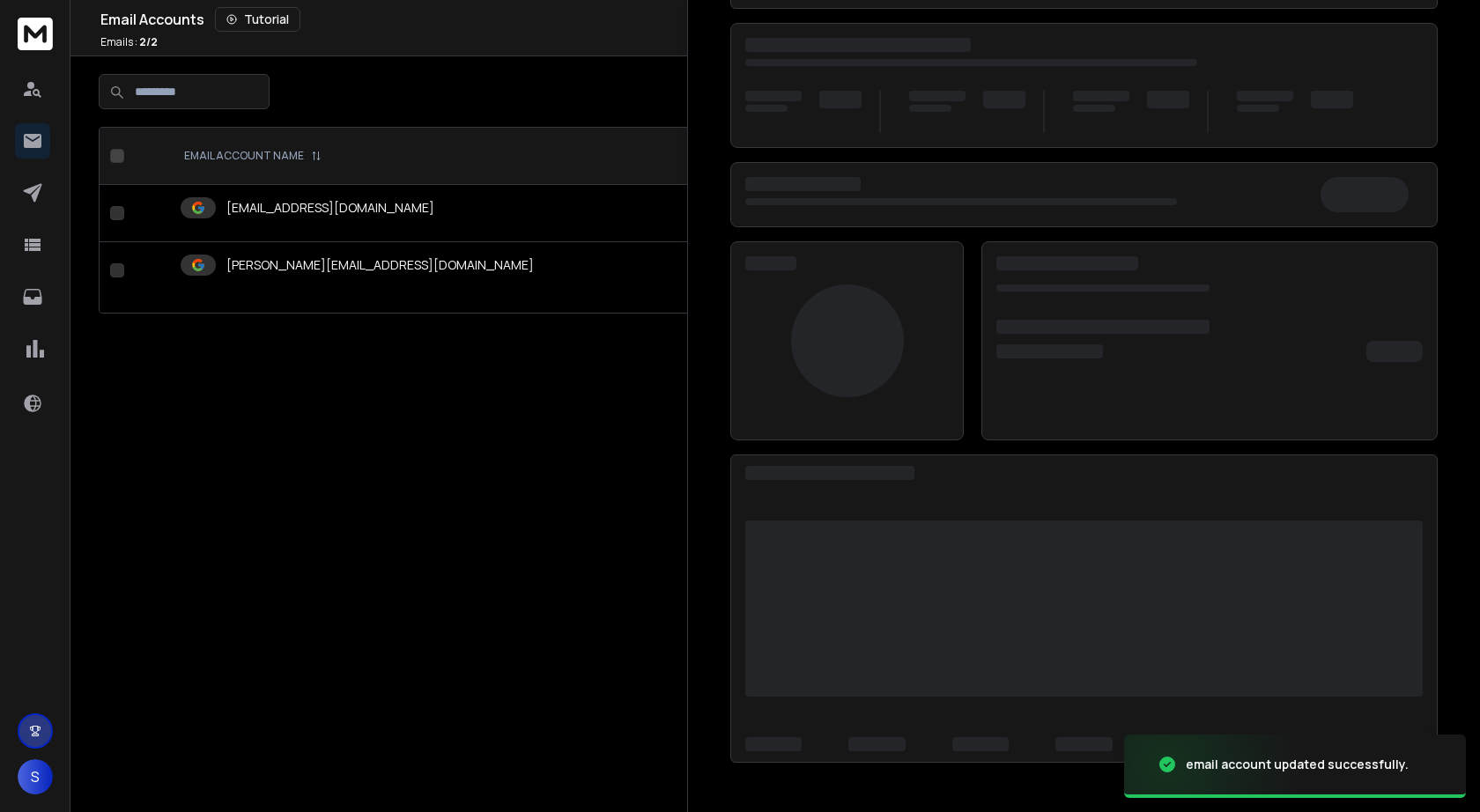
scroll to position [349, 0]
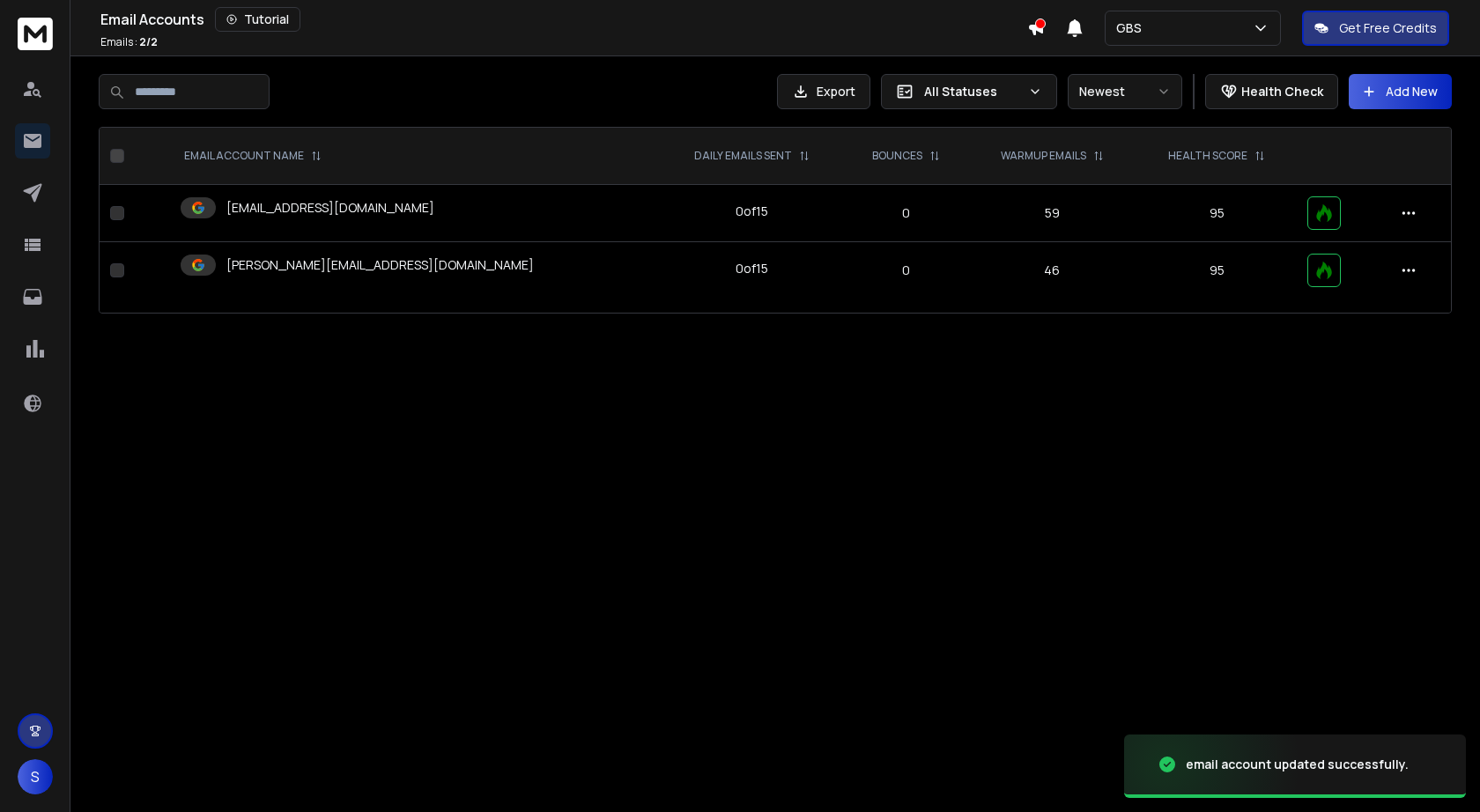
click at [1389, 265] on button at bounding box center [1409, 270] width 63 height 30
click at [1357, 329] on div "Mailbox Settings" at bounding box center [1380, 335] width 113 height 29
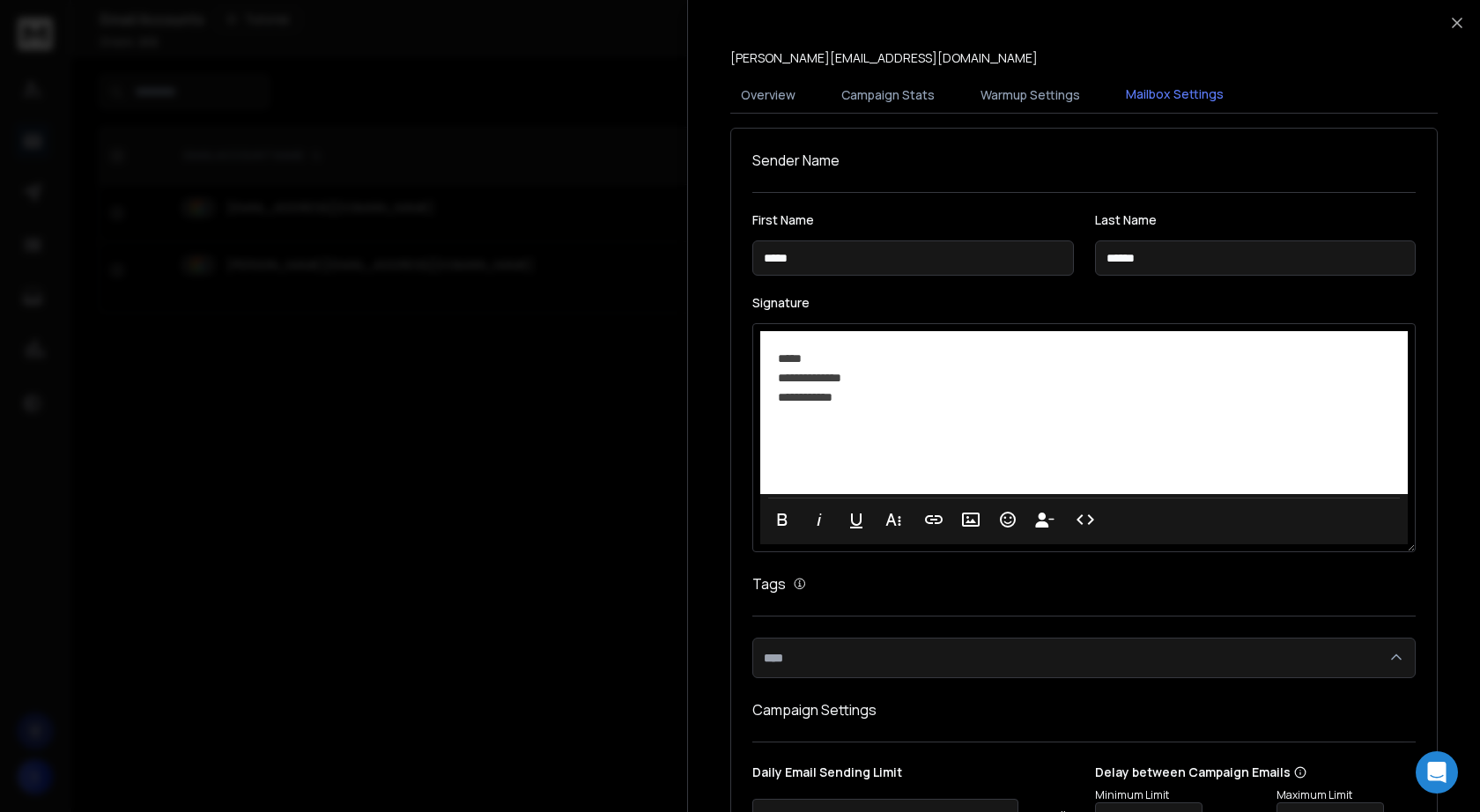
click at [827, 394] on div "**********" at bounding box center [1081, 396] width 607 height 19
click at [936, 520] on icon "button" at bounding box center [933, 520] width 17 height 9
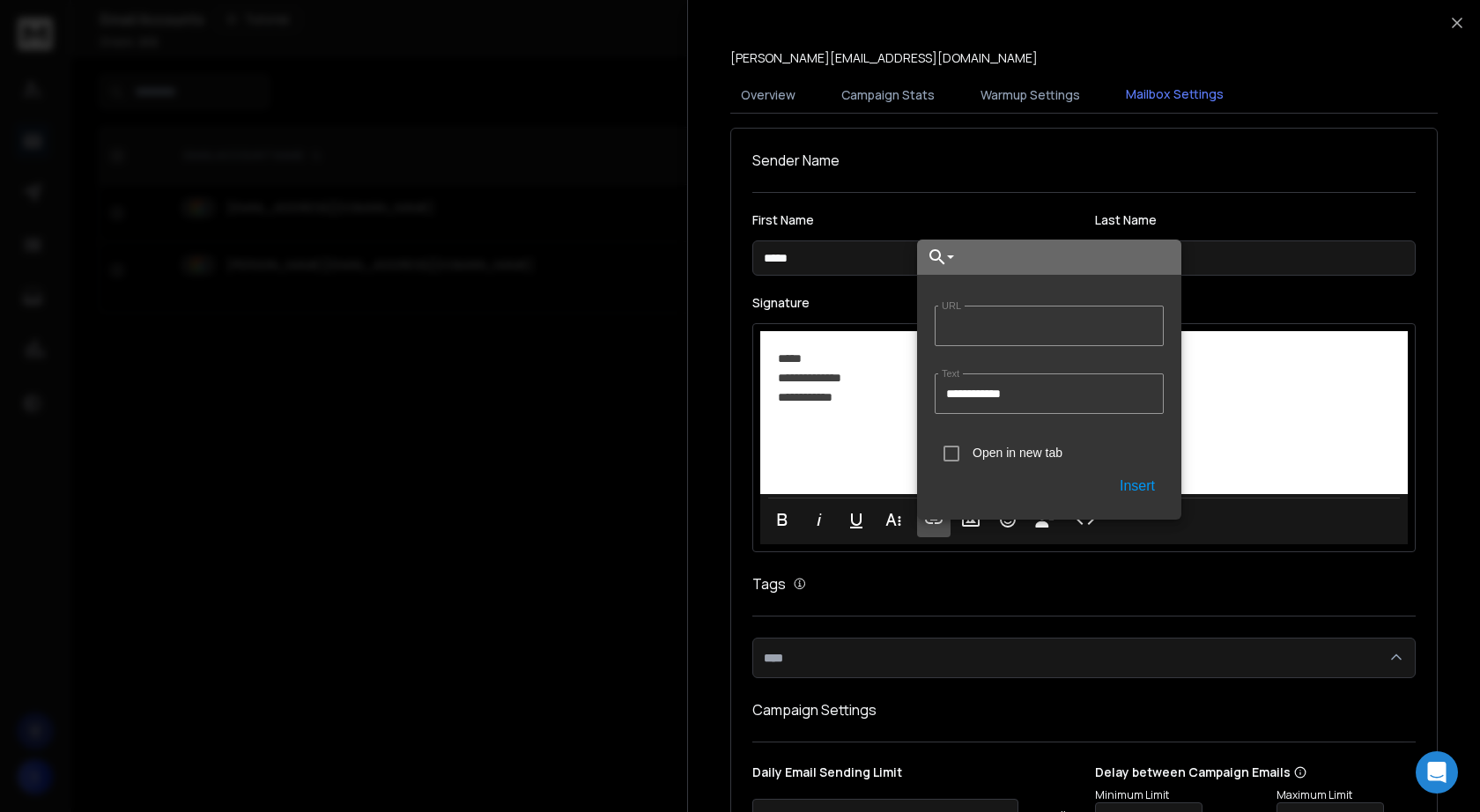
type input "**********"
click at [1144, 480] on button "Insert" at bounding box center [1136, 486] width 52 height 31
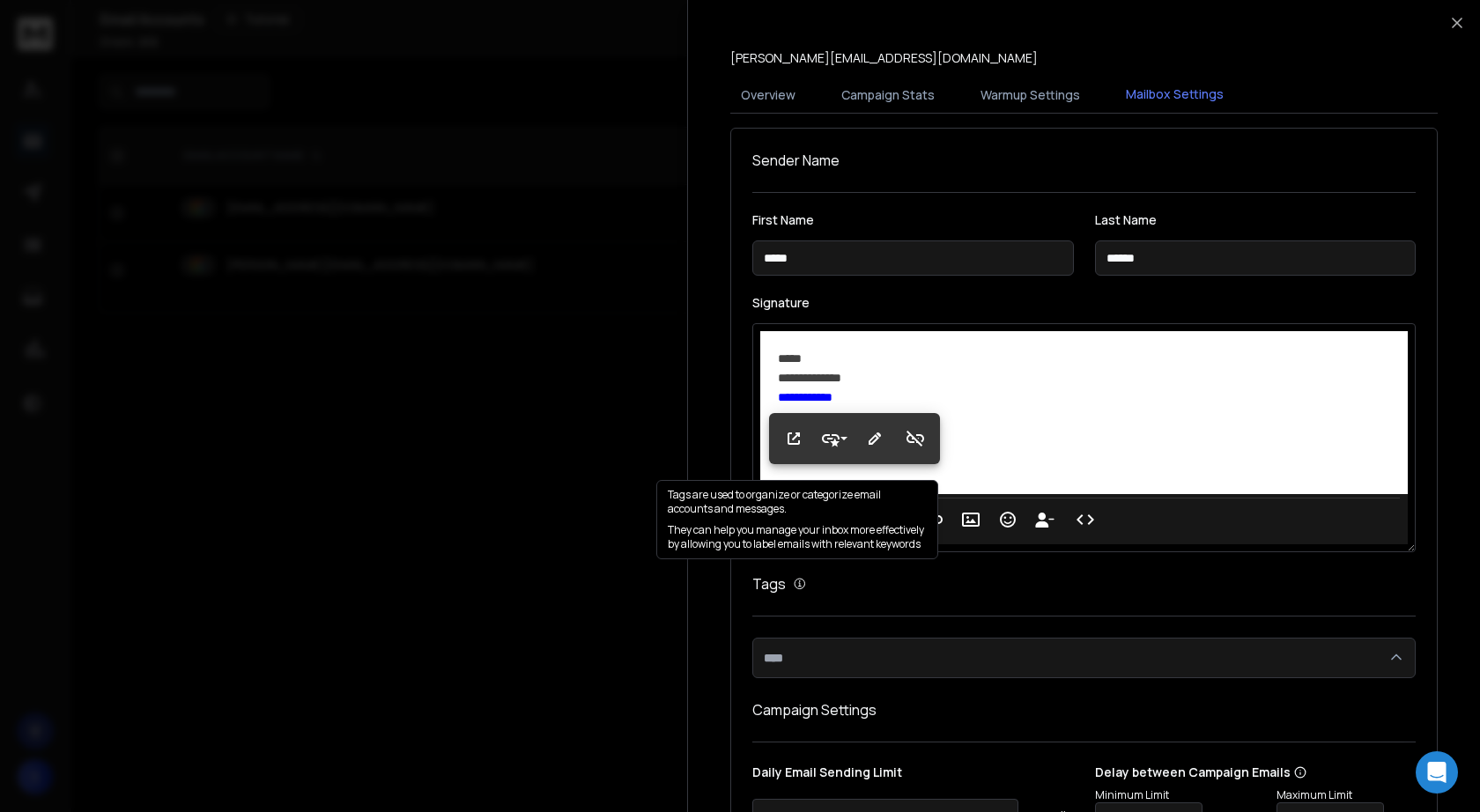
click at [1026, 434] on div "**********" at bounding box center [1084, 412] width 648 height 163
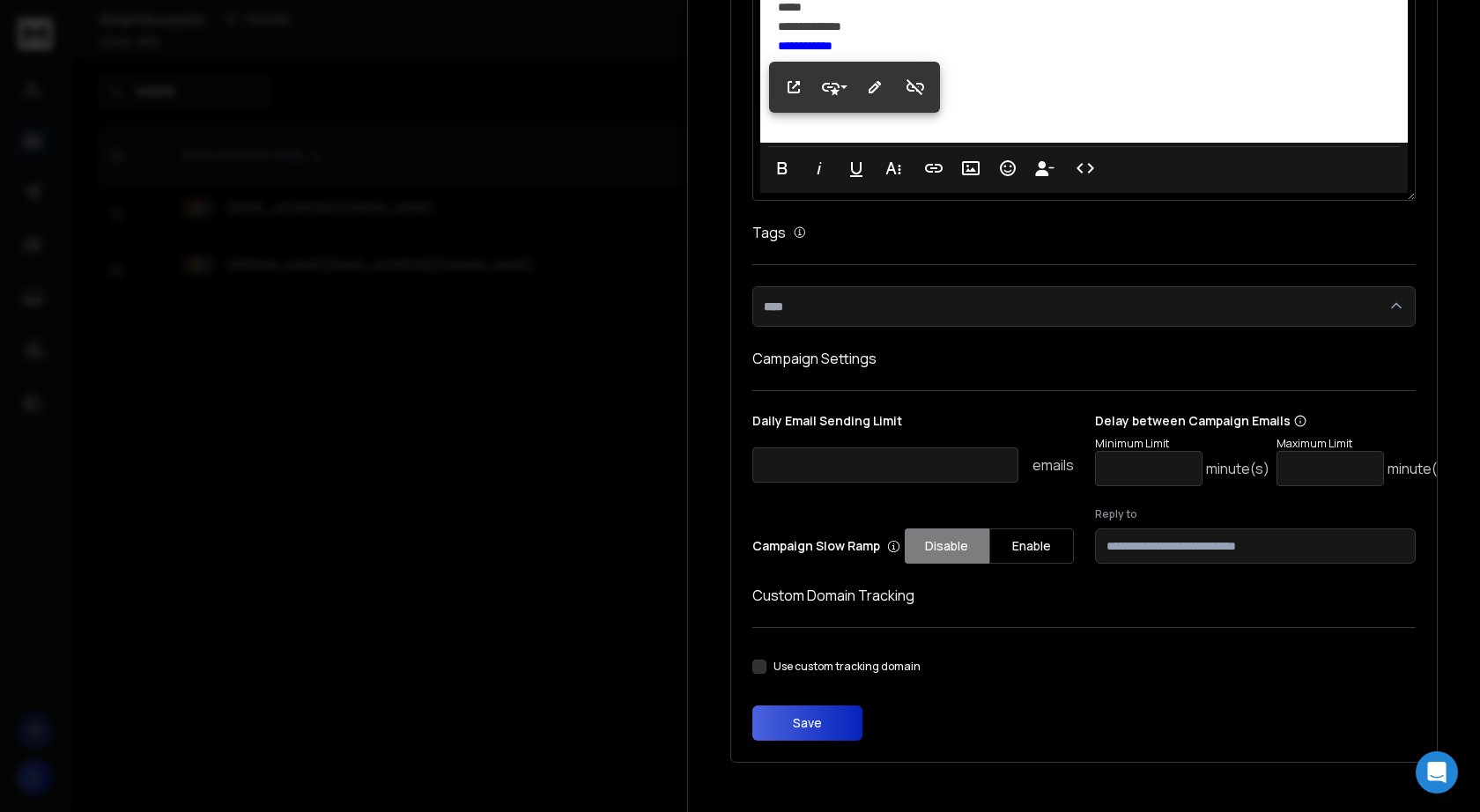
click at [835, 728] on button "Save" at bounding box center [808, 723] width 110 height 35
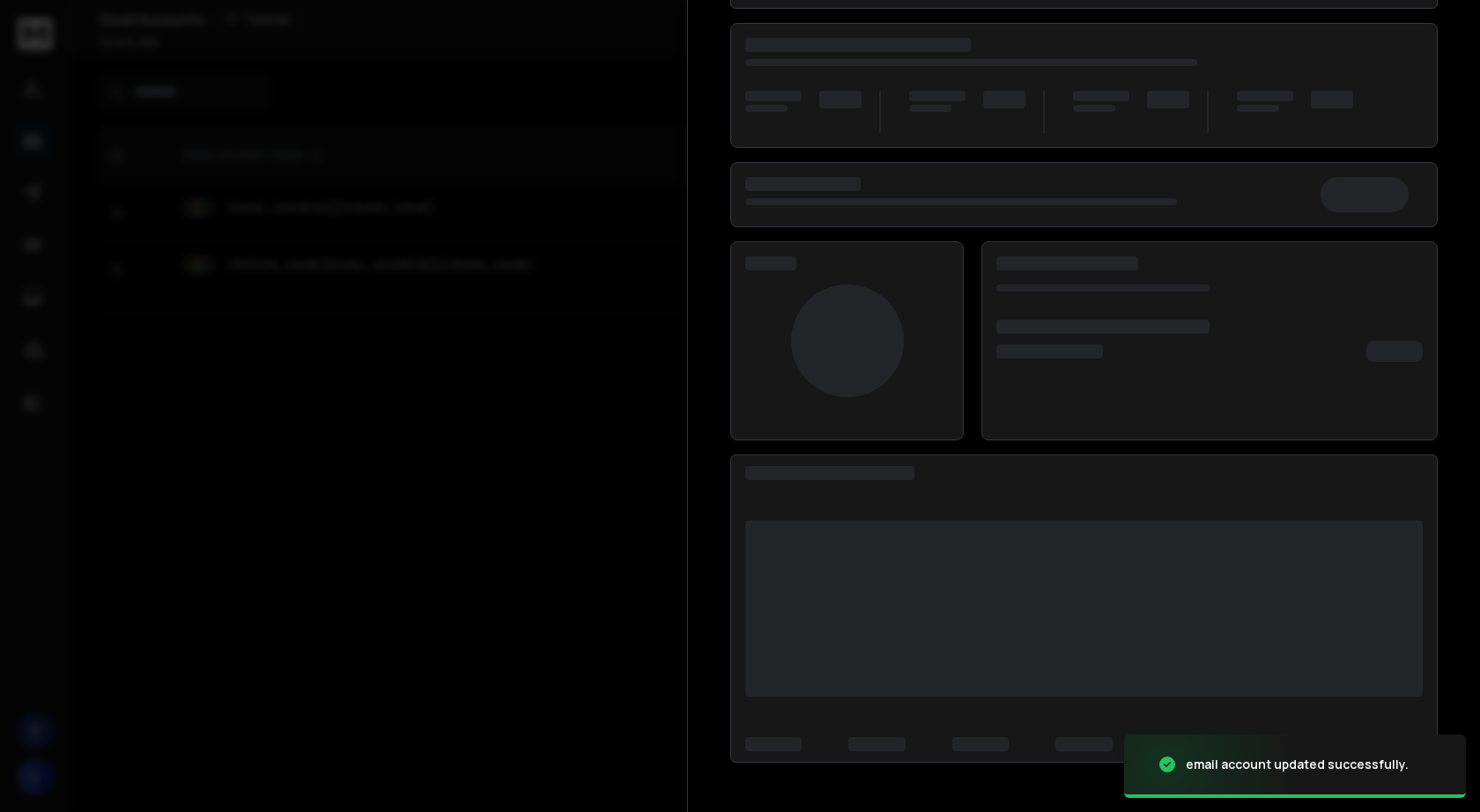
scroll to position [103, 0]
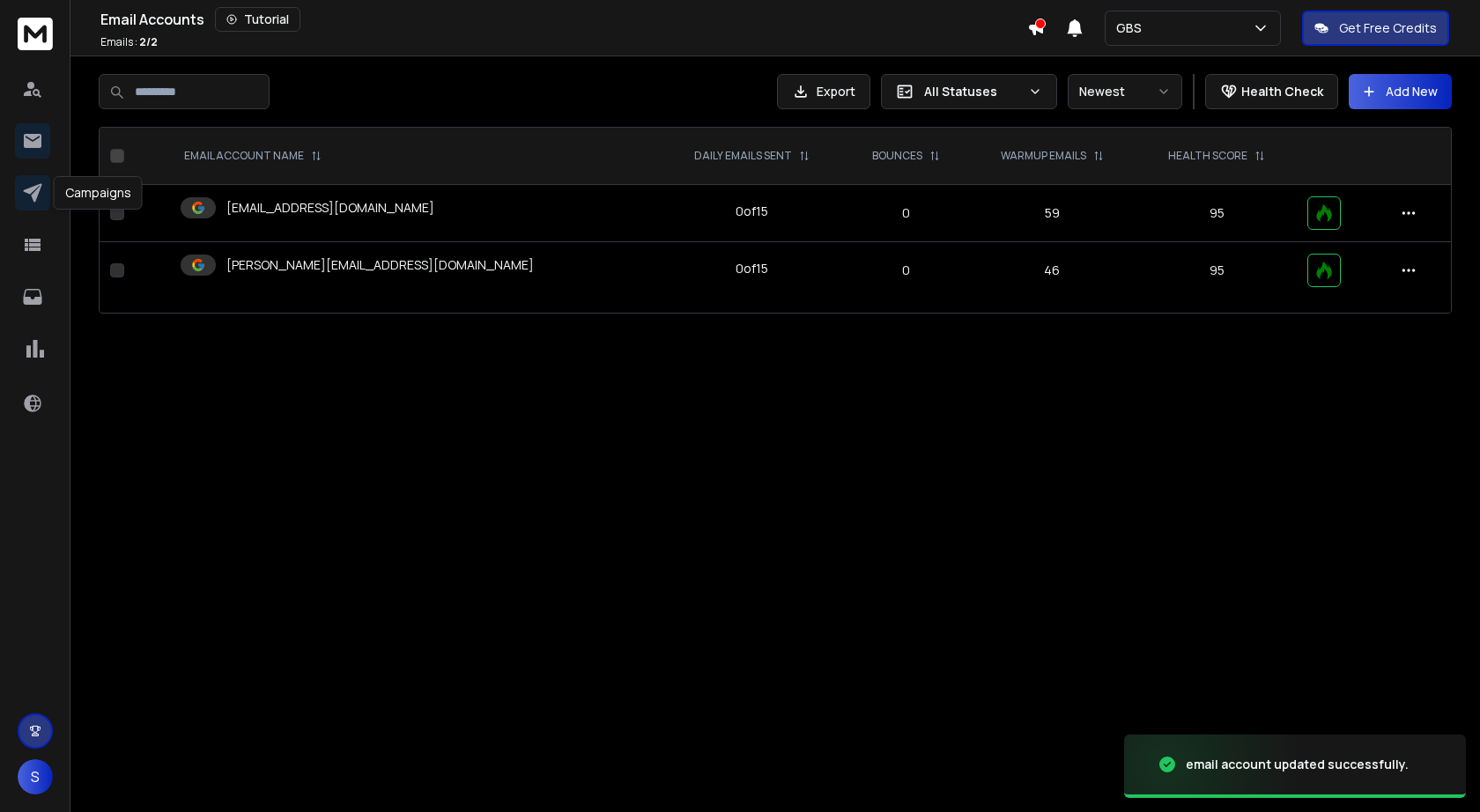
click at [32, 200] on icon at bounding box center [32, 193] width 18 height 18
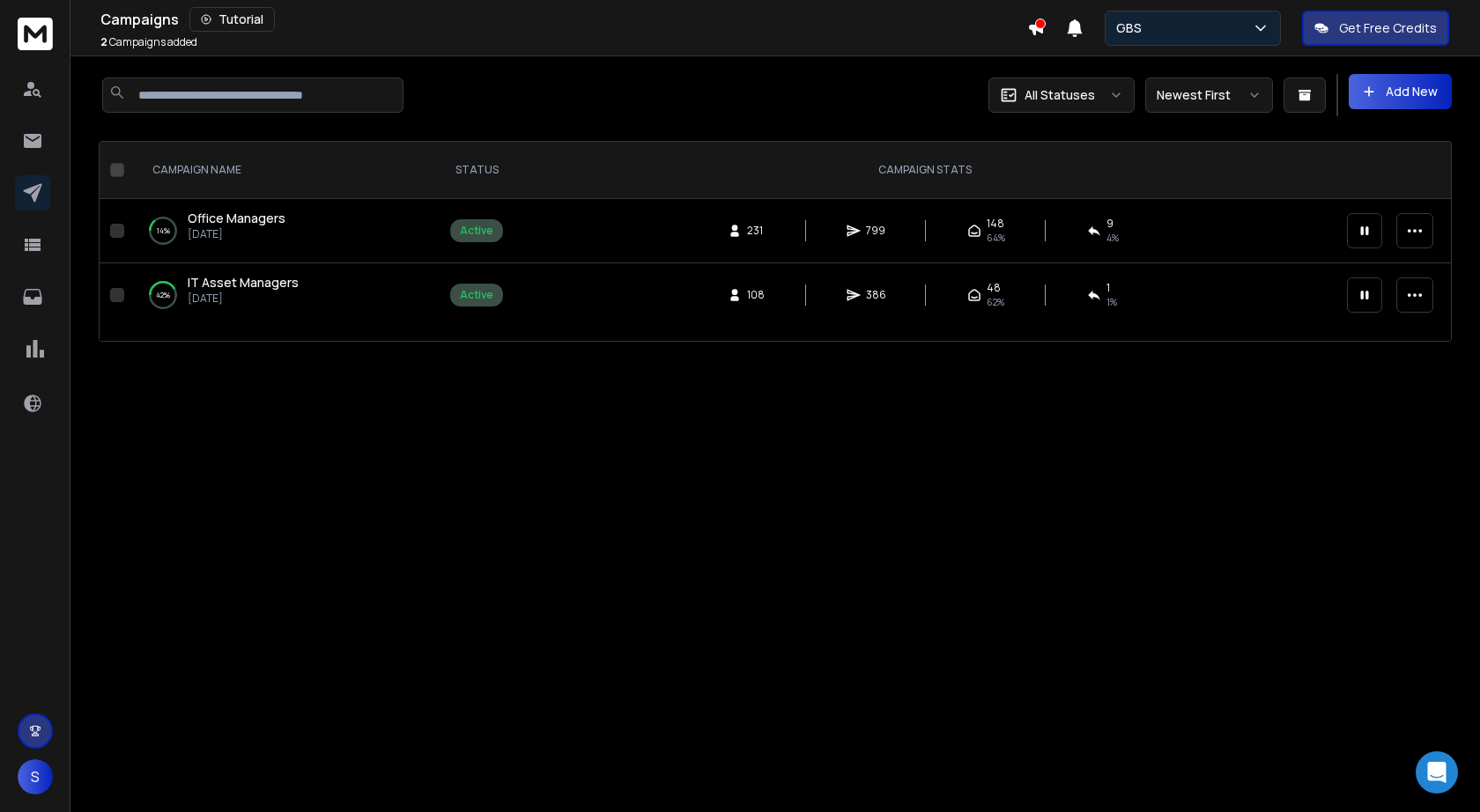
click at [1234, 37] on button "GBS" at bounding box center [1193, 28] width 177 height 35
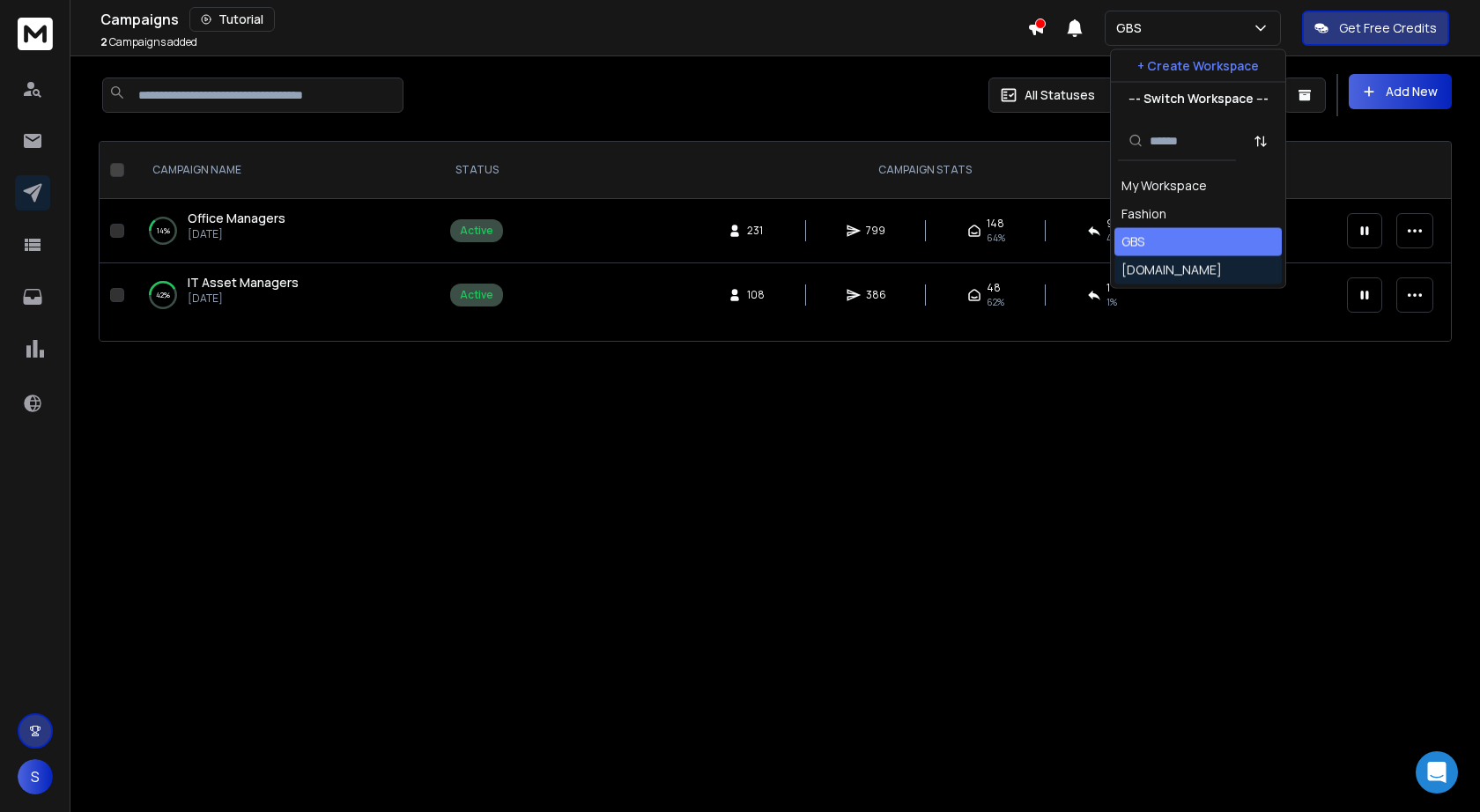
click at [1175, 266] on div "[DOMAIN_NAME]" at bounding box center [1171, 269] width 100 height 17
